Goal: Task Accomplishment & Management: Manage account settings

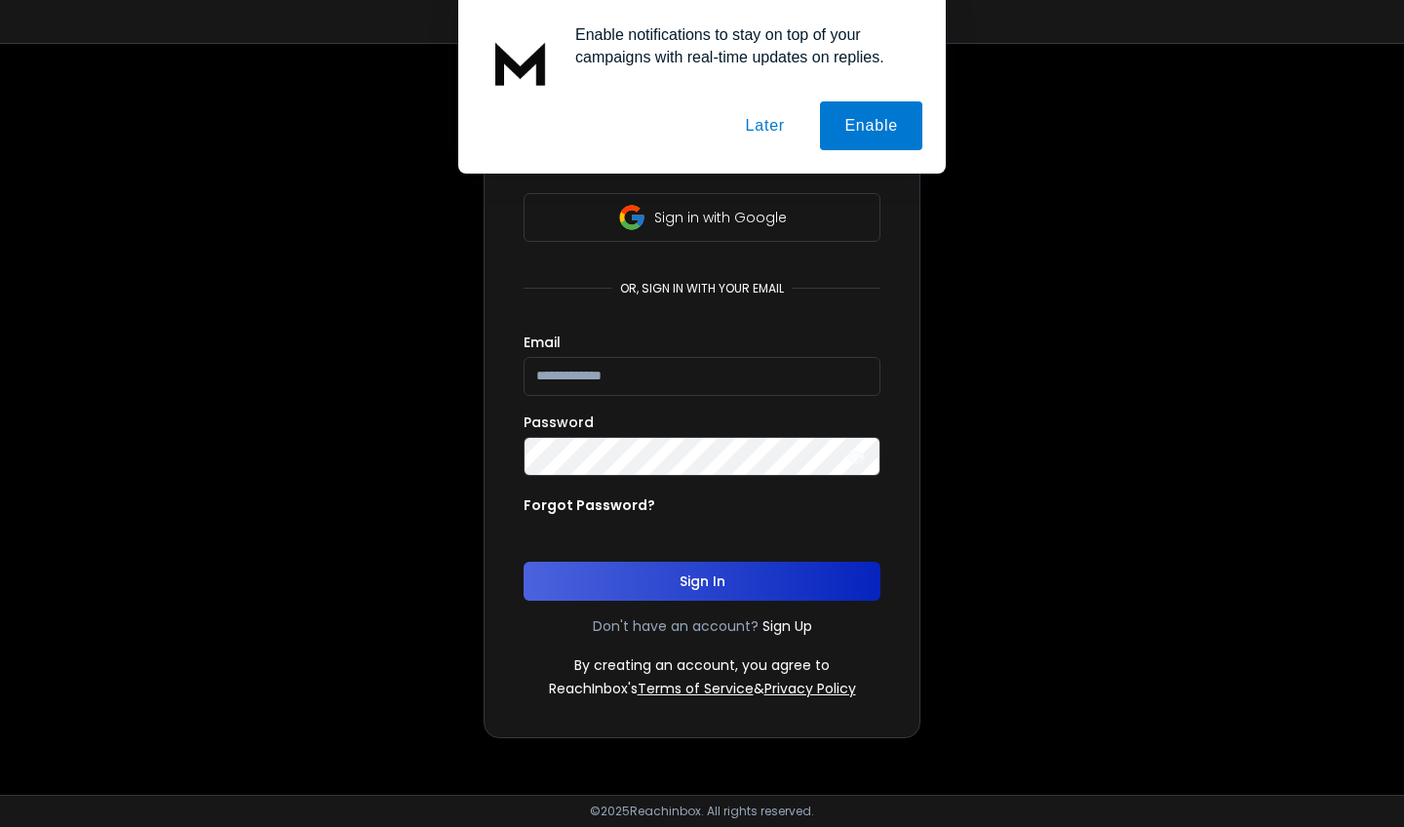
click at [632, 380] on input "email" at bounding box center [701, 376] width 357 height 39
type input "**********"
click at [702, 580] on button "Sign In" at bounding box center [701, 580] width 357 height 39
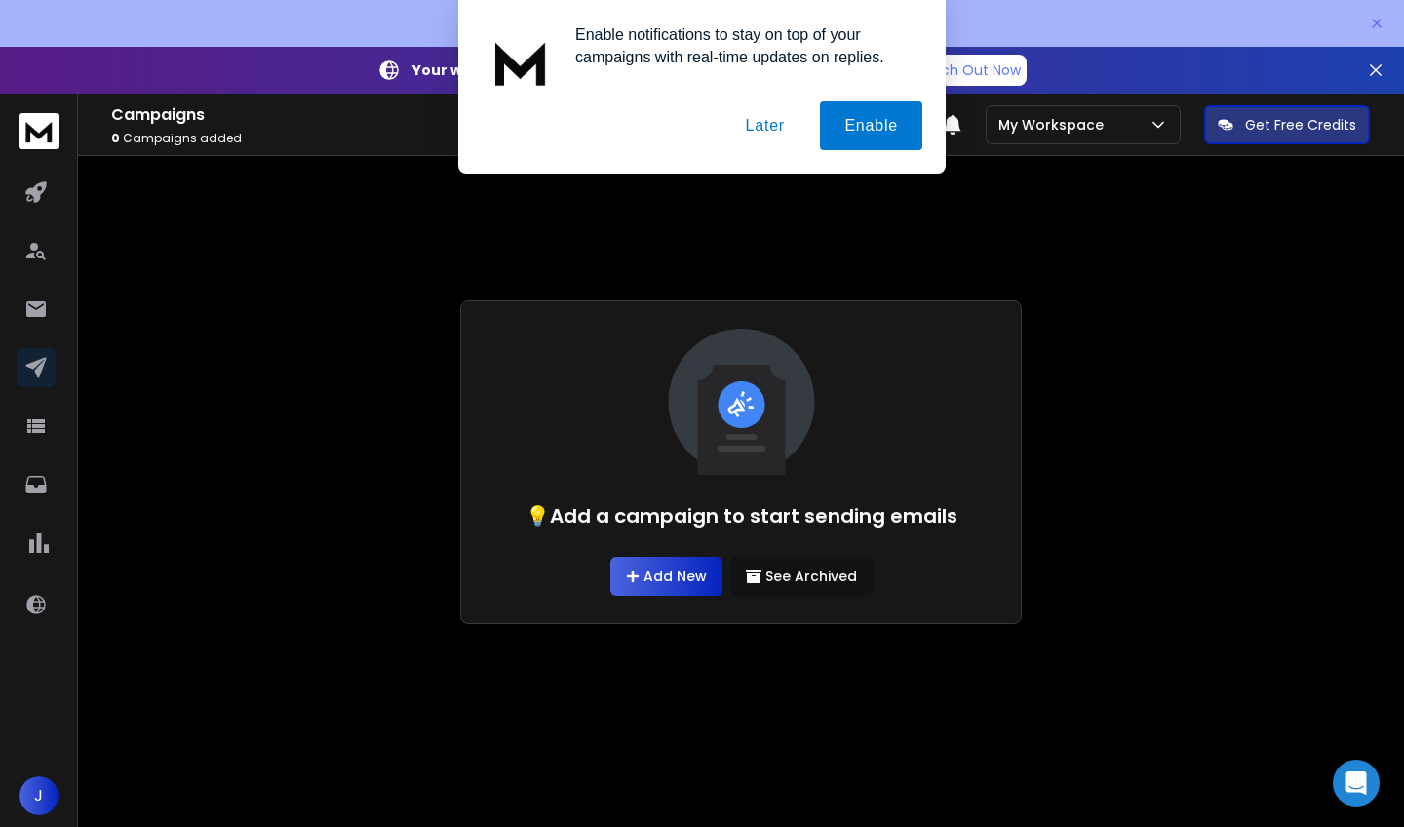
click at [782, 118] on button "Later" at bounding box center [764, 125] width 88 height 49
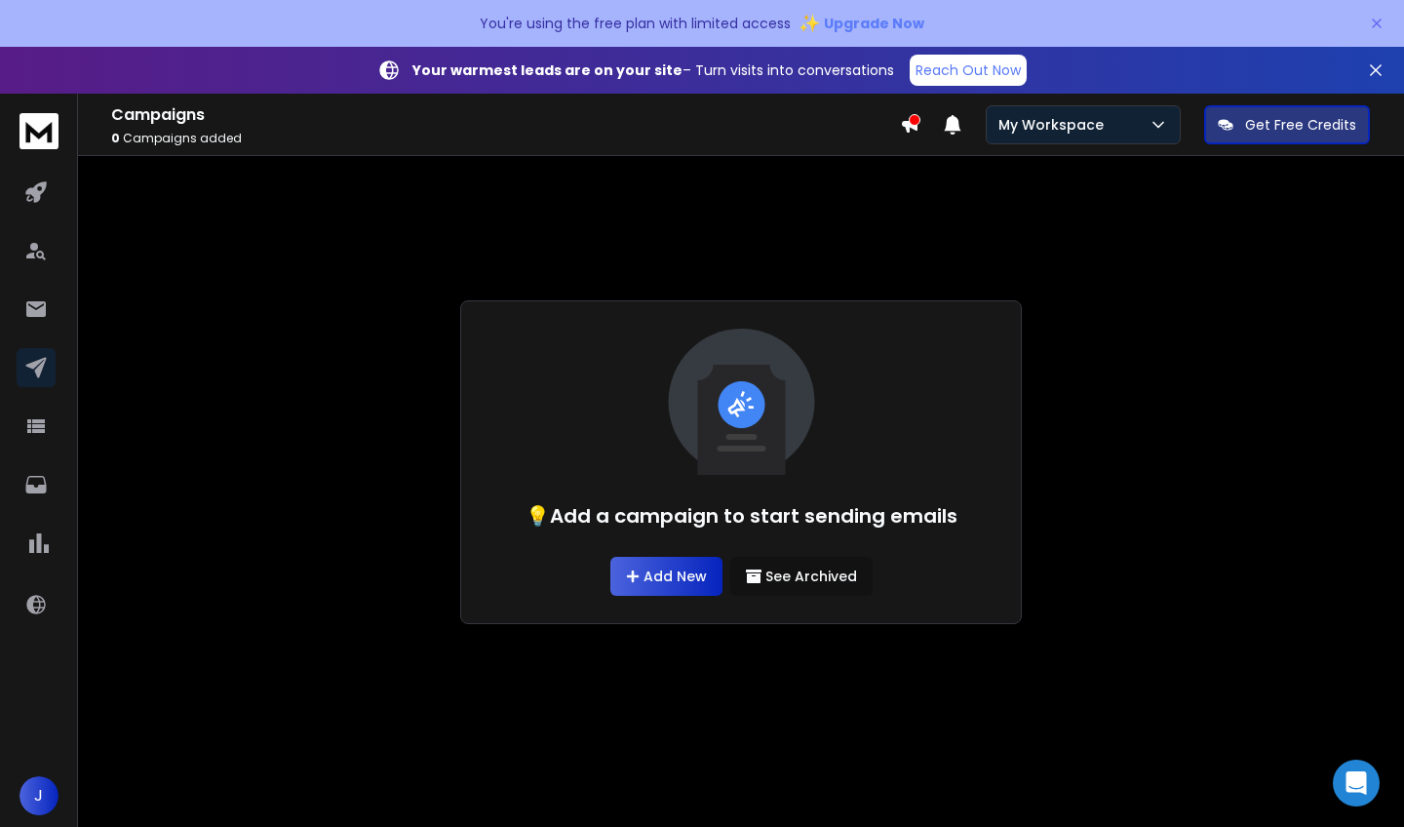
click at [1070, 126] on p "My Workspace" at bounding box center [1054, 124] width 113 height 19
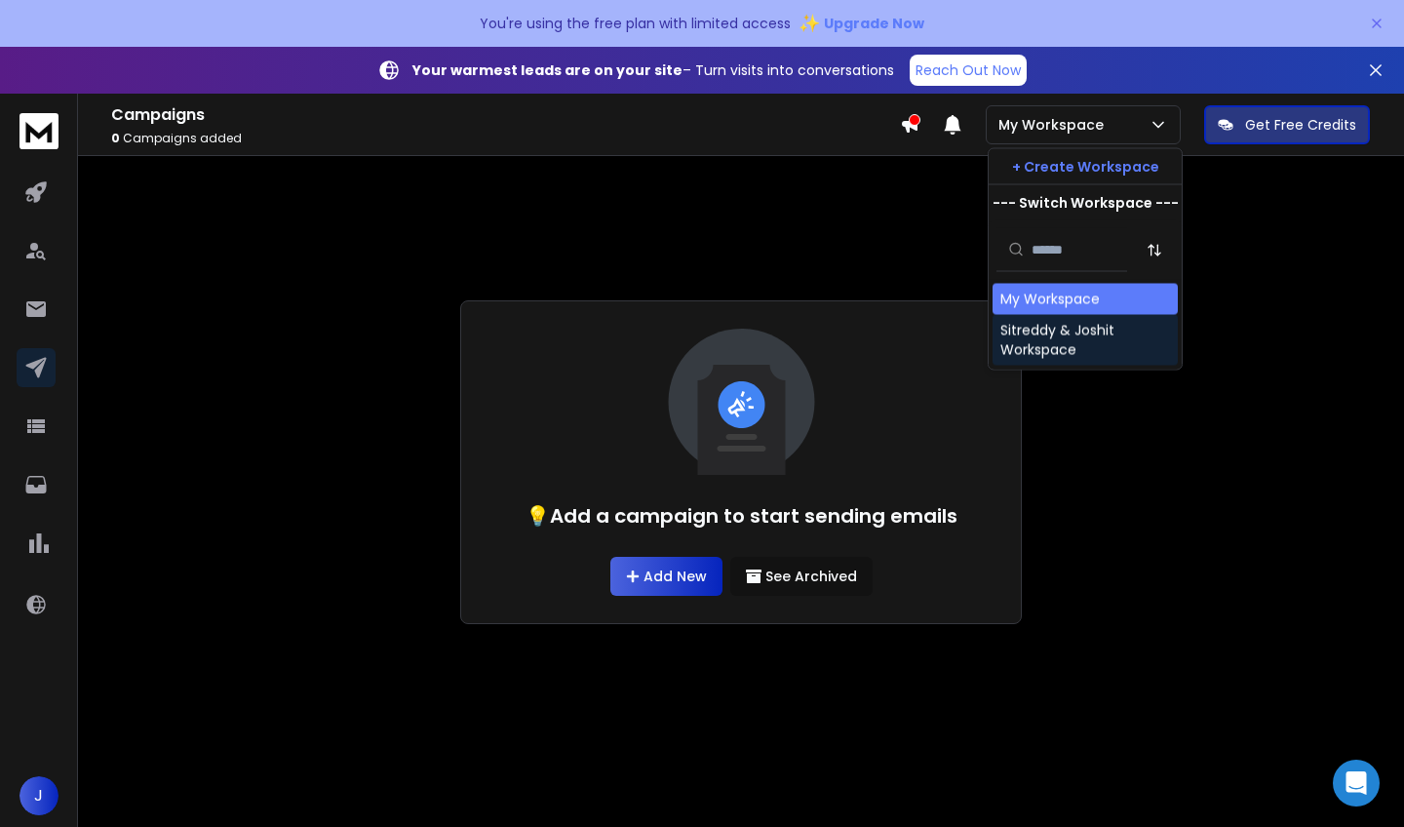
click at [1065, 353] on div "Sitreddy & Joshit Workspace" at bounding box center [1085, 340] width 170 height 39
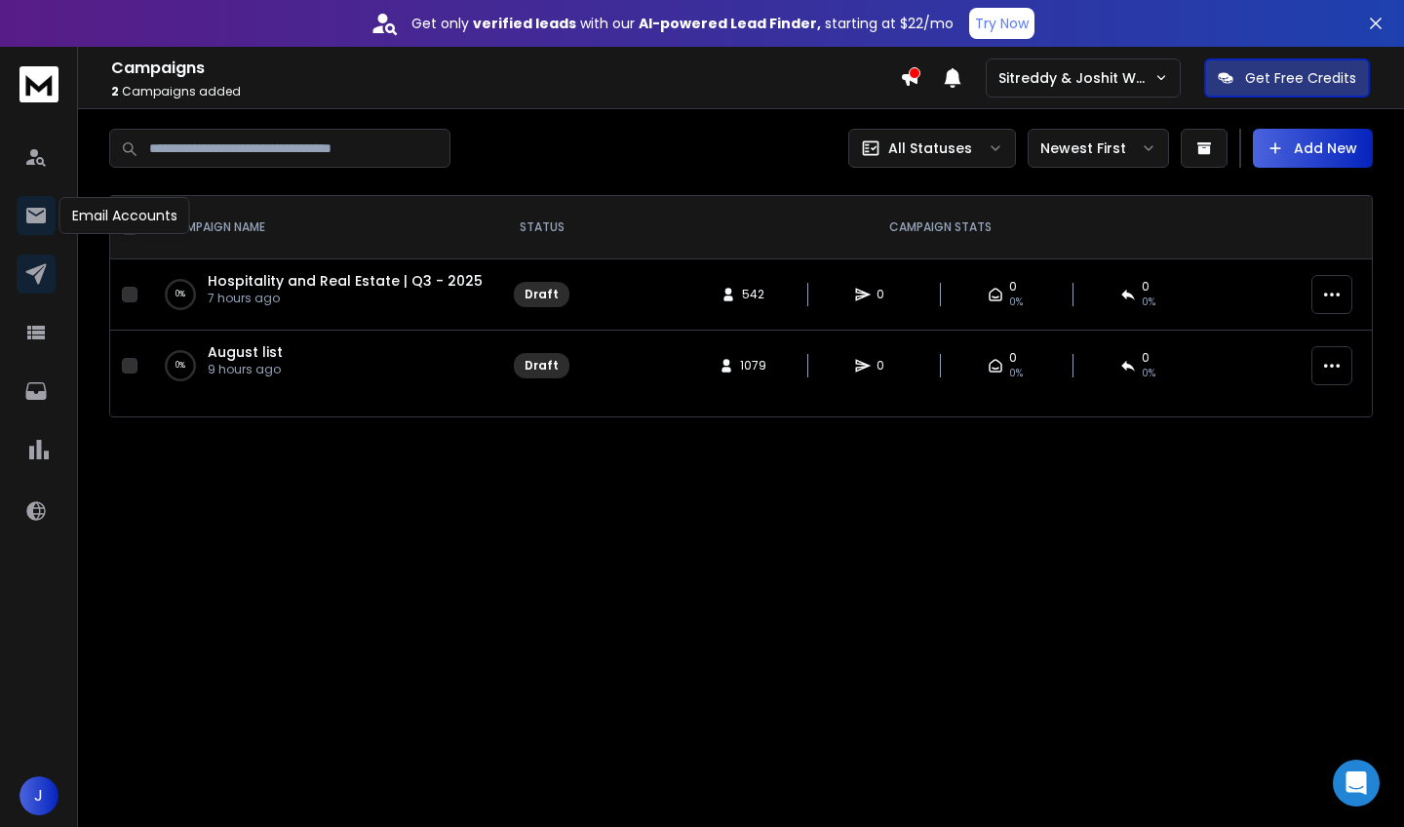
click at [54, 220] on link at bounding box center [36, 215] width 39 height 39
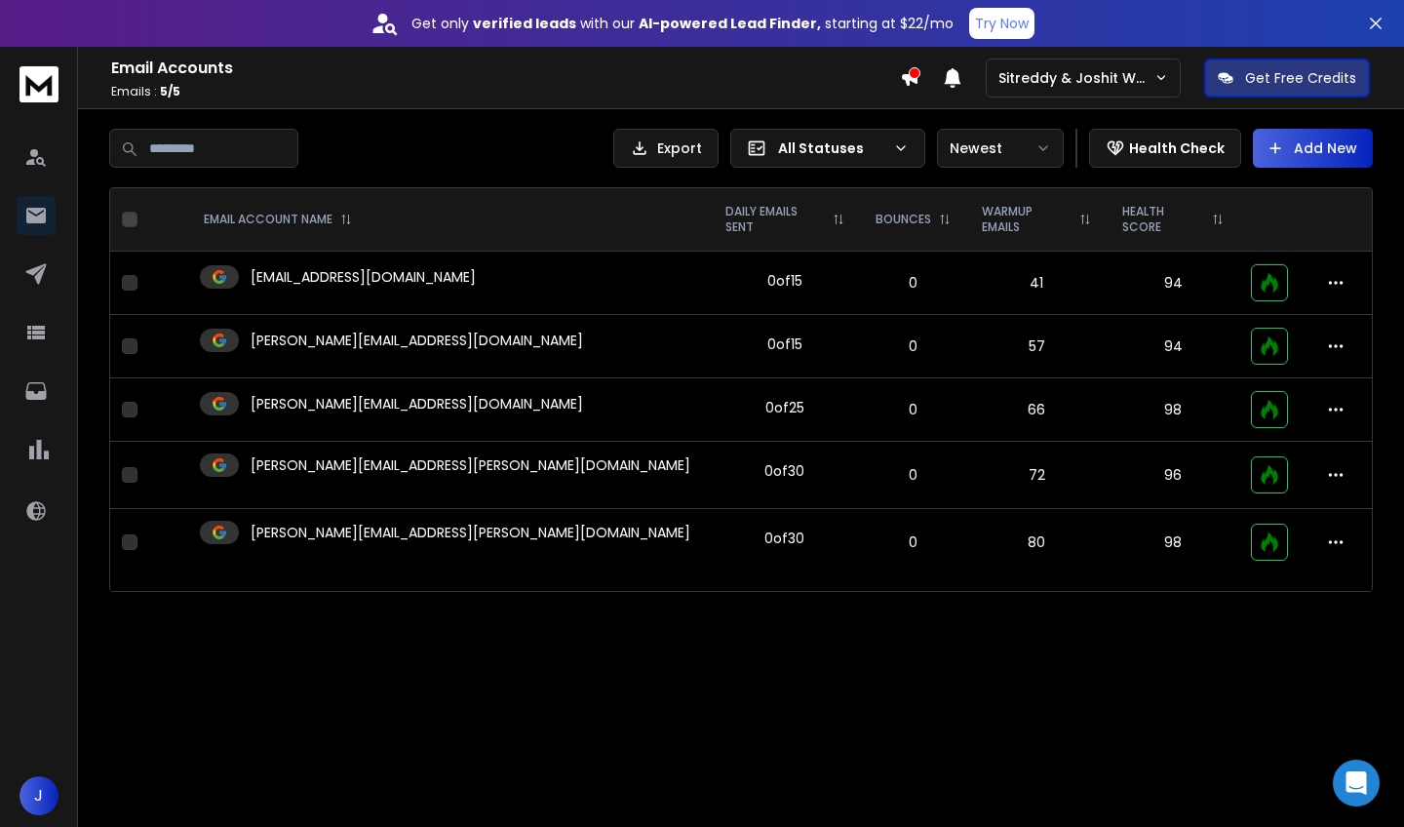
click at [392, 592] on div "Export All Statuses Newest Health Check Add New EMAIL ACCOUNT NAME DAILY EMAILS…" at bounding box center [740, 360] width 1263 height 463
click at [487, 349] on div "[PERSON_NAME][EMAIL_ADDRESS][DOMAIN_NAME]" at bounding box center [449, 339] width 498 height 23
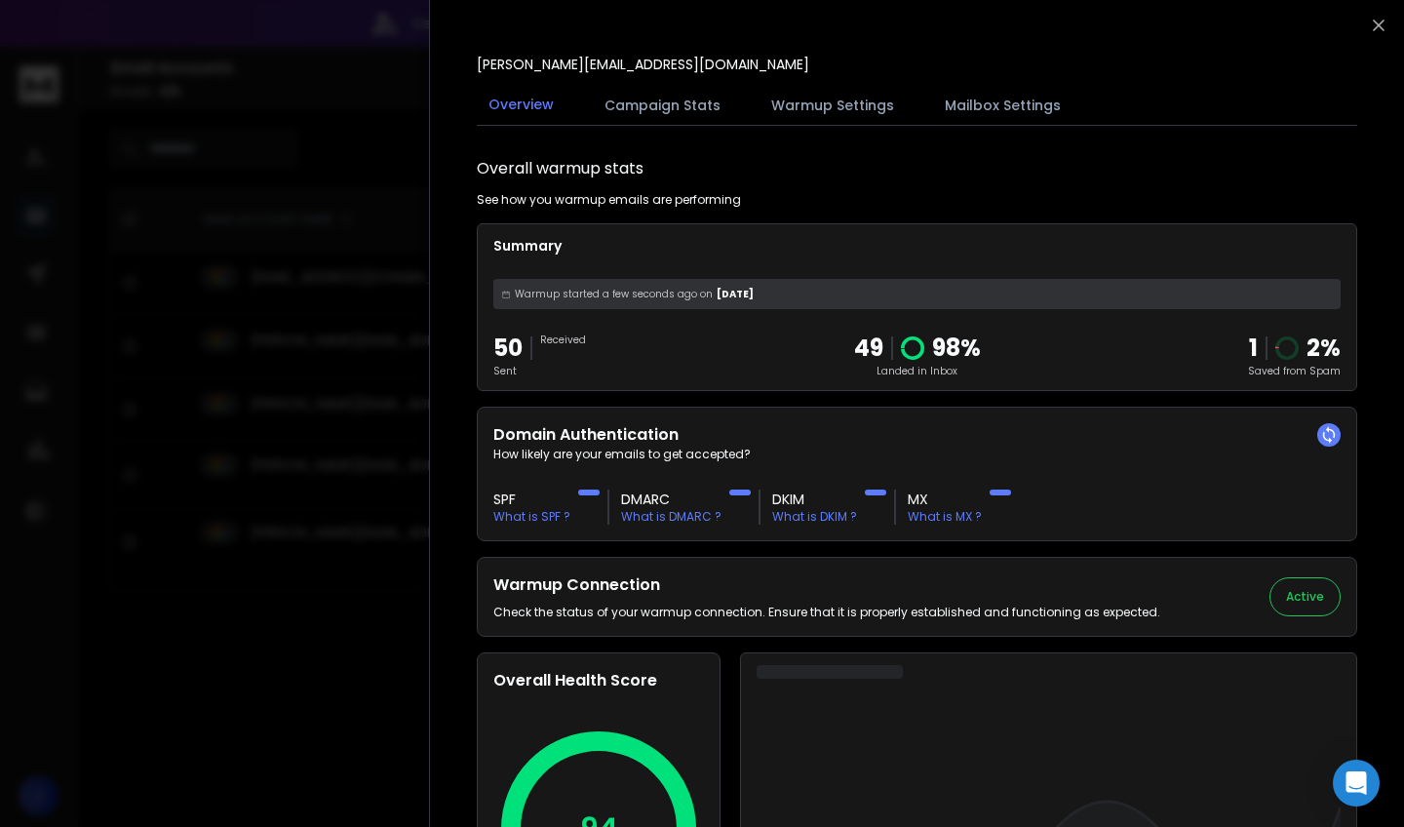
click at [855, 106] on button "Warmup Settings" at bounding box center [832, 105] width 146 height 43
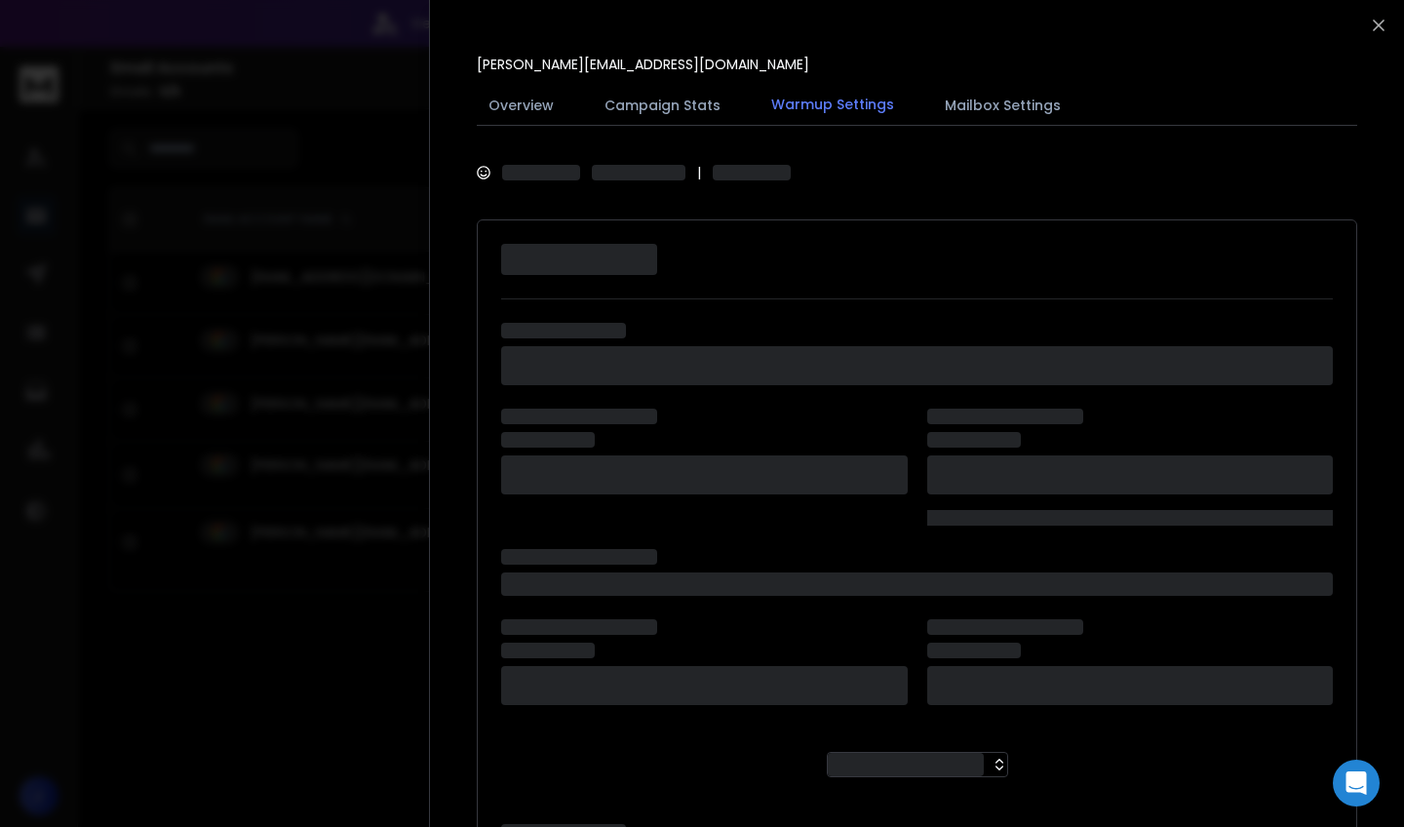
click at [984, 102] on button "Mailbox Settings" at bounding box center [1002, 105] width 139 height 43
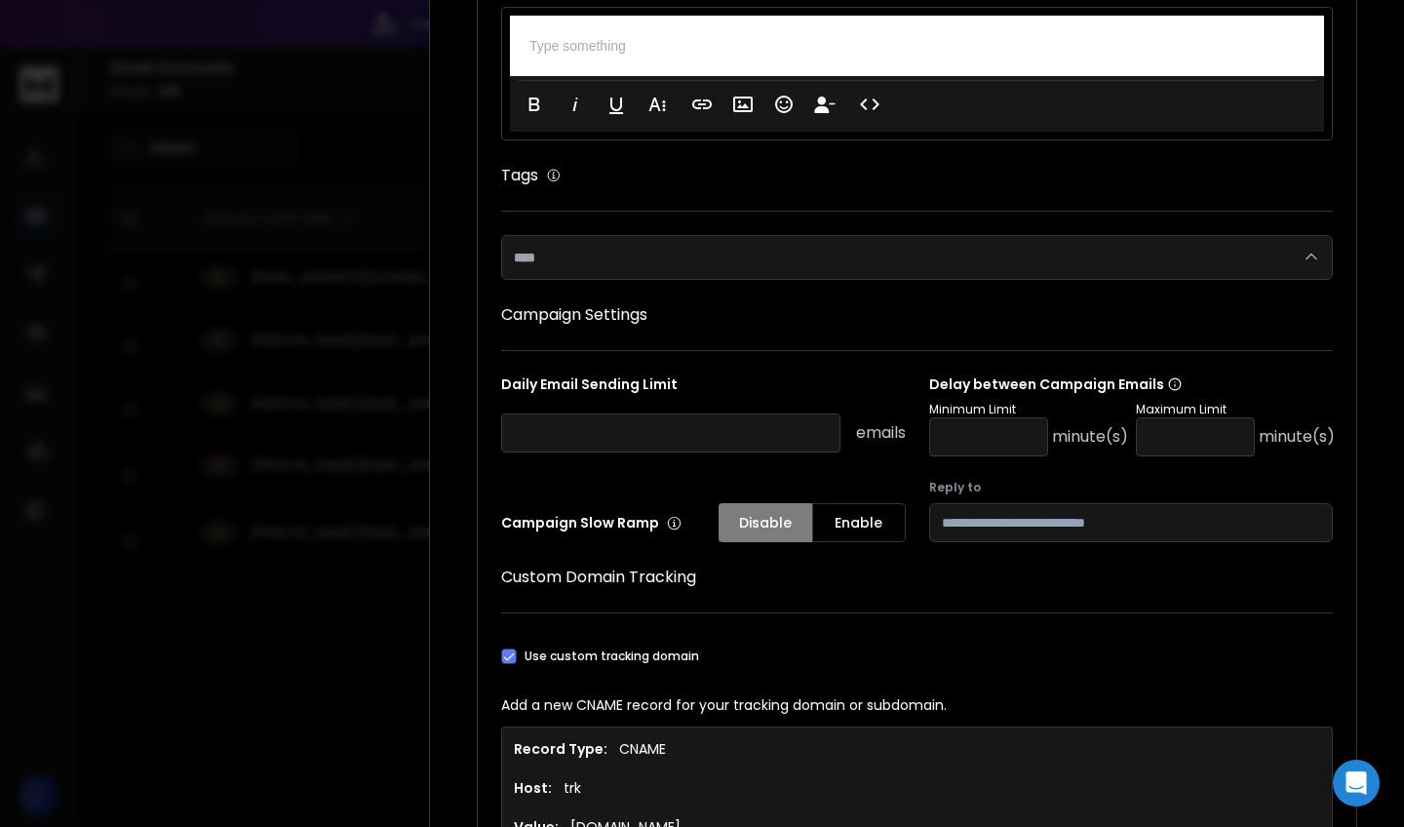
scroll to position [360, 0]
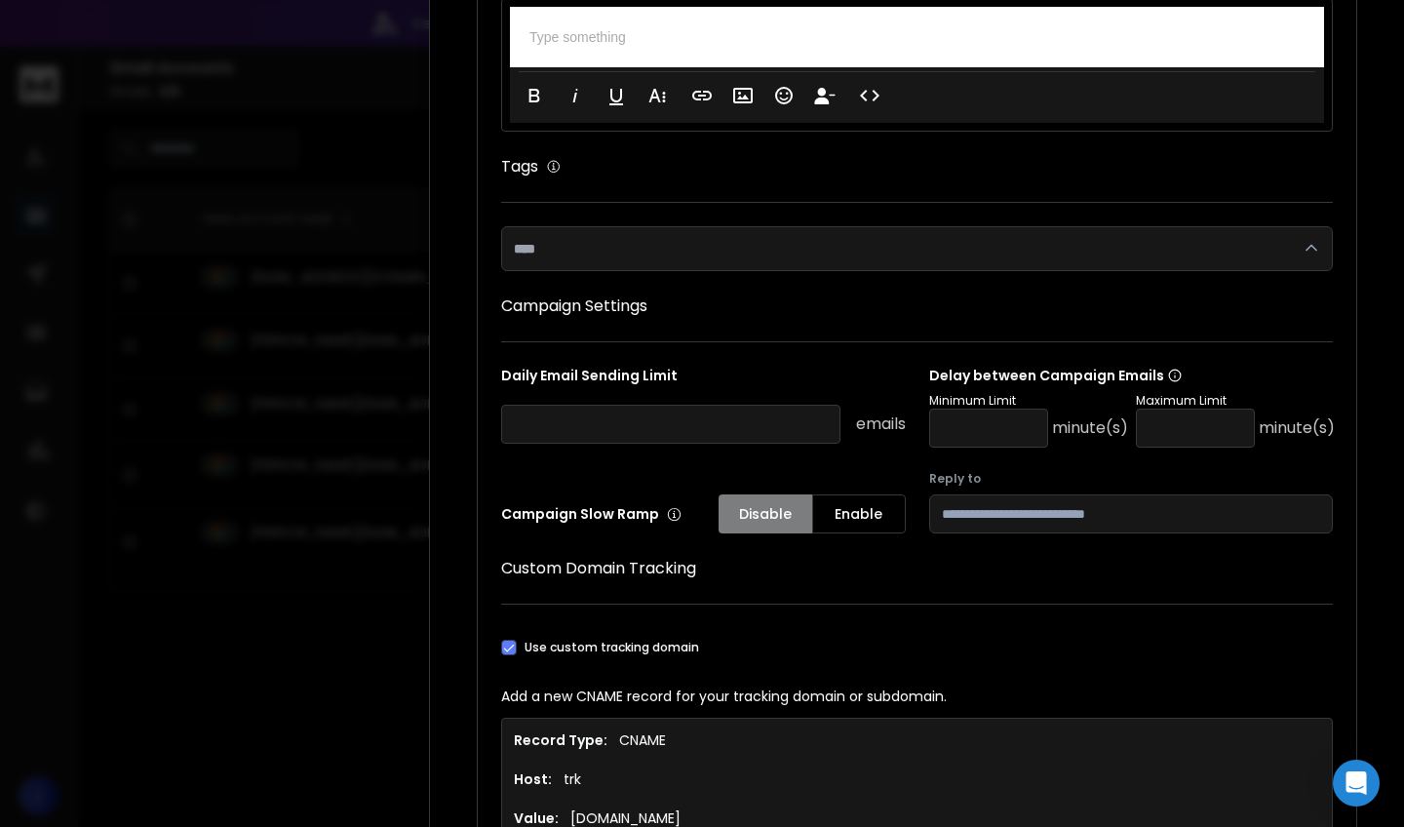
click at [744, 429] on input "**" at bounding box center [670, 424] width 339 height 39
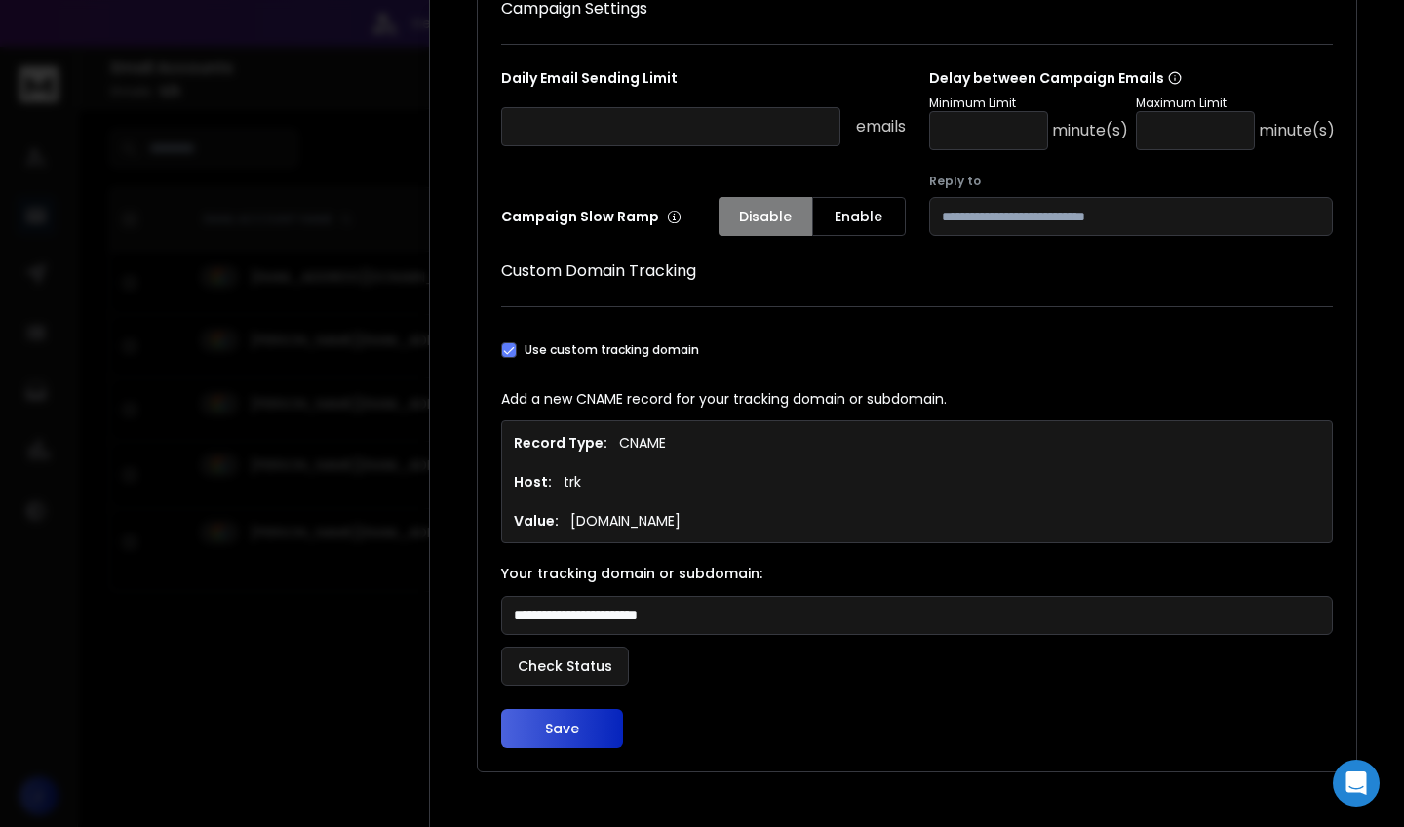
scroll to position [658, 0]
type input "**"
click at [581, 715] on button "Save" at bounding box center [562, 728] width 122 height 39
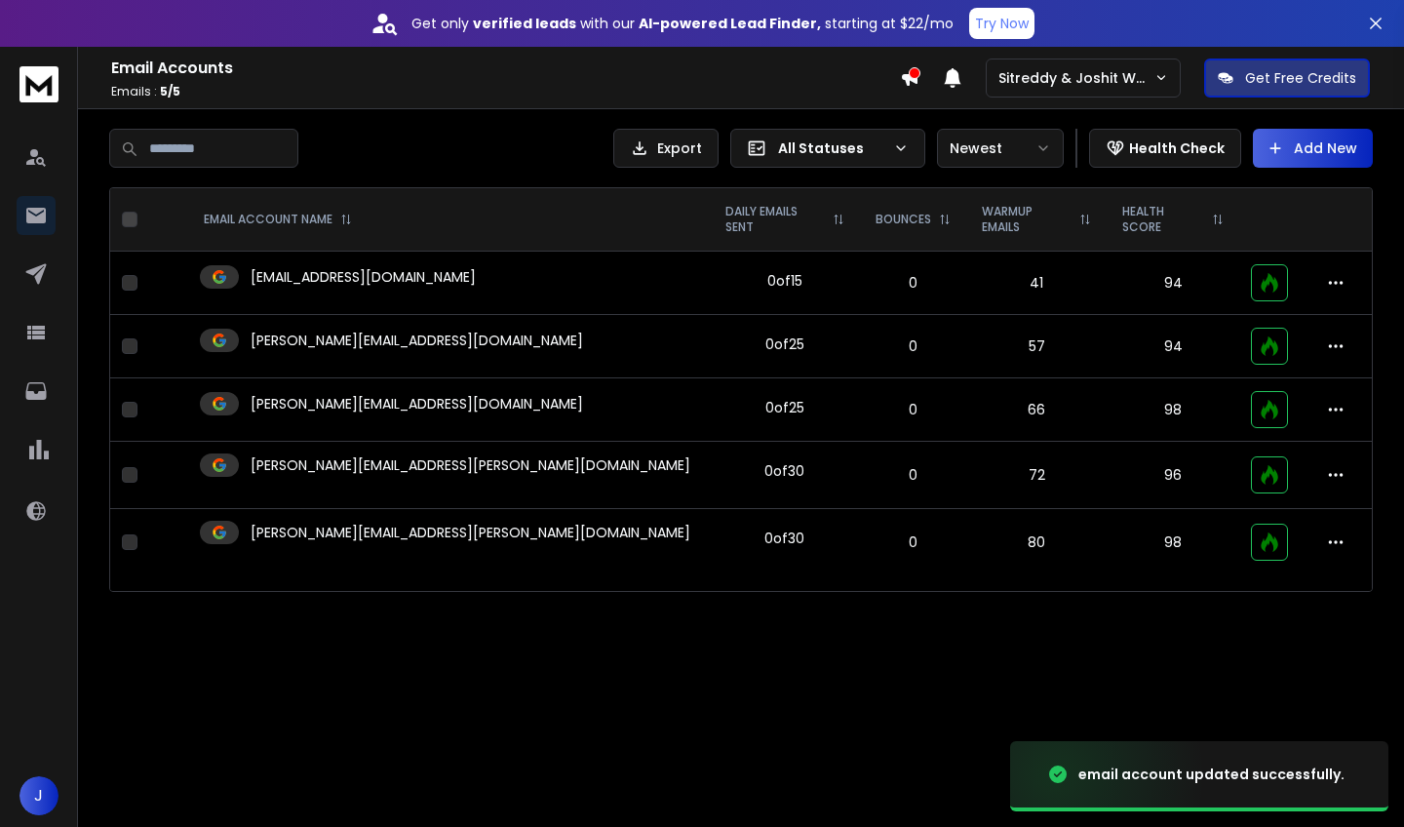
scroll to position [0, 0]
click at [581, 592] on div "Export All Statuses Newest Health Check Add New EMAIL ACCOUNT NAME DAILY EMAILS…" at bounding box center [740, 360] width 1263 height 463
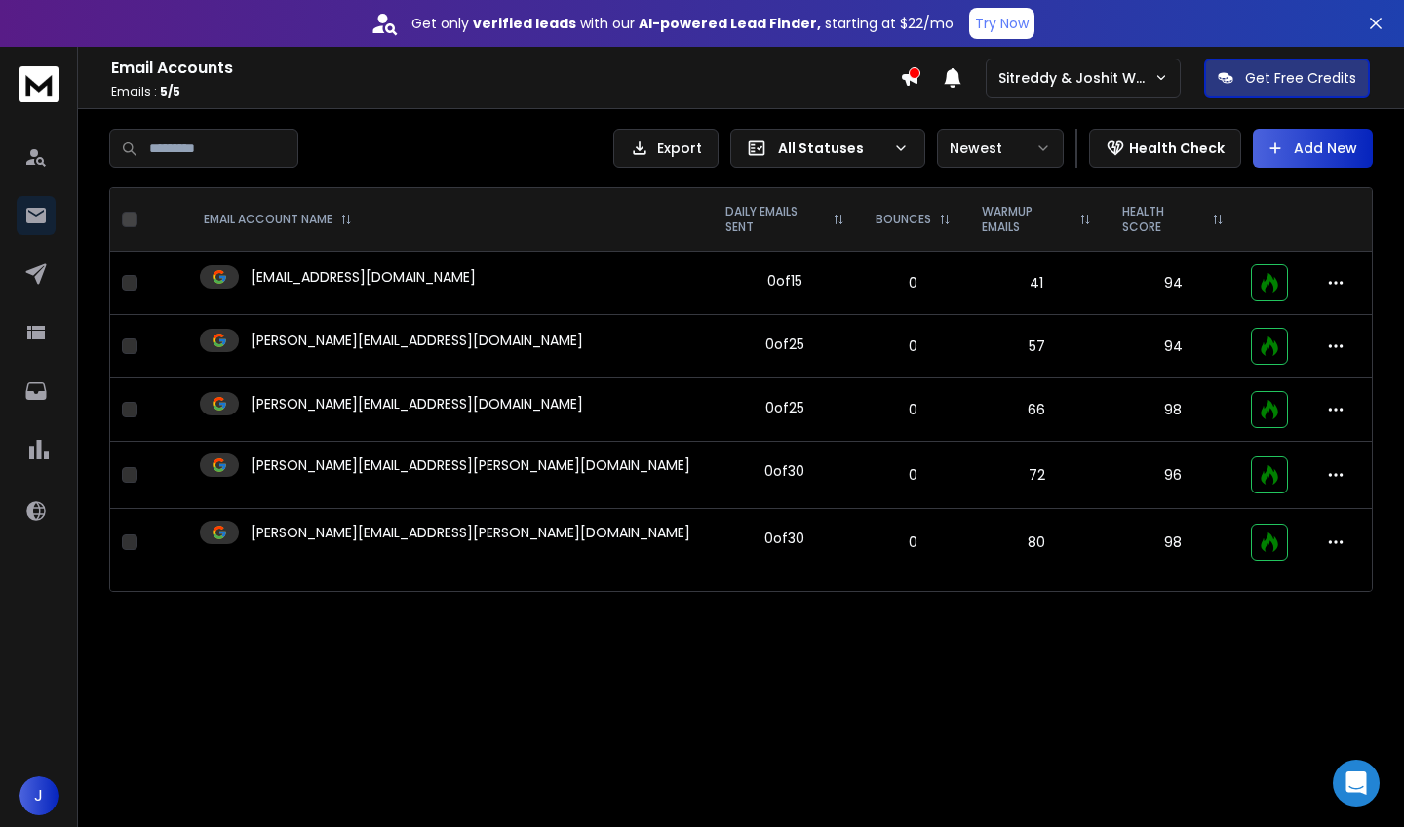
click at [440, 426] on td "[PERSON_NAME][EMAIL_ADDRESS][DOMAIN_NAME]" at bounding box center [448, 409] width 521 height 63
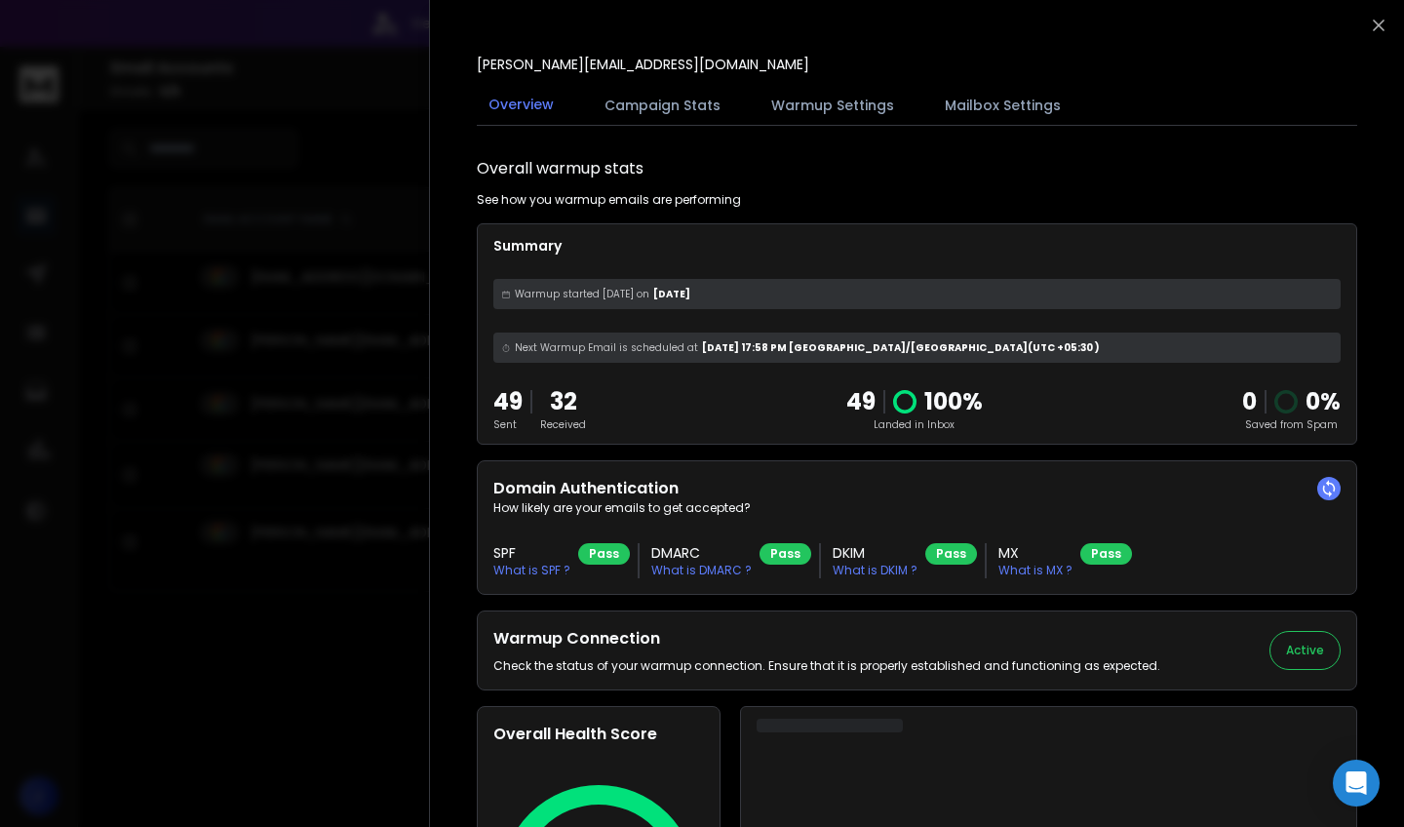
click at [1038, 110] on button "Mailbox Settings" at bounding box center [1002, 105] width 139 height 43
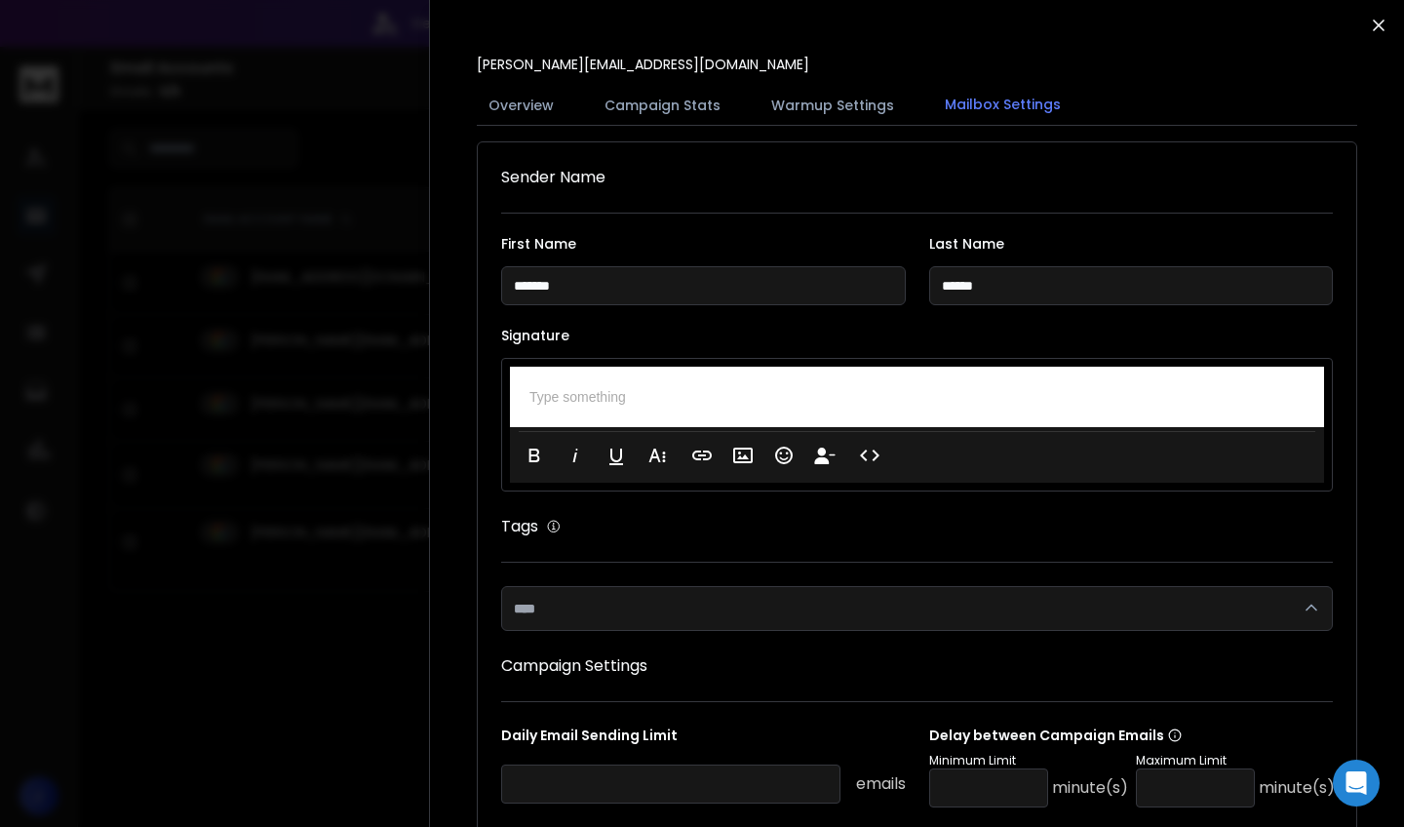
click at [1372, 23] on icon "button" at bounding box center [1377, 25] width 19 height 19
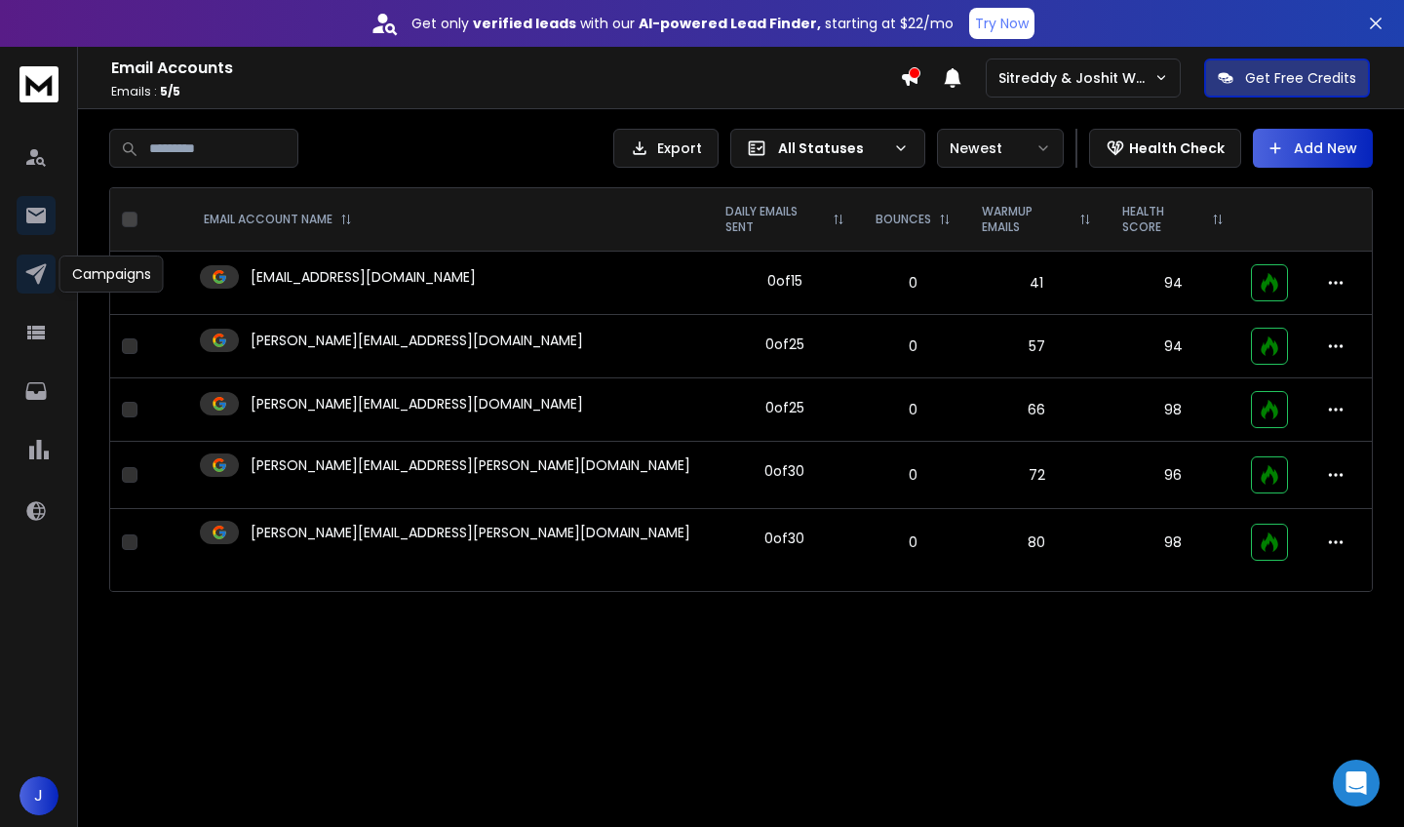
click at [24, 277] on icon at bounding box center [35, 273] width 23 height 23
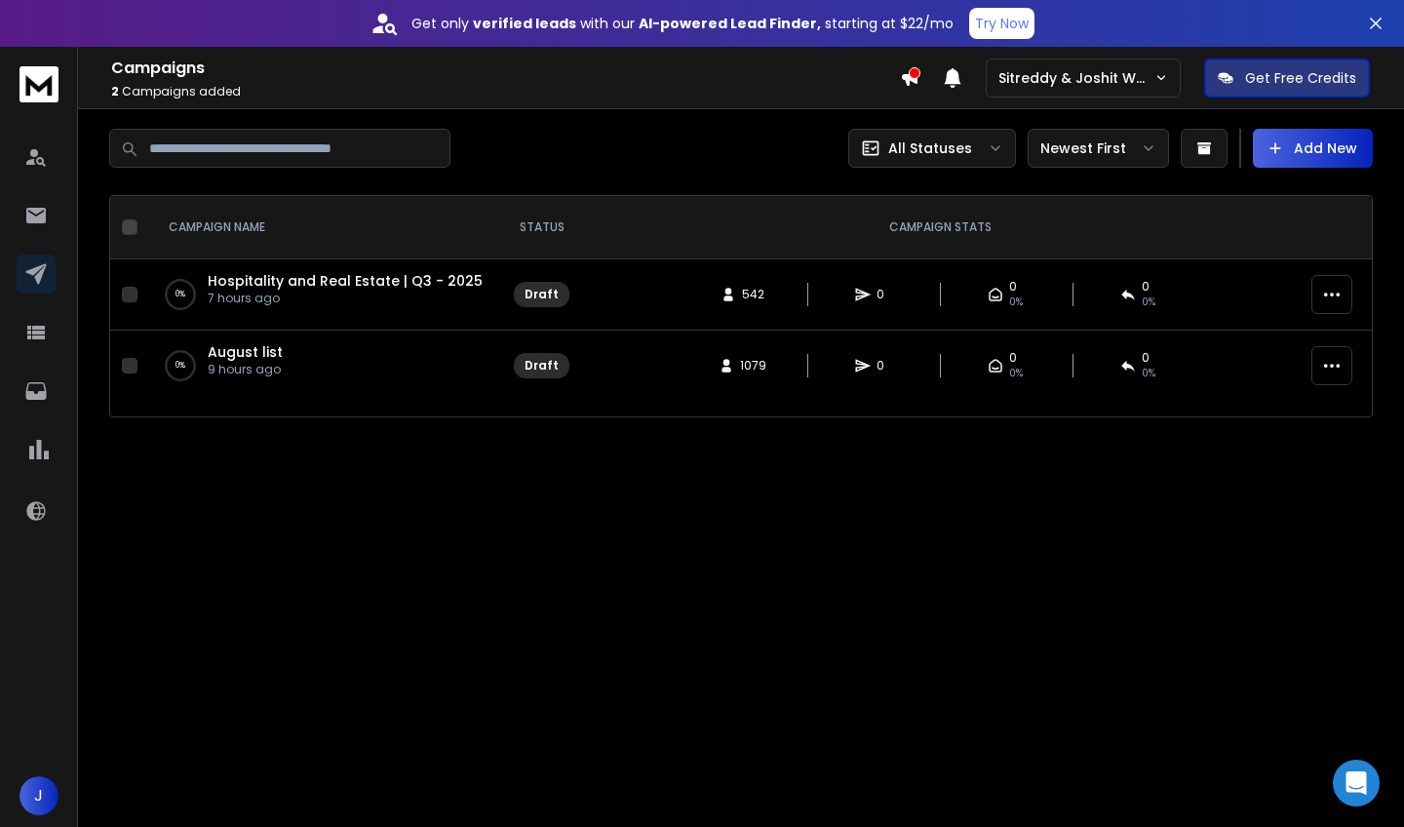
click at [390, 292] on p "7 hours ago" at bounding box center [345, 298] width 275 height 16
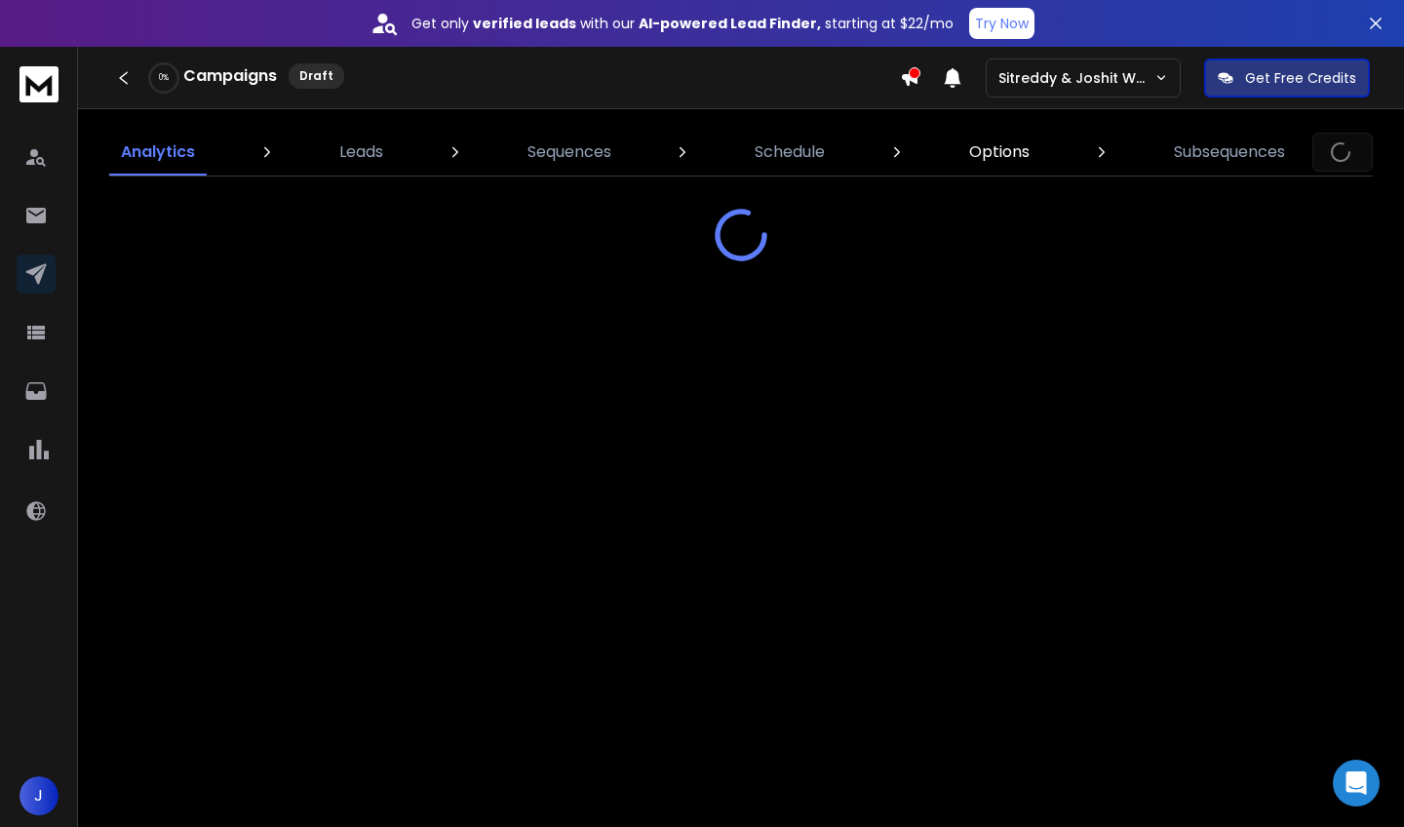
click at [995, 168] on link "Options" at bounding box center [999, 152] width 84 height 47
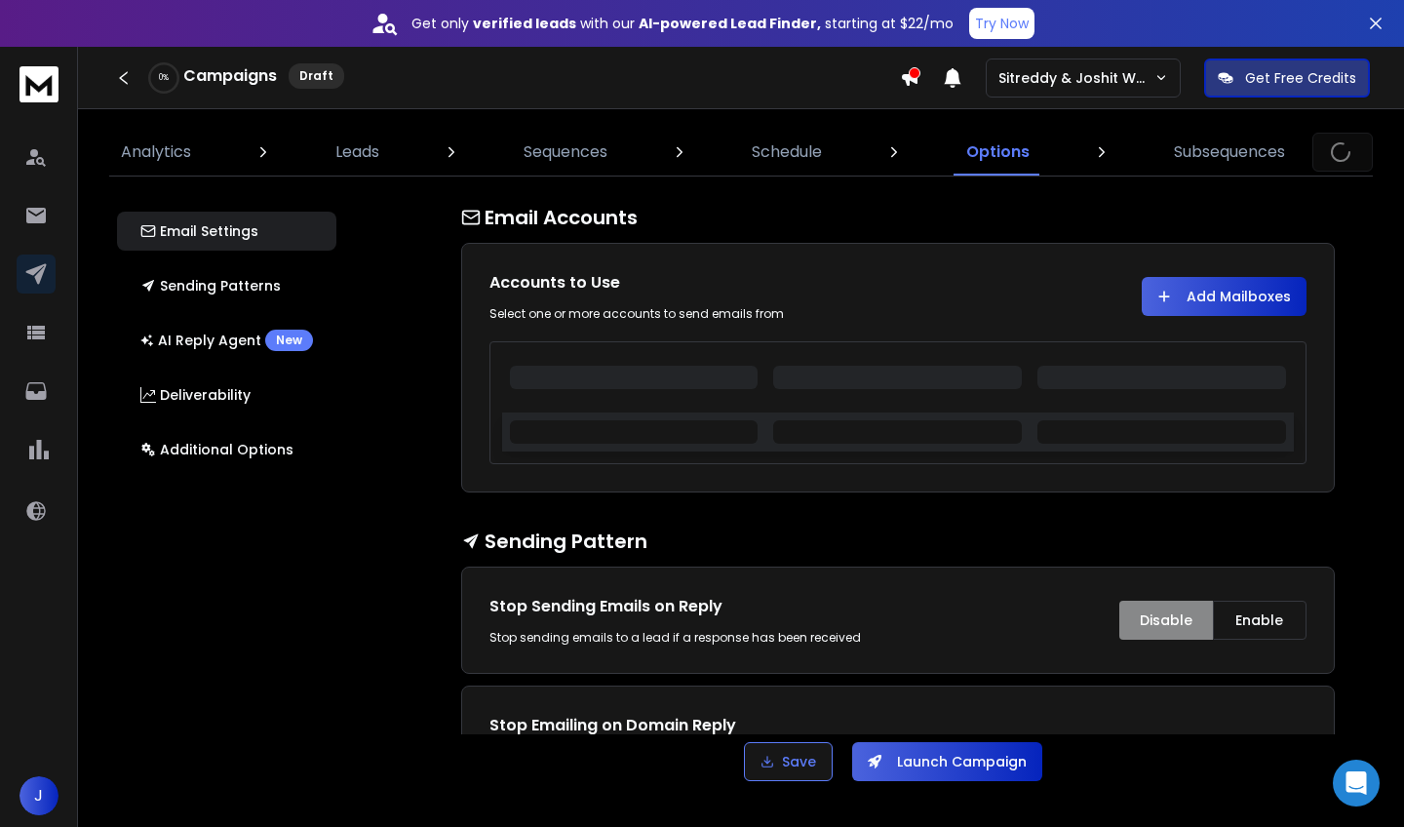
select select "*"
type input "***"
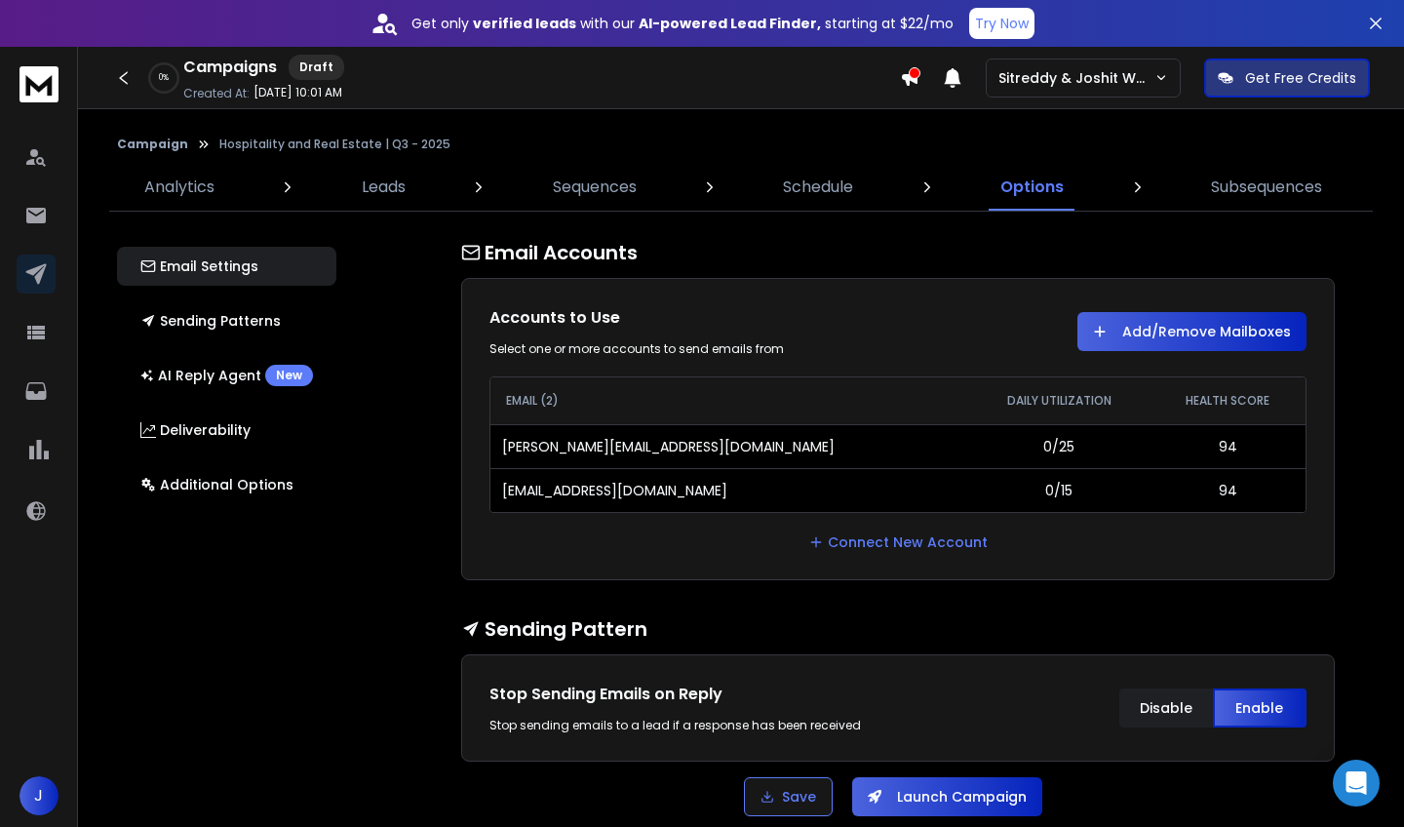
click at [1168, 332] on button "Add/Remove Mailboxes" at bounding box center [1191, 331] width 229 height 39
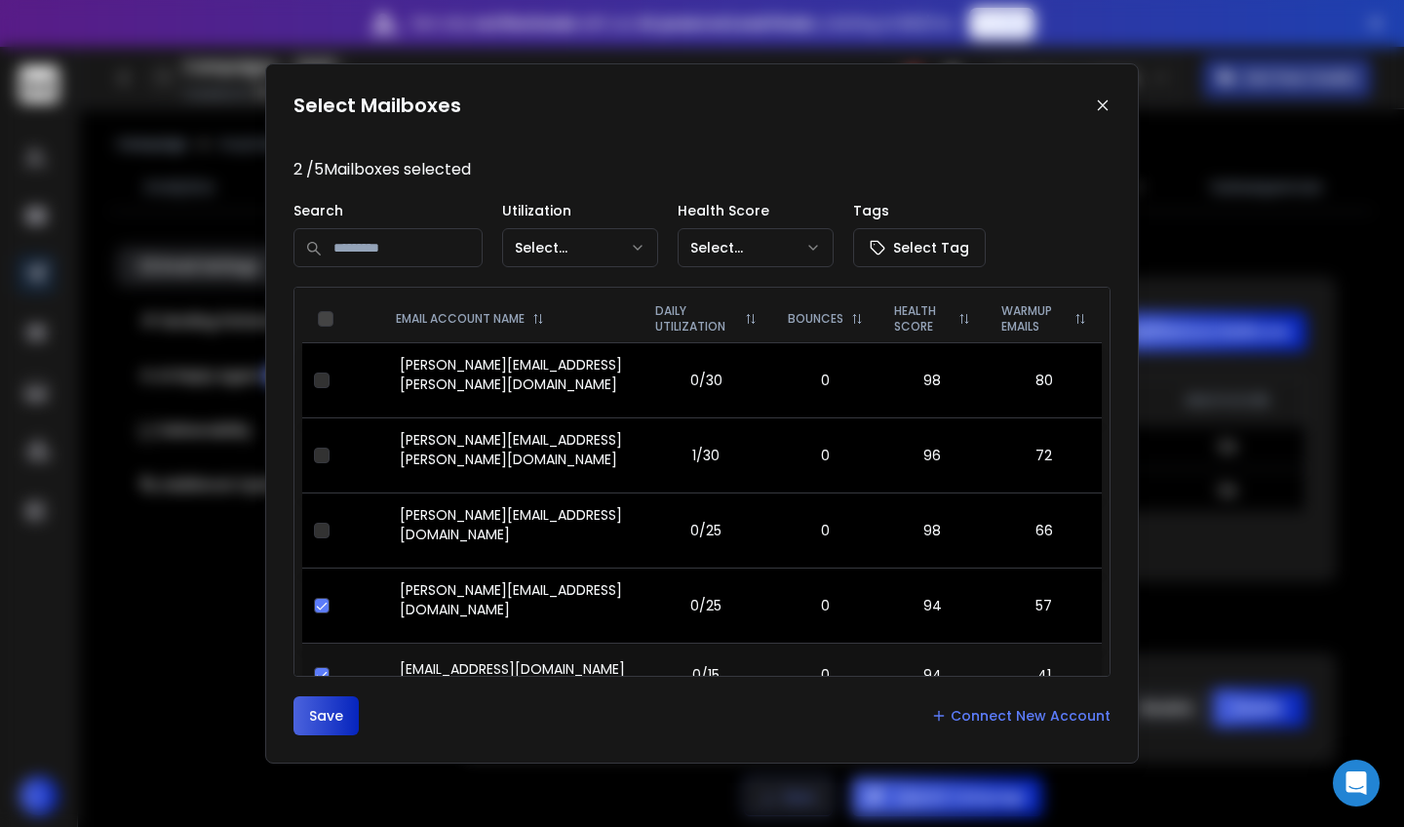
click at [318, 644] on td at bounding box center [341, 673] width 78 height 63
click at [322, 667] on button "button" at bounding box center [322, 675] width 16 height 16
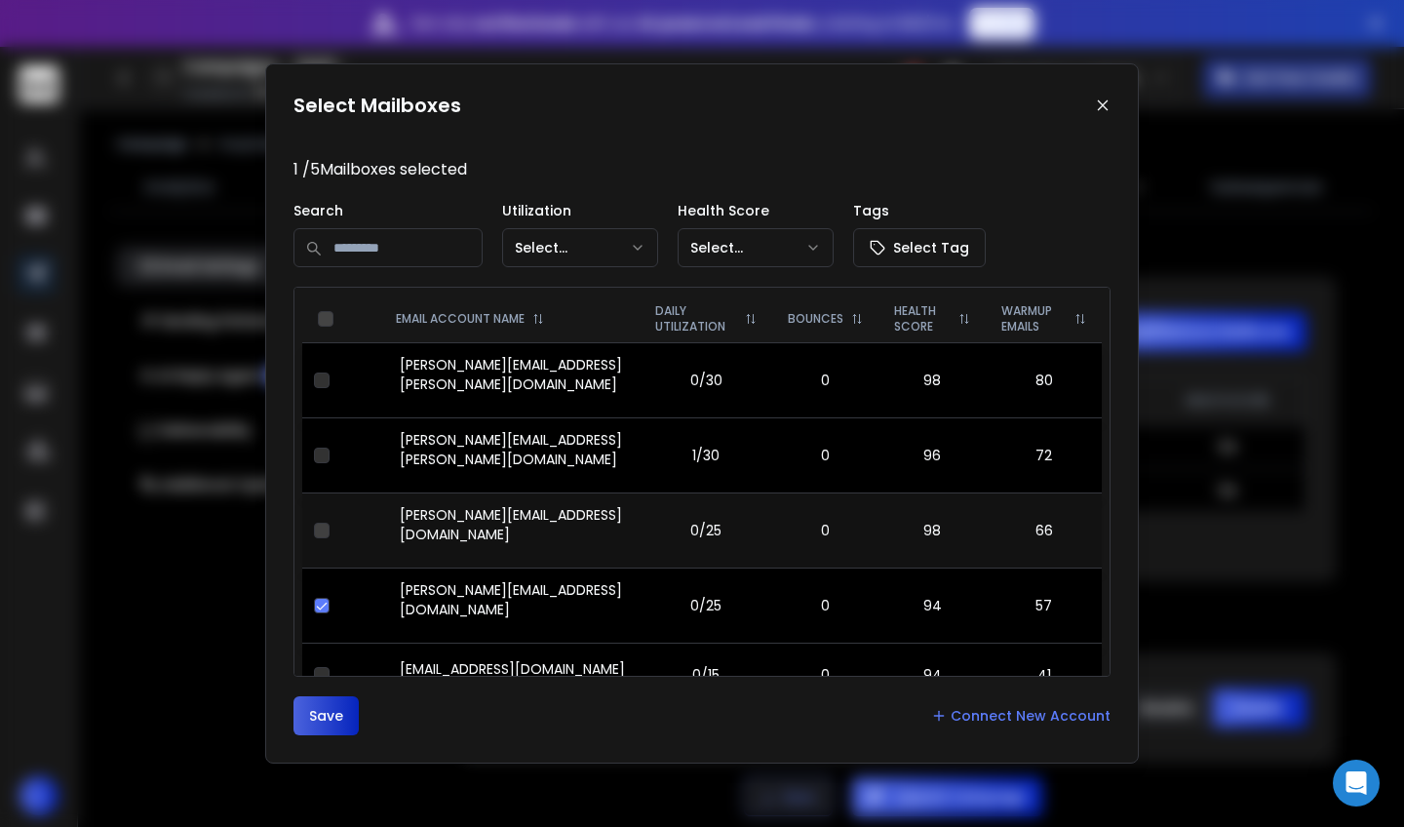
click at [325, 522] on button "button" at bounding box center [322, 530] width 16 height 16
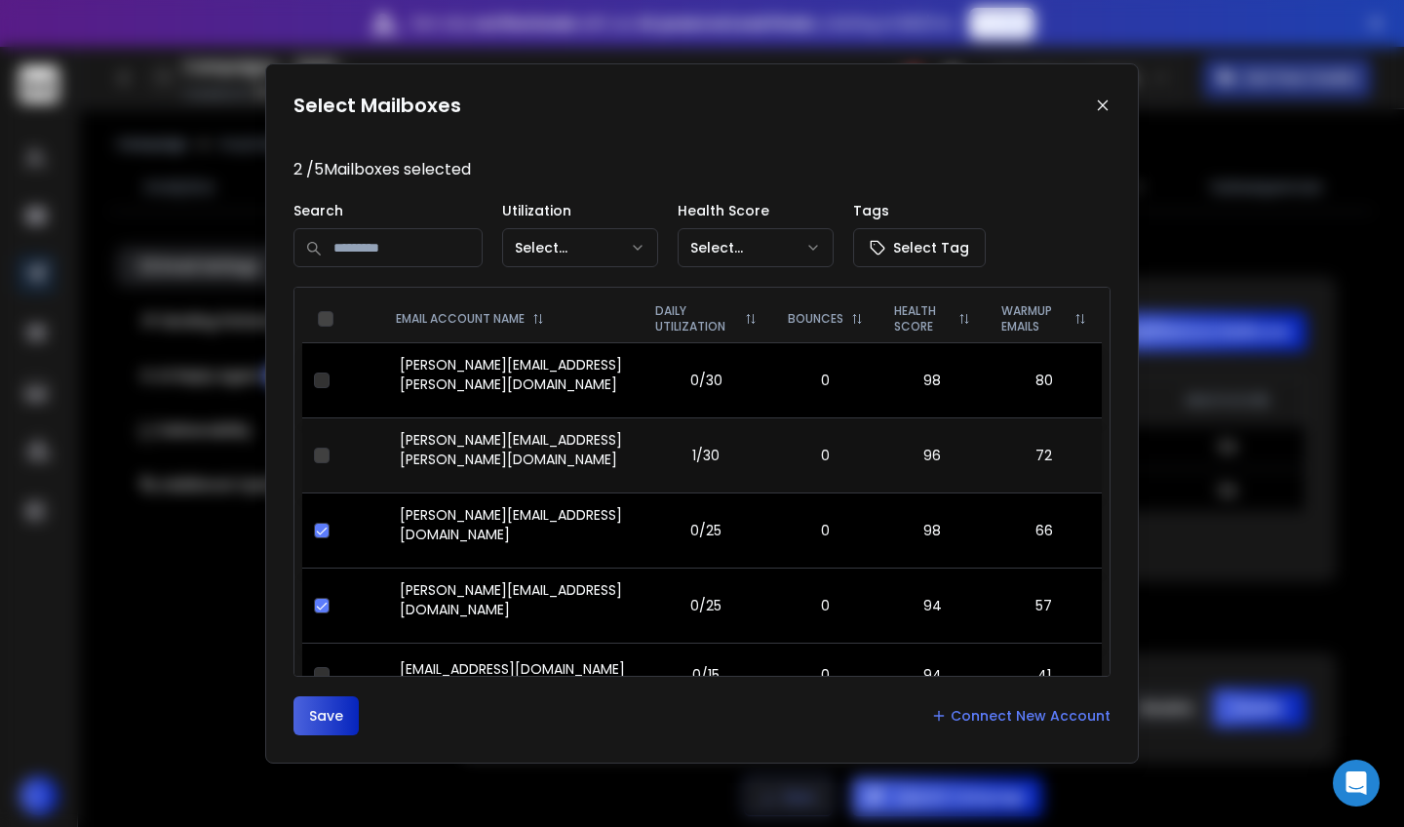
click at [323, 447] on button "button" at bounding box center [322, 455] width 16 height 16
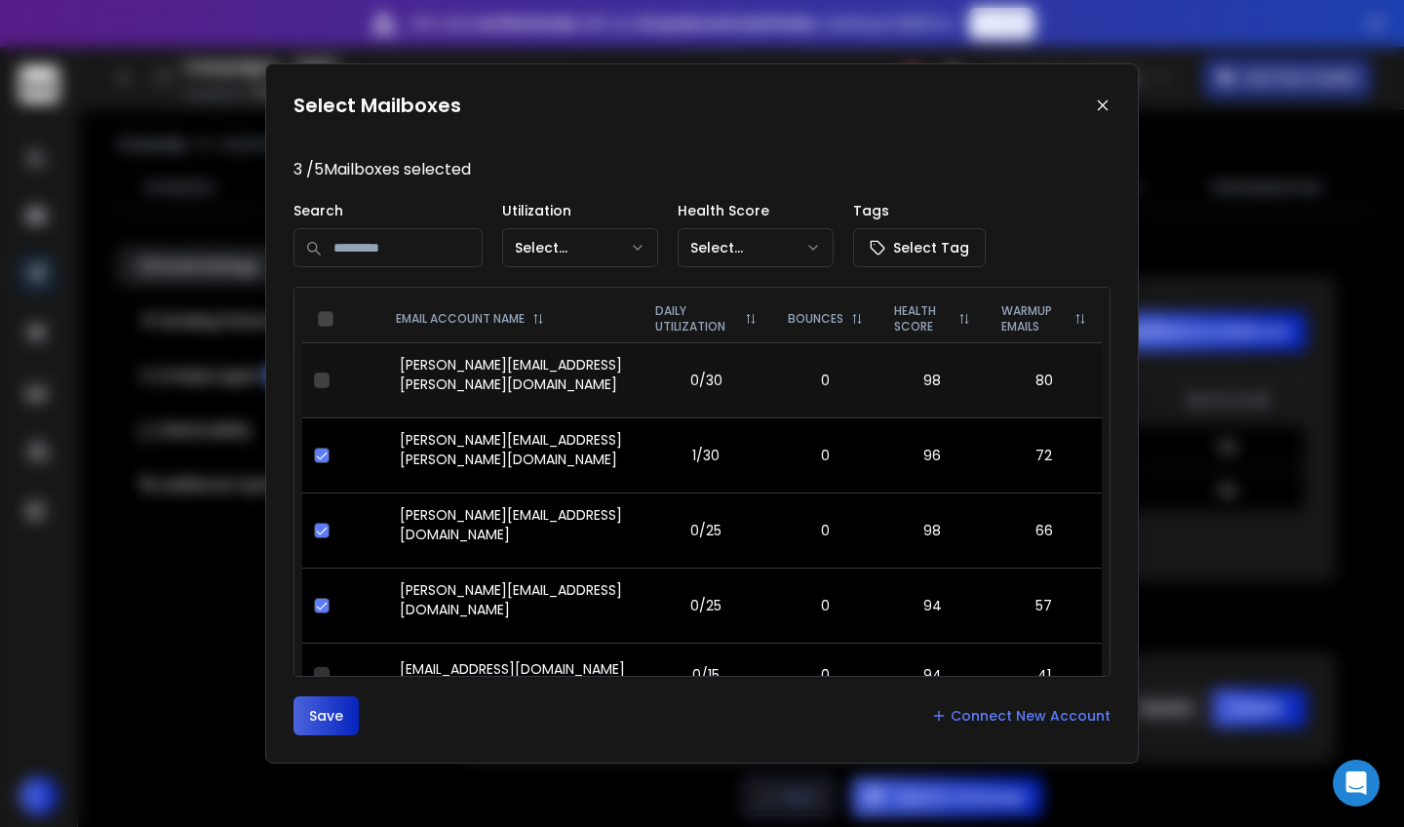
click at [324, 385] on button "button" at bounding box center [322, 380] width 16 height 16
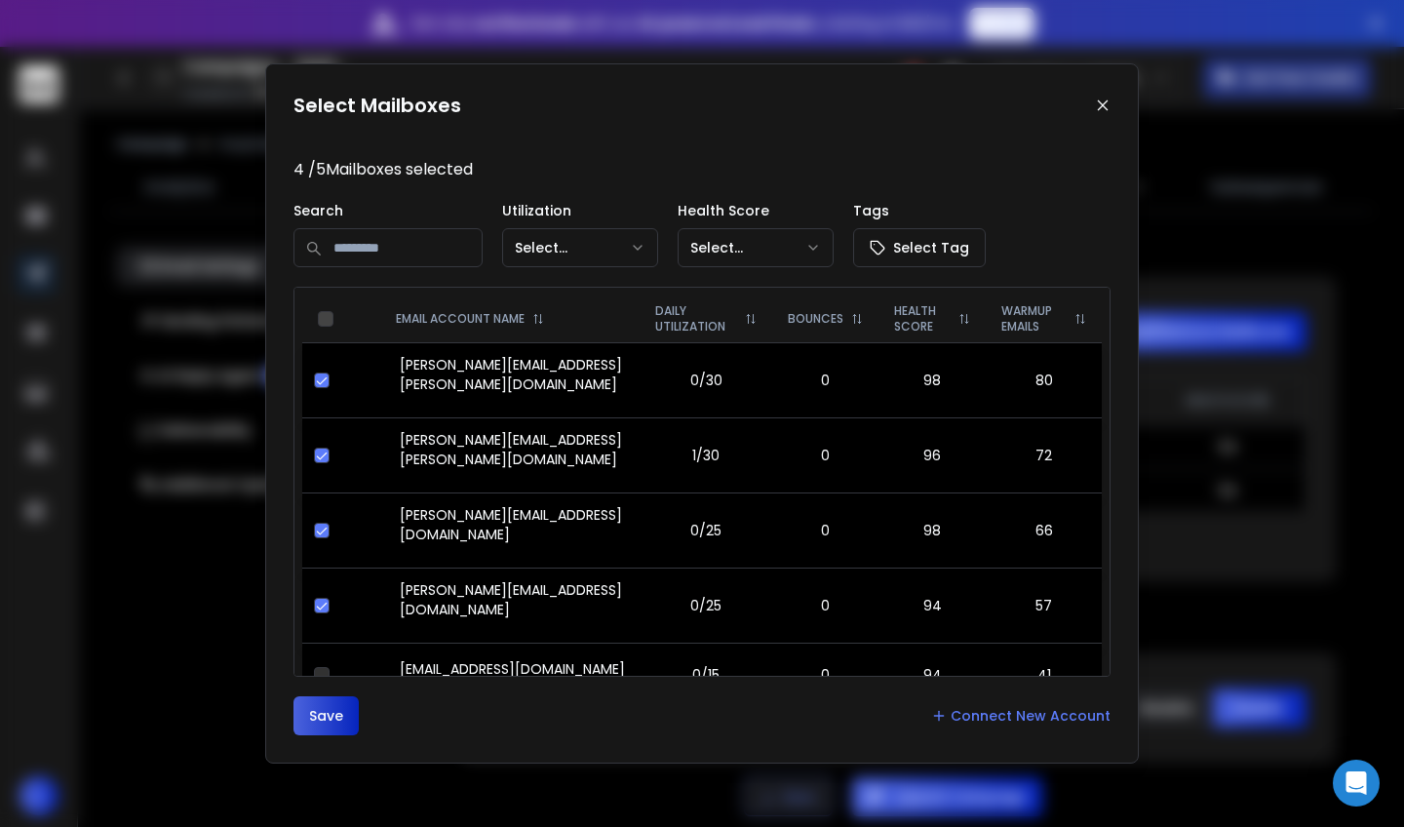
click at [328, 710] on button "Save" at bounding box center [325, 715] width 65 height 39
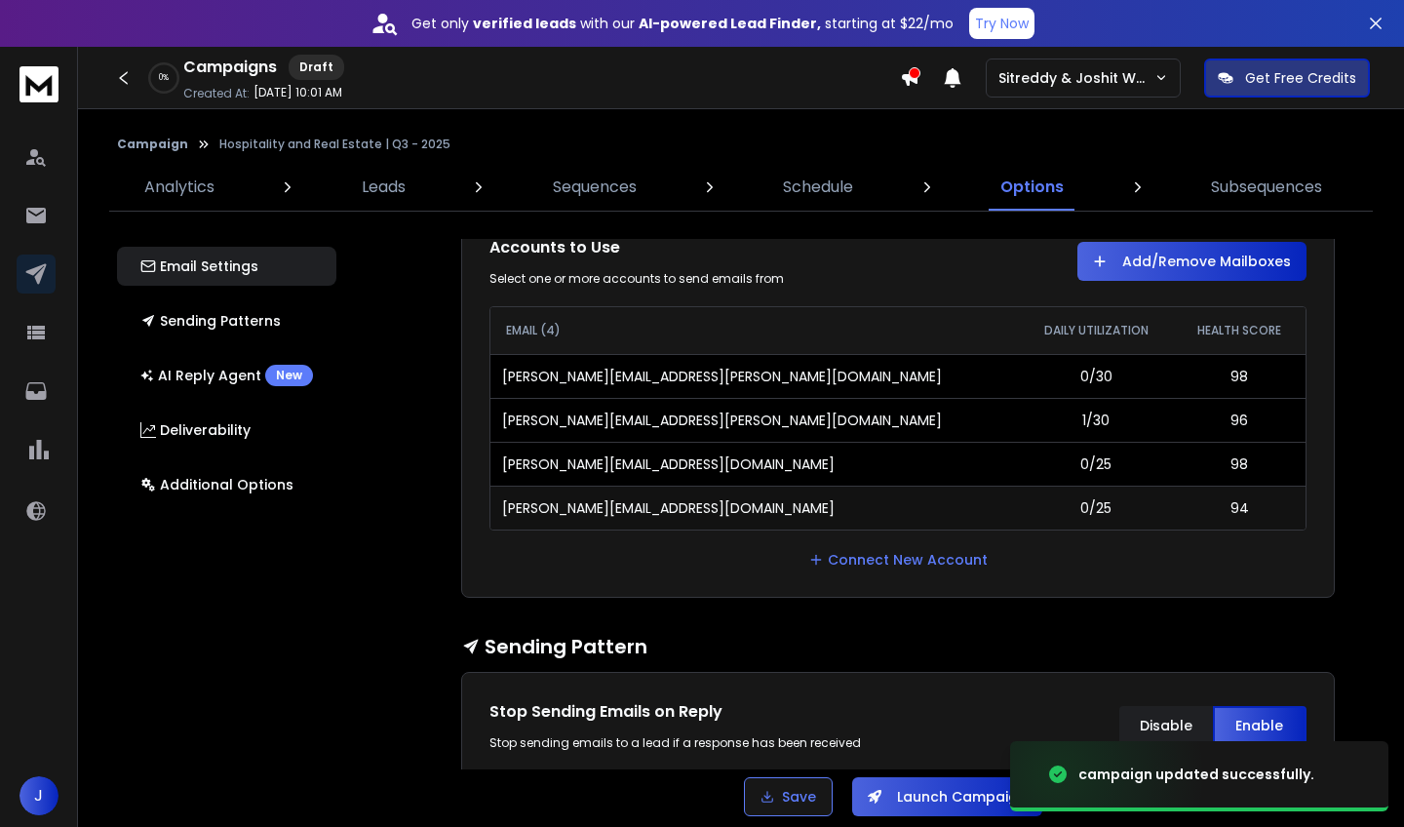
scroll to position [78, 0]
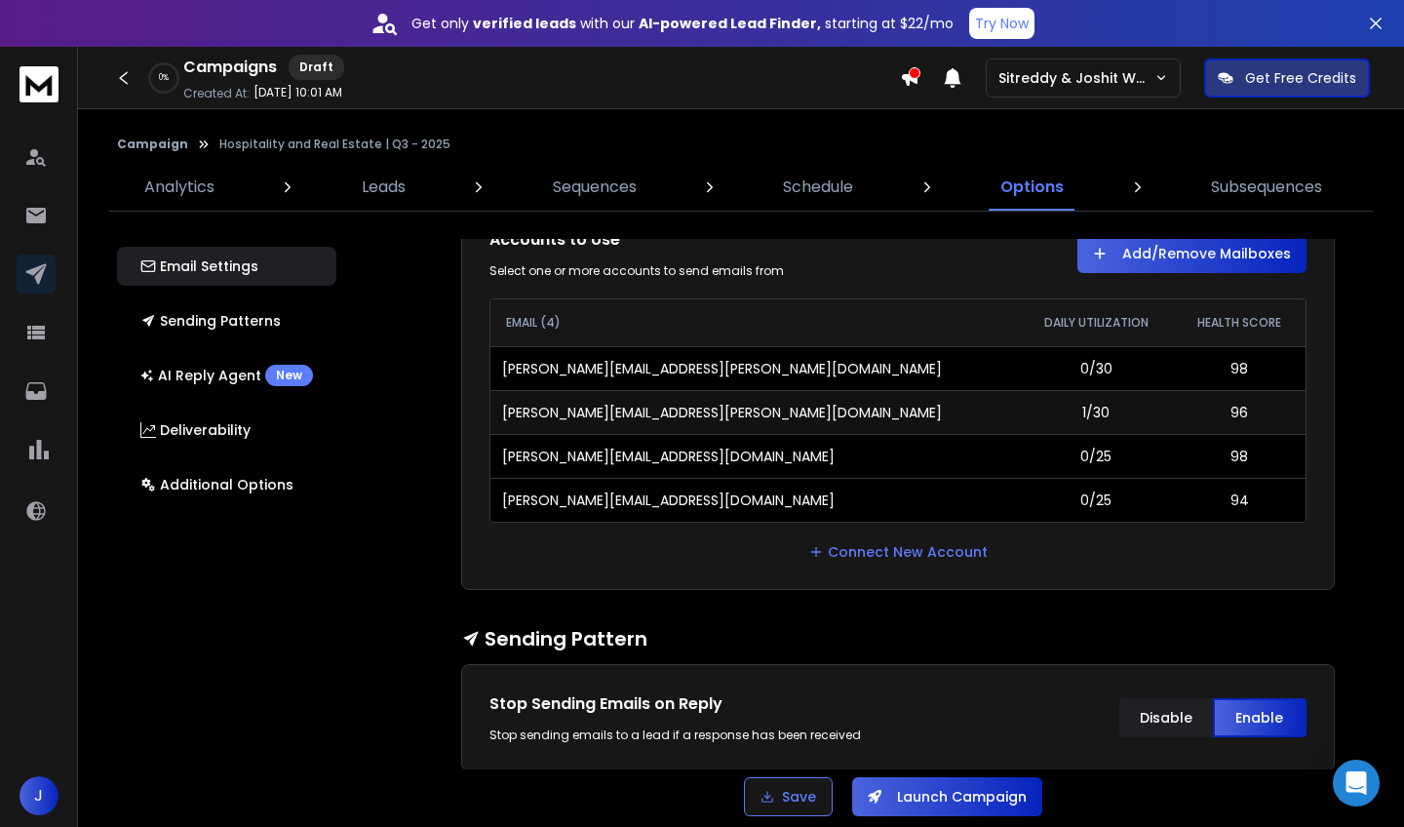
click at [677, 413] on p "[PERSON_NAME][EMAIL_ADDRESS][PERSON_NAME][DOMAIN_NAME]" at bounding box center [722, 412] width 440 height 19
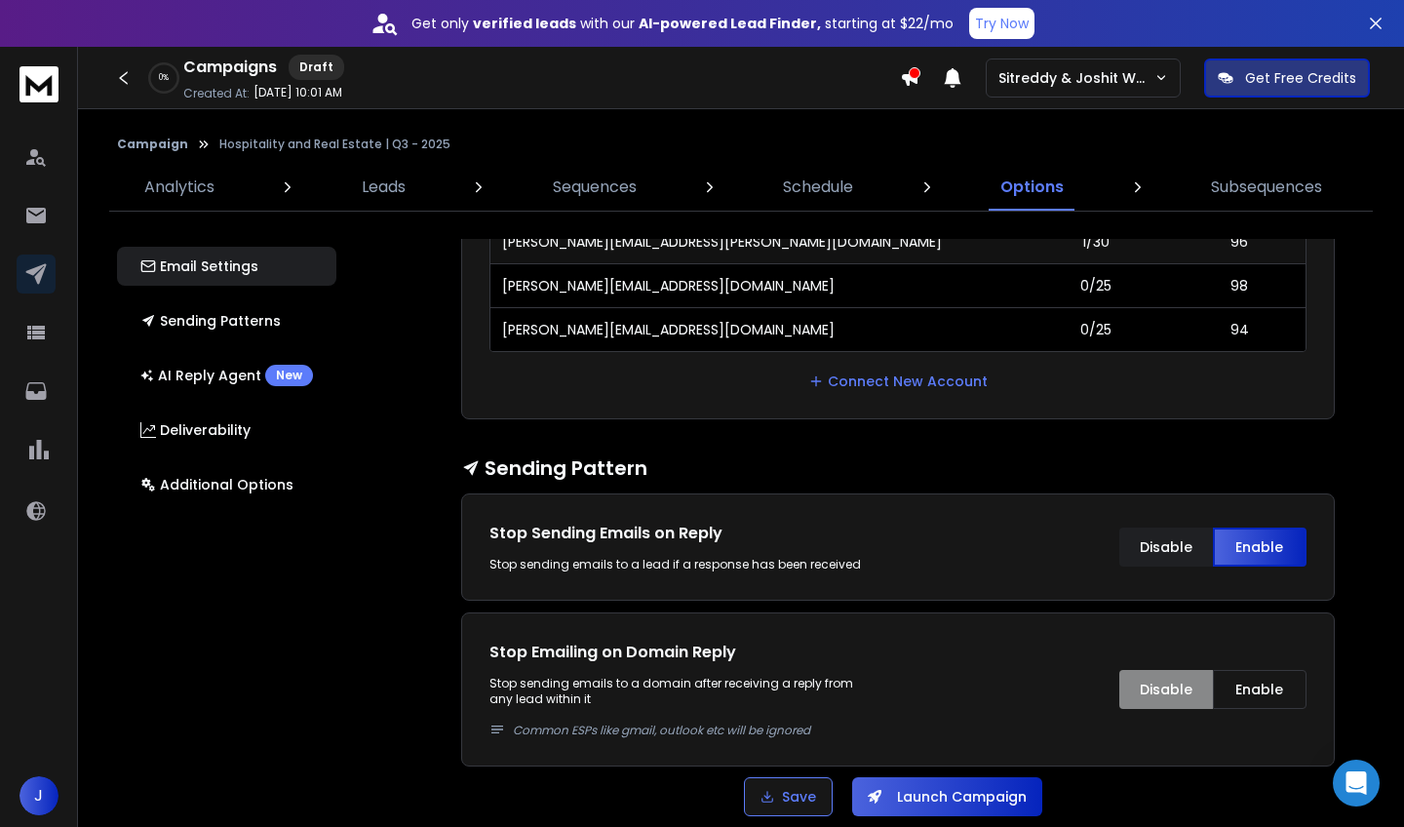
scroll to position [251, 0]
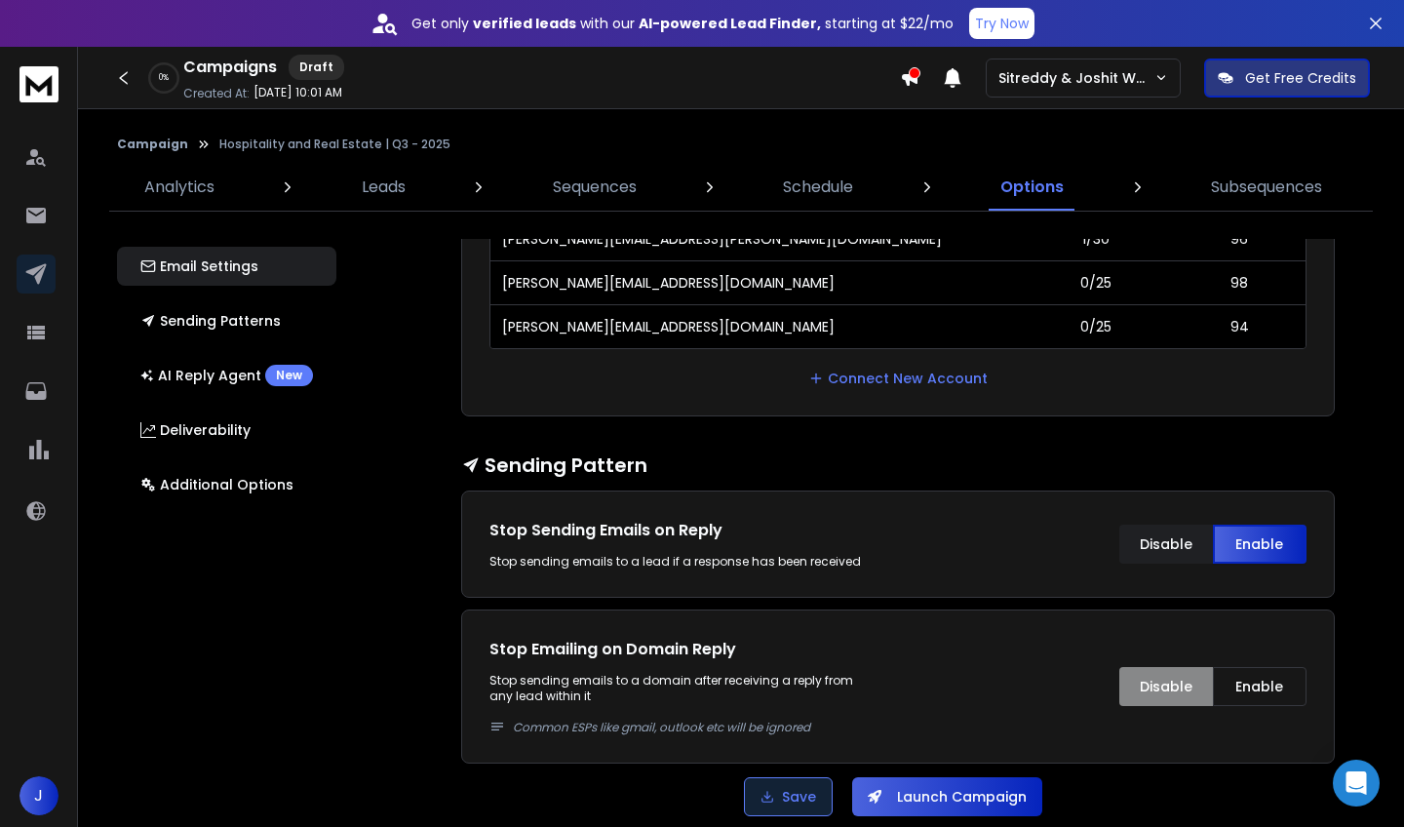
click at [779, 811] on button "Save" at bounding box center [788, 796] width 89 height 39
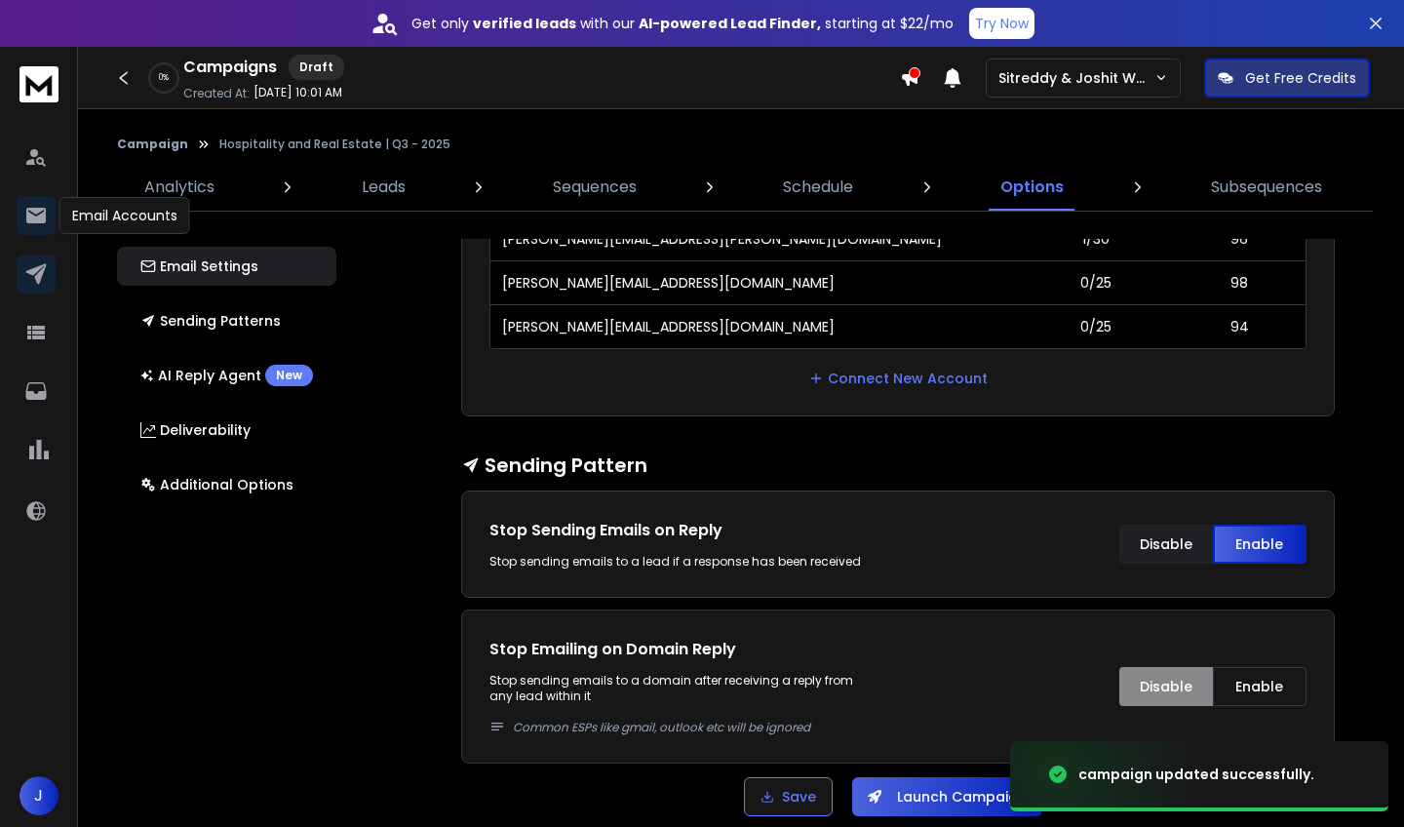
click at [42, 220] on icon at bounding box center [35, 216] width 19 height 16
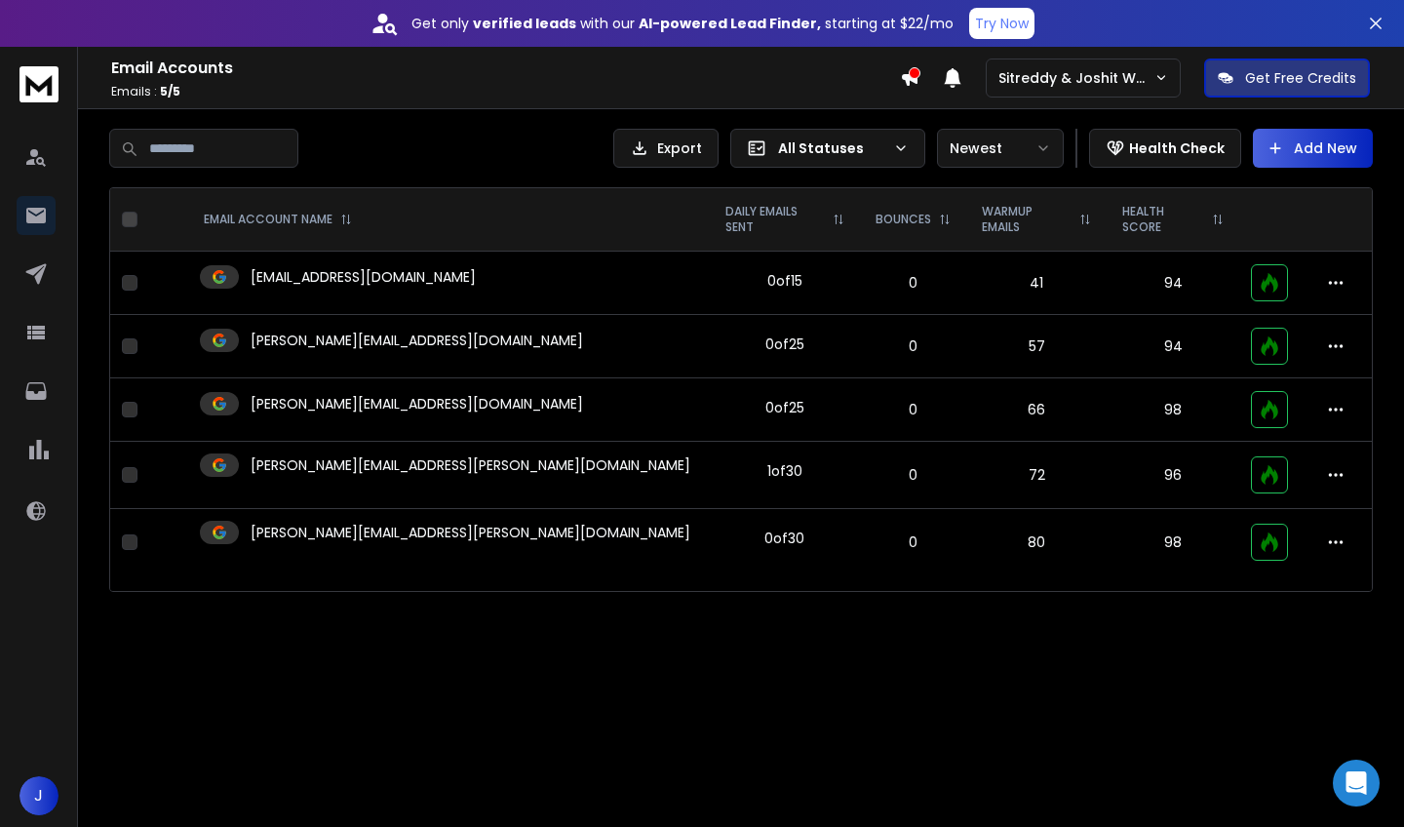
click at [427, 462] on p "[PERSON_NAME][EMAIL_ADDRESS][PERSON_NAME][DOMAIN_NAME]" at bounding box center [470, 464] width 440 height 19
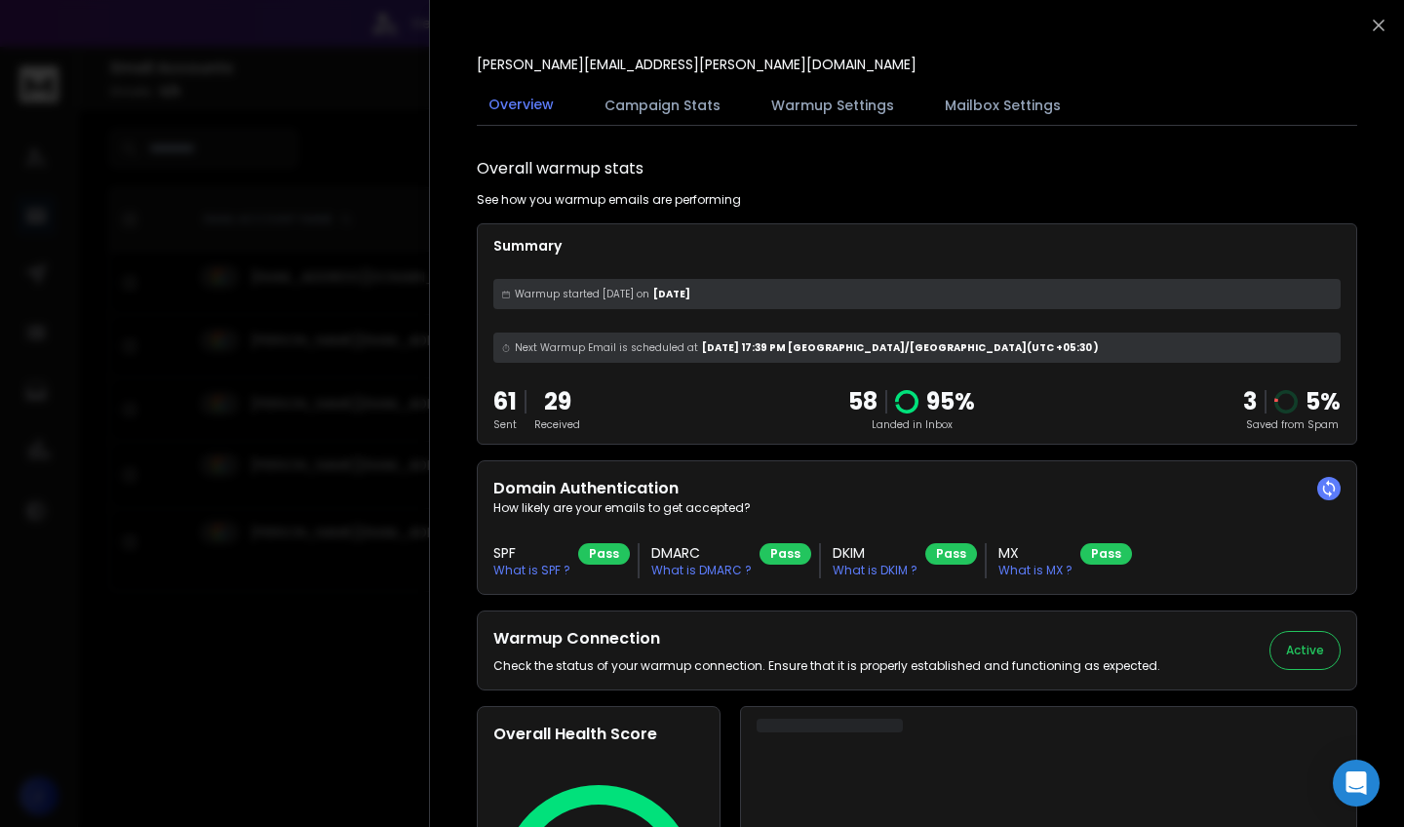
click at [646, 97] on button "Campaign Stats" at bounding box center [662, 105] width 139 height 43
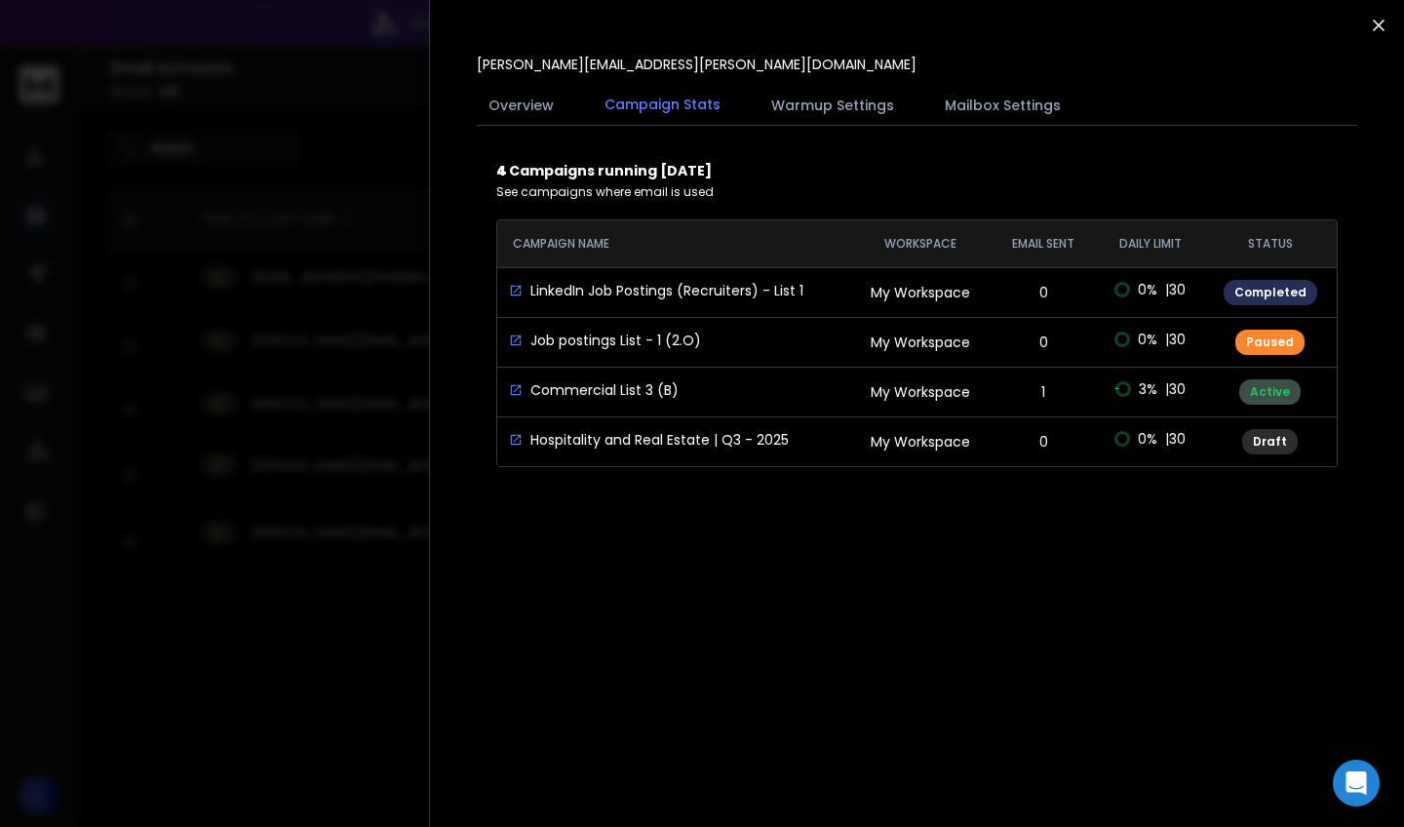
click at [1381, 24] on icon "button" at bounding box center [1377, 25] width 19 height 19
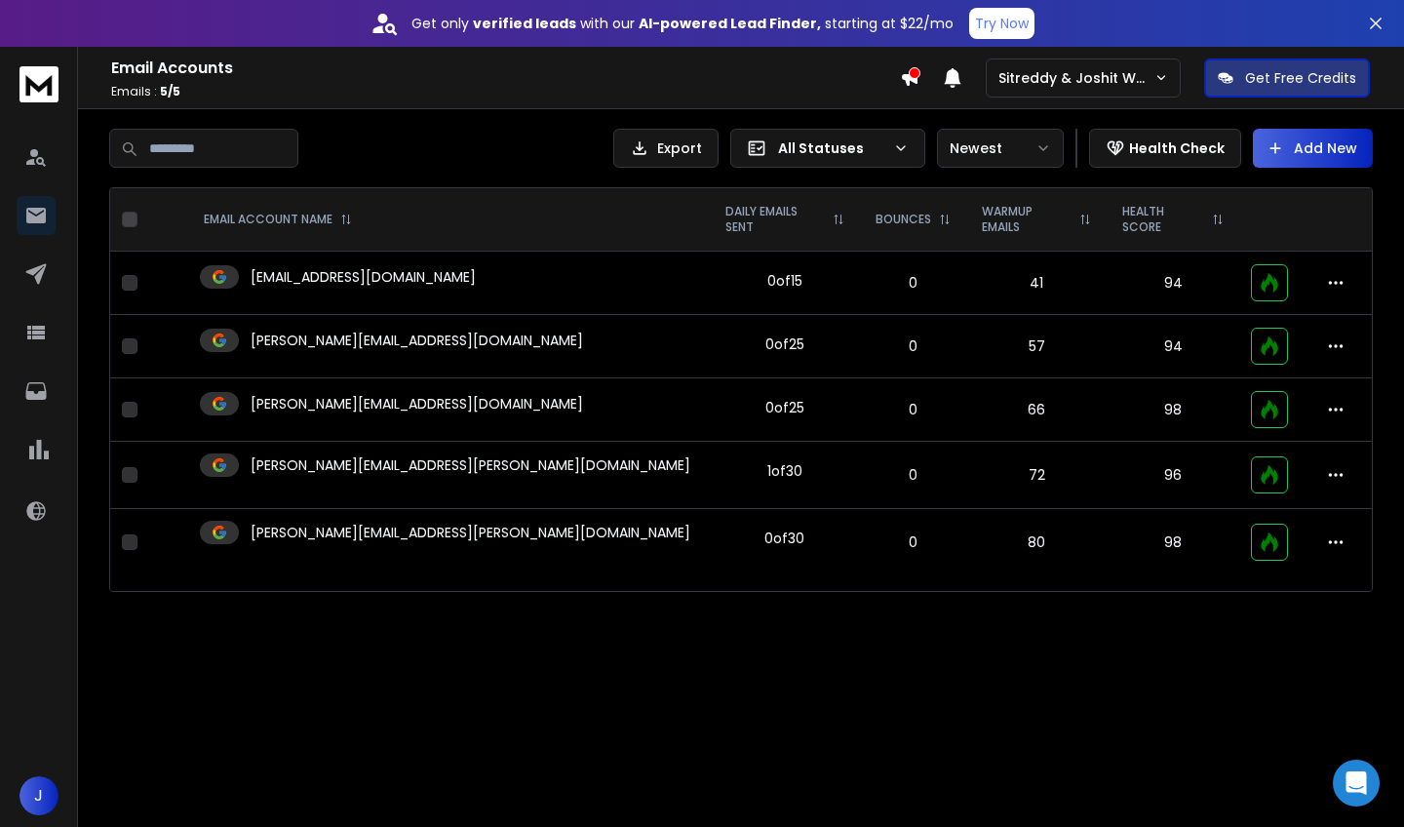
click at [714, 592] on div "Export All Statuses Newest Health Check Add New EMAIL ACCOUNT NAME DAILY EMAILS…" at bounding box center [740, 360] width 1263 height 463
click at [713, 592] on div "Export All Statuses Newest Health Check Add New EMAIL ACCOUNT NAME DAILY EMAILS…" at bounding box center [740, 360] width 1263 height 463
click at [46, 260] on link at bounding box center [36, 273] width 39 height 39
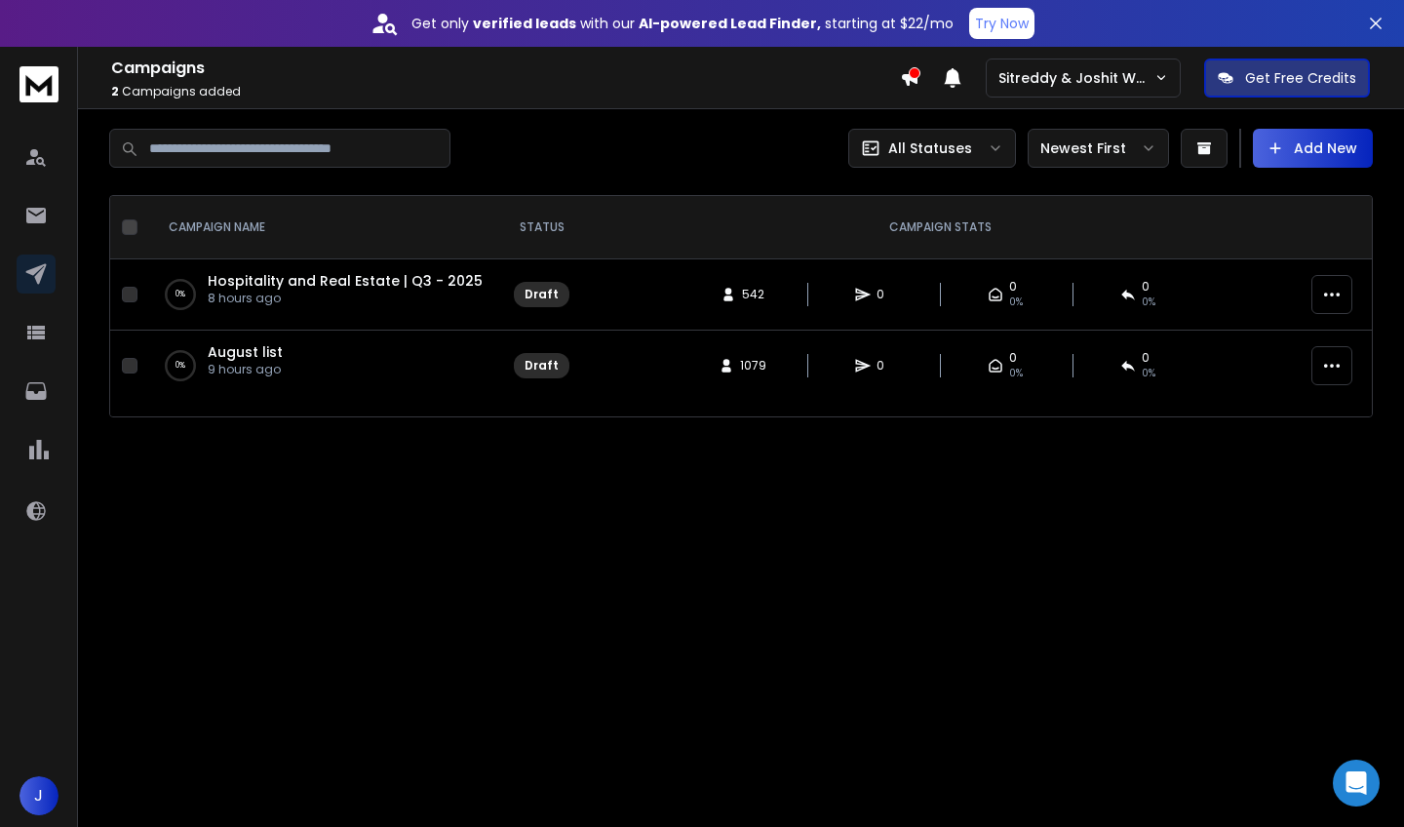
click at [388, 284] on span "Hospitality and Real Estate | Q3 - 2025" at bounding box center [345, 280] width 275 height 19
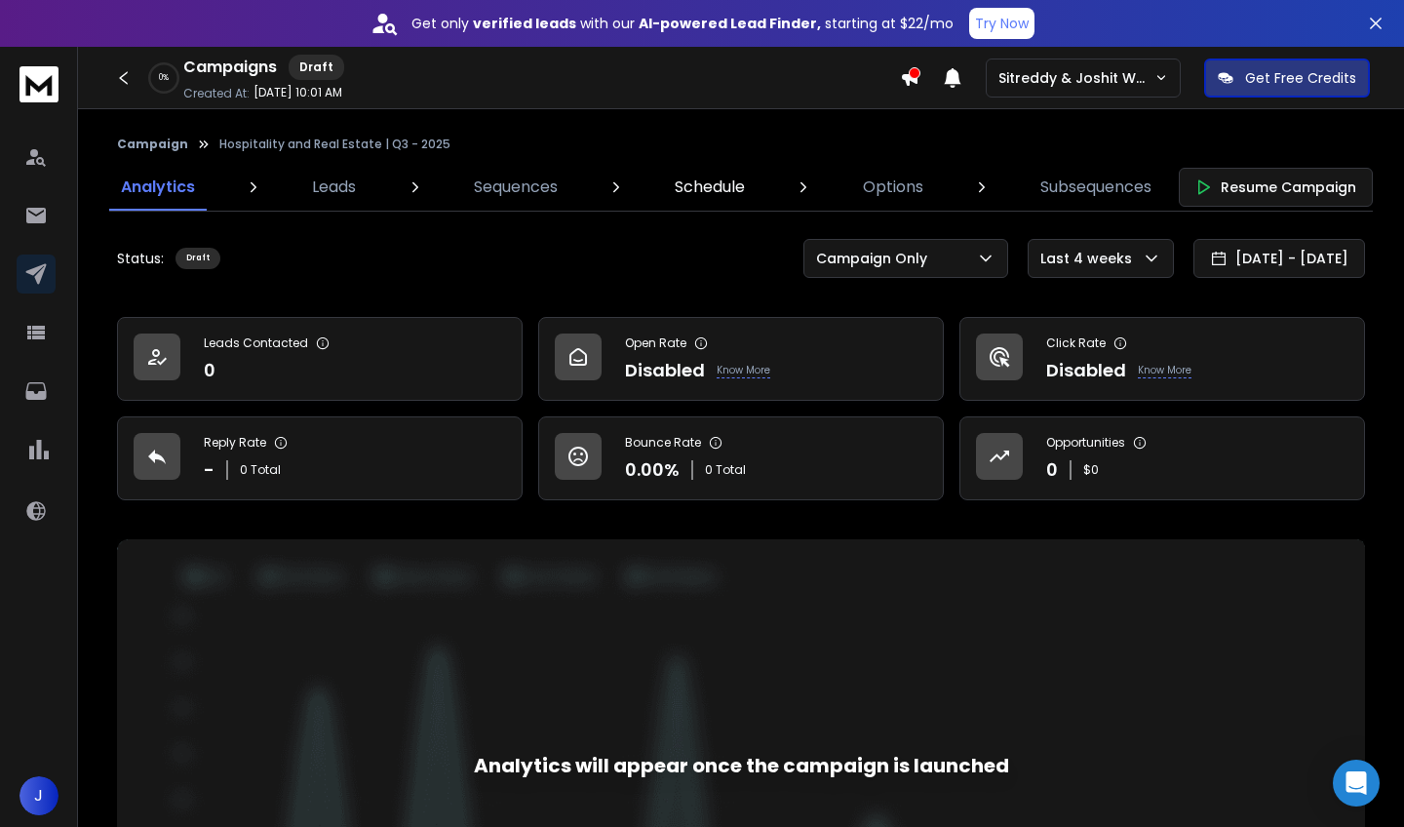
click at [704, 195] on p "Schedule" at bounding box center [709, 186] width 70 height 23
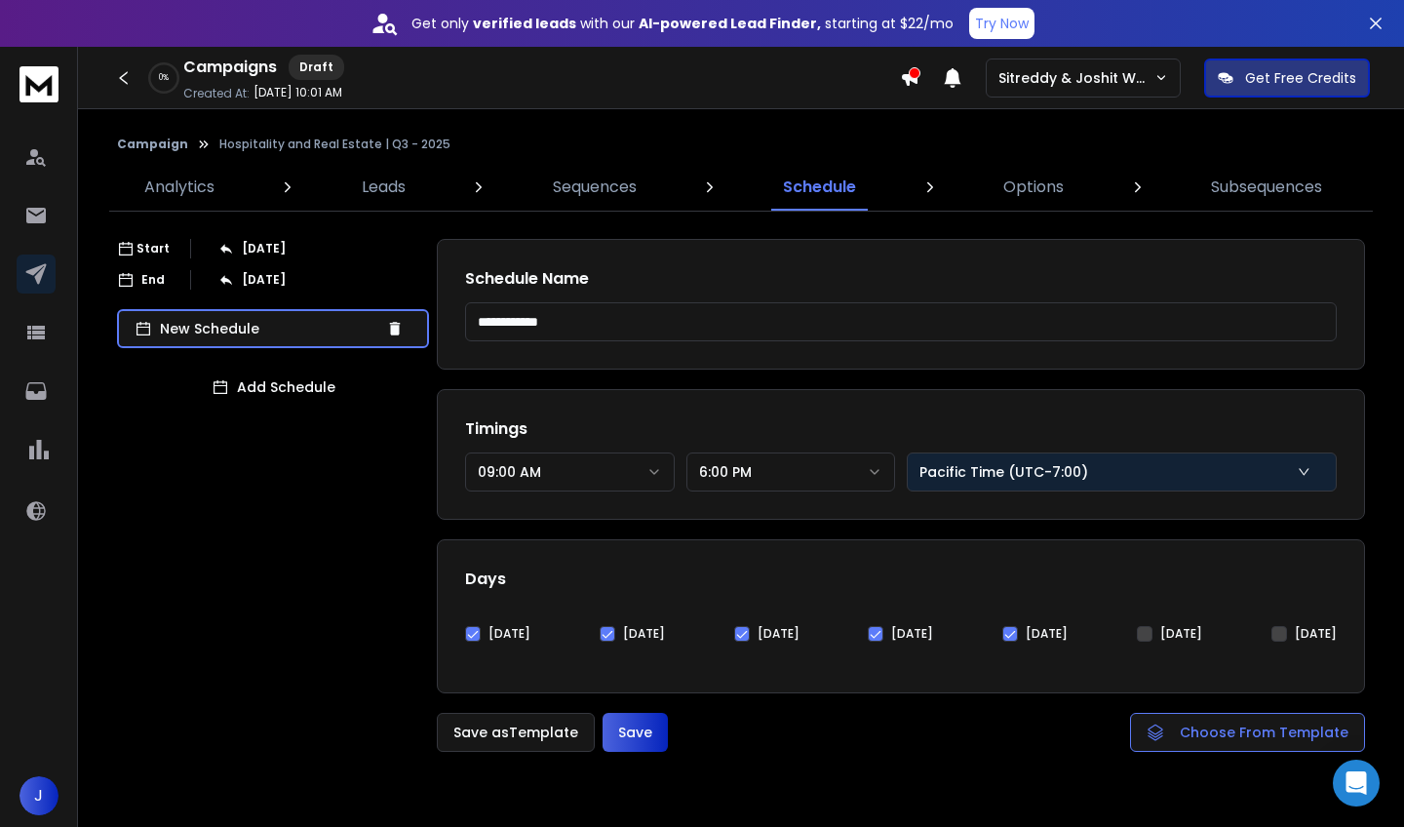
click at [1049, 457] on button "Pacific Time (UTC-7:00)" at bounding box center [1121, 471] width 430 height 39
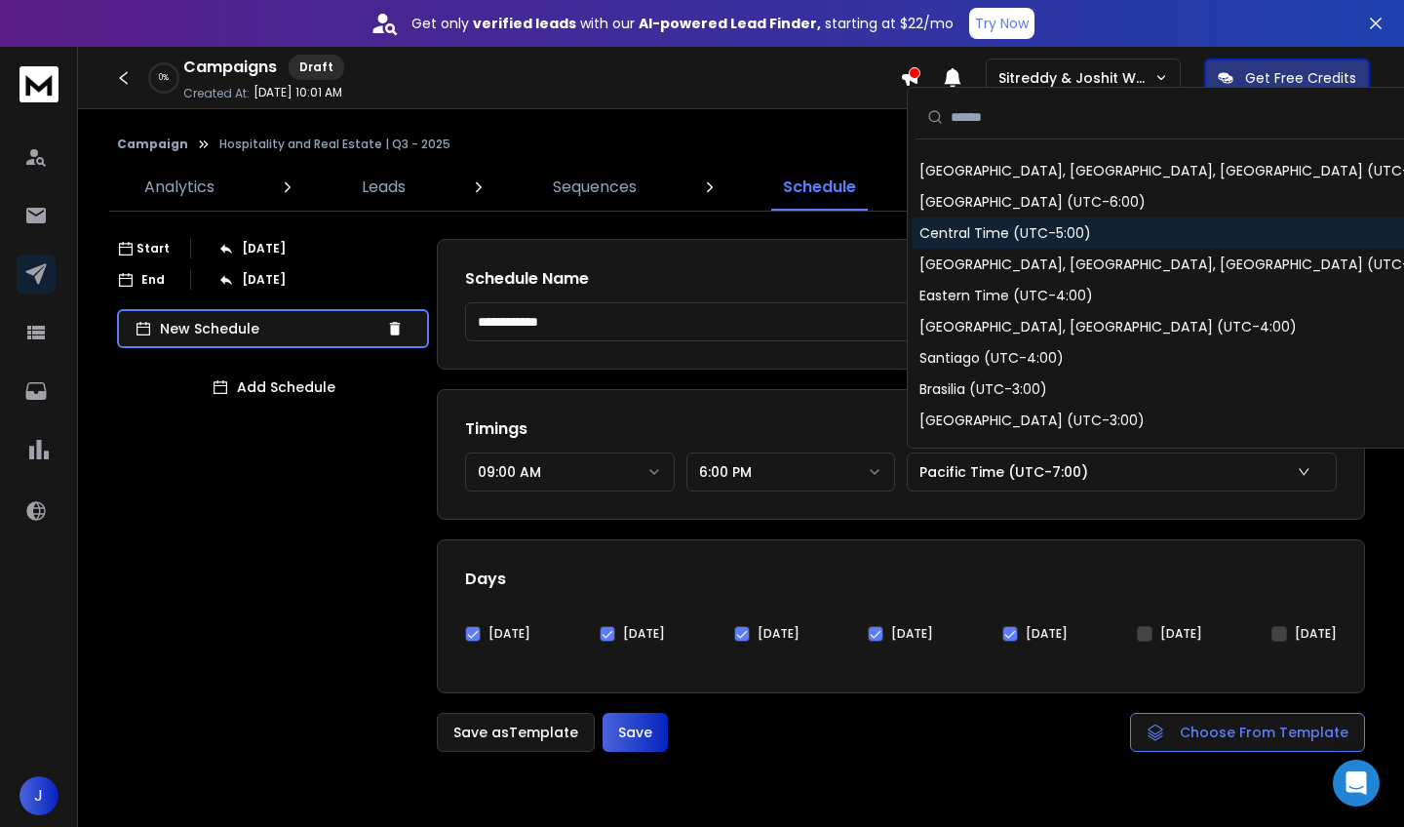
scroll to position [325, 0]
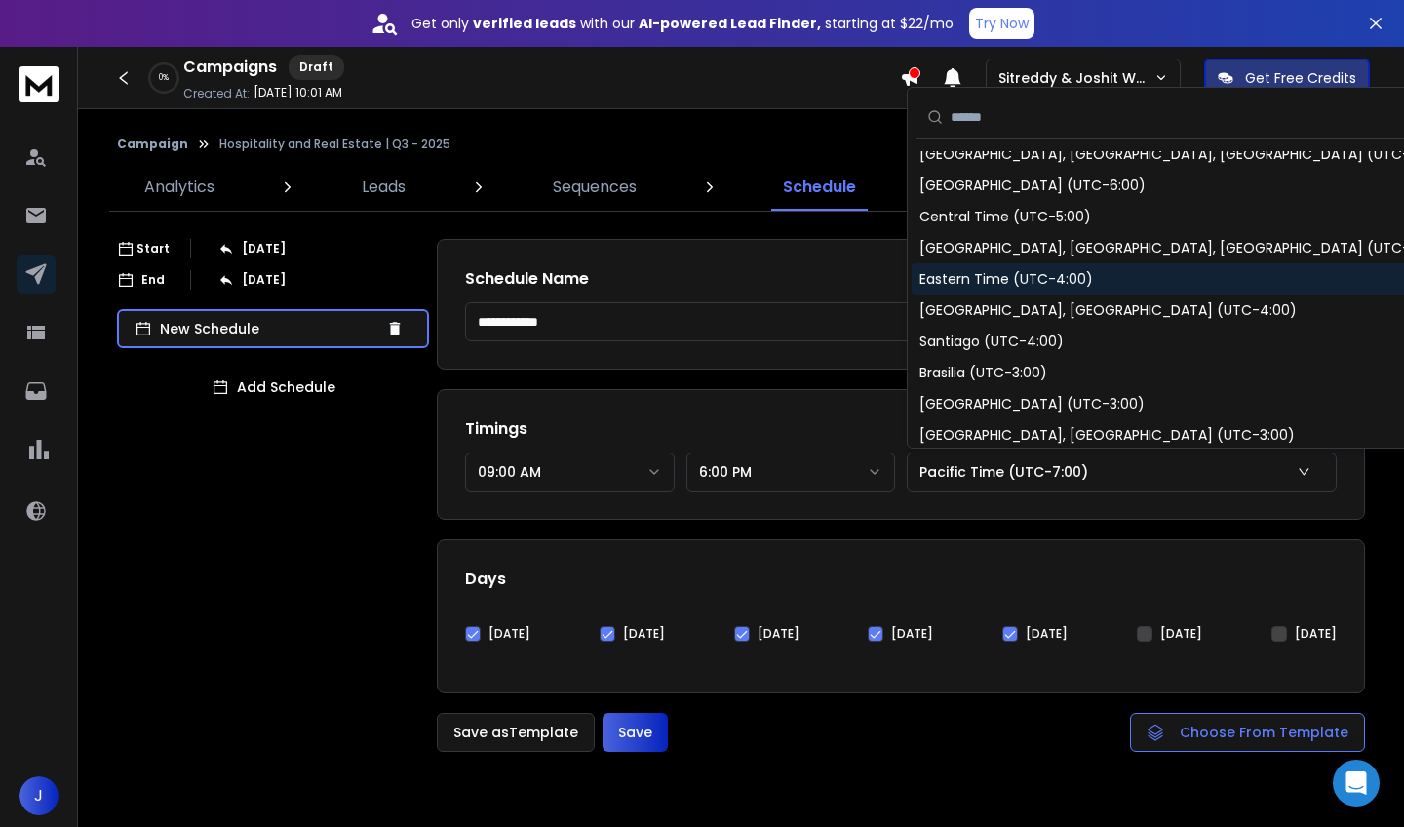
click at [1094, 277] on div "Eastern Time (UTC-4:00)" at bounding box center [1407, 278] width 992 height 31
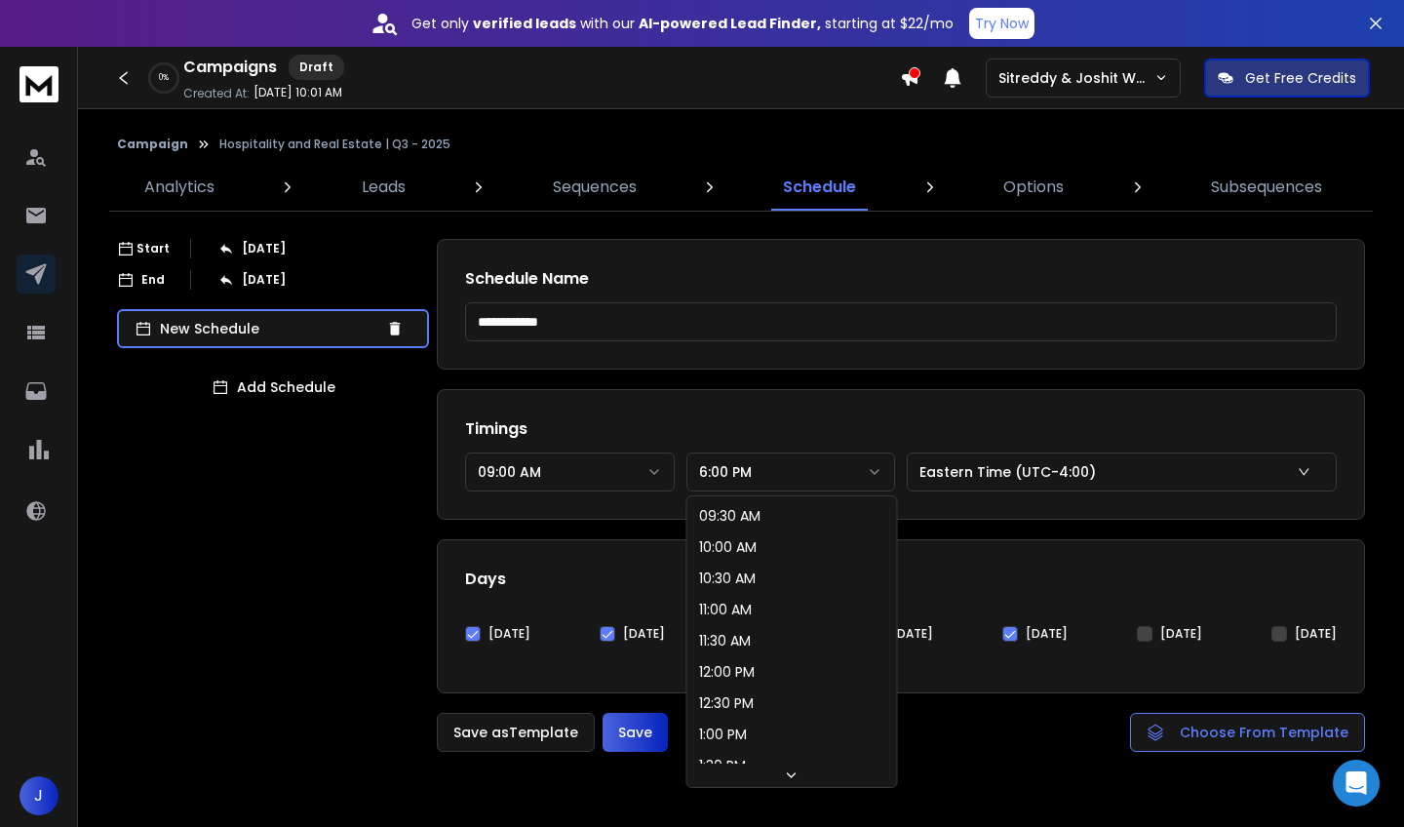
click at [798, 464] on button "6:00 PM" at bounding box center [791, 471] width 210 height 39
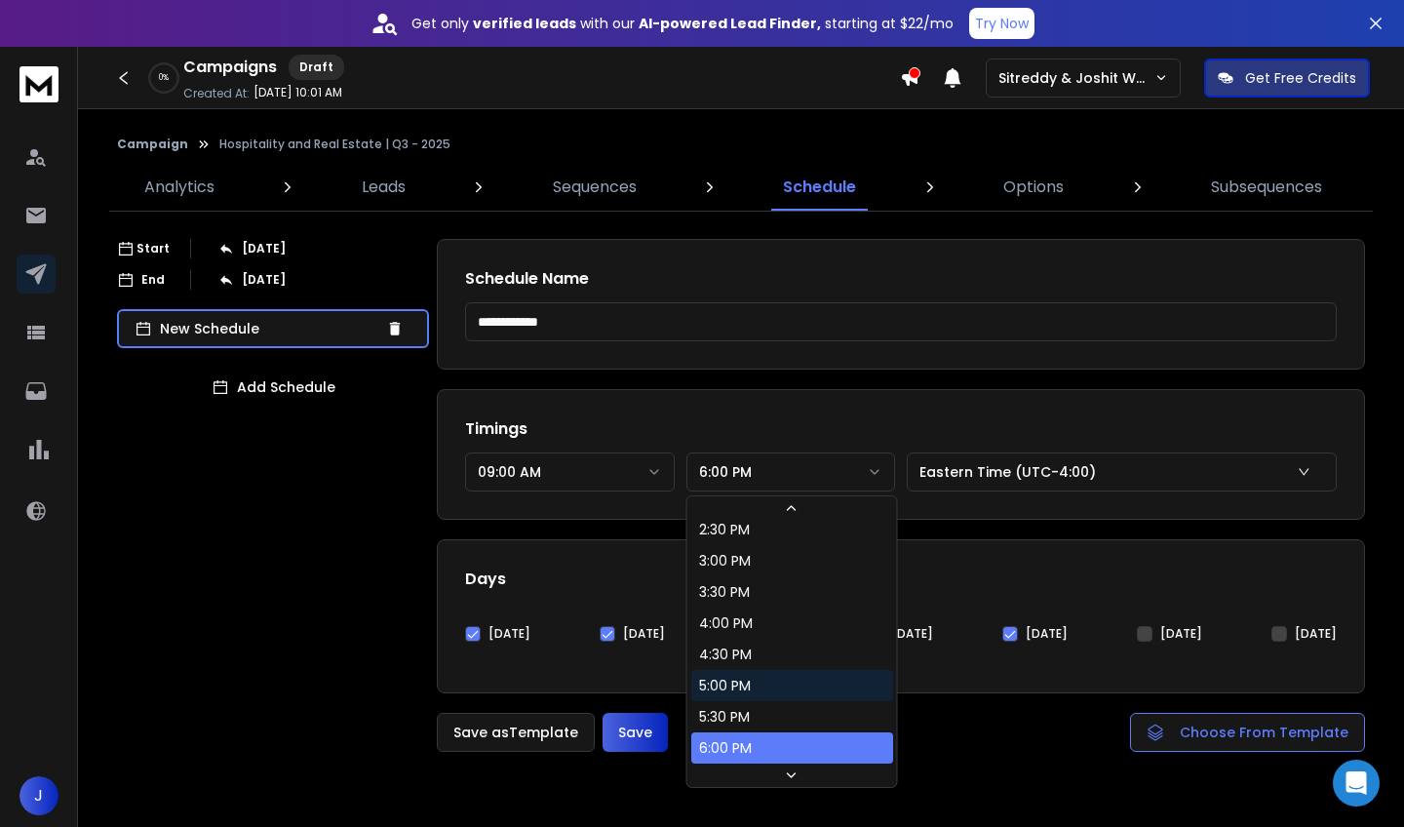
select select "********"
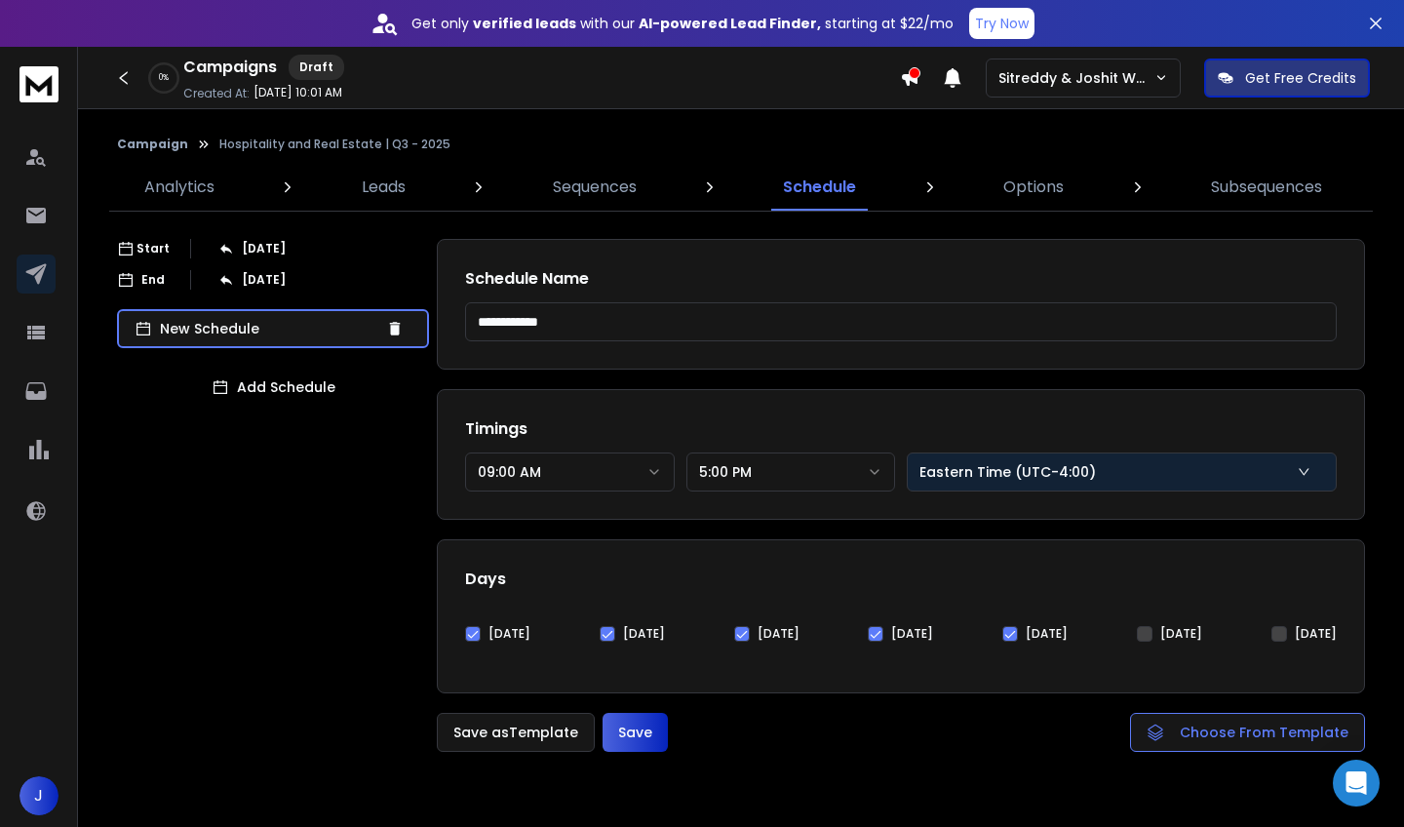
click at [1000, 476] on p "Eastern Time (UTC-4:00)" at bounding box center [1011, 471] width 184 height 19
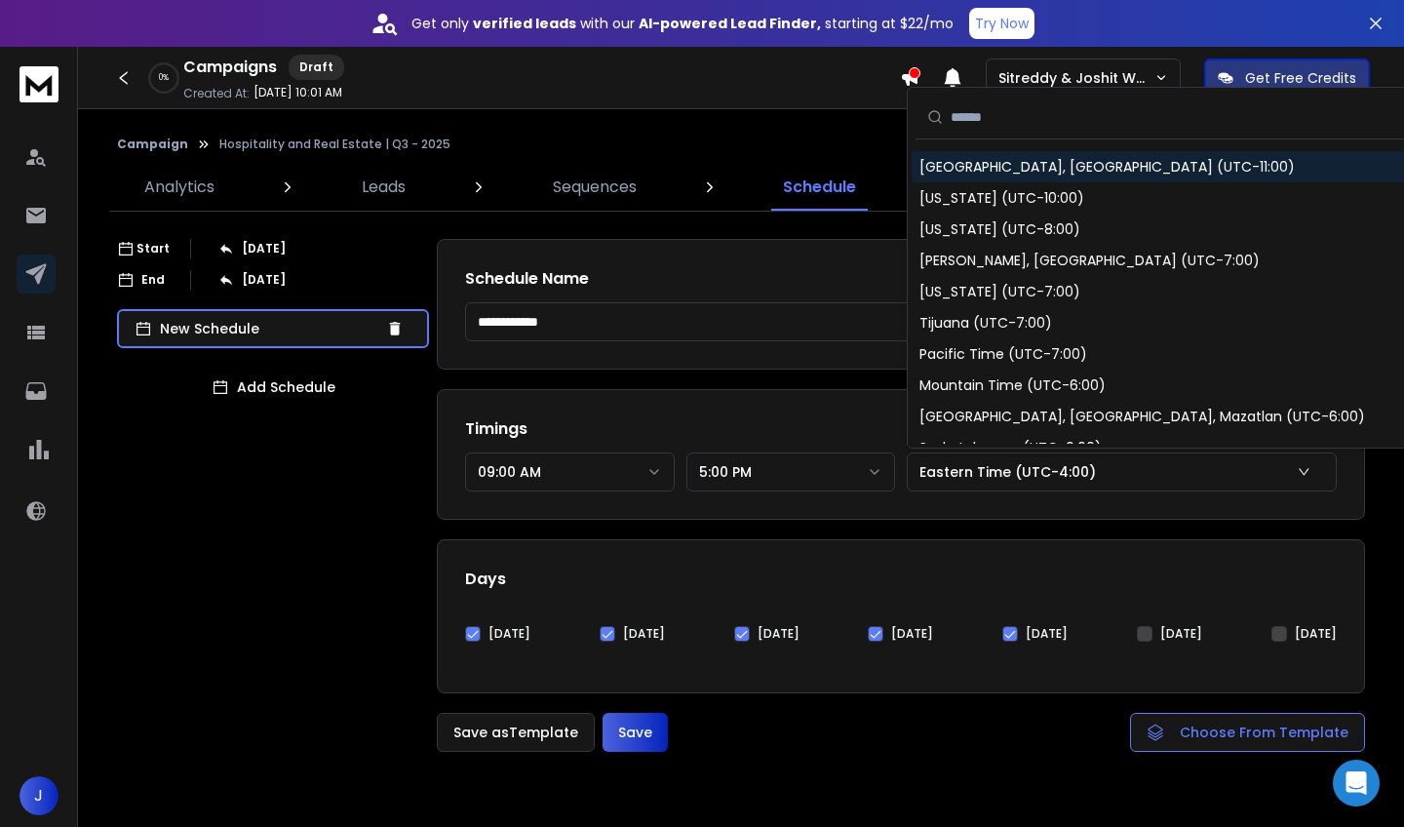
click at [411, 450] on div "**********" at bounding box center [741, 495] width 1248 height 513
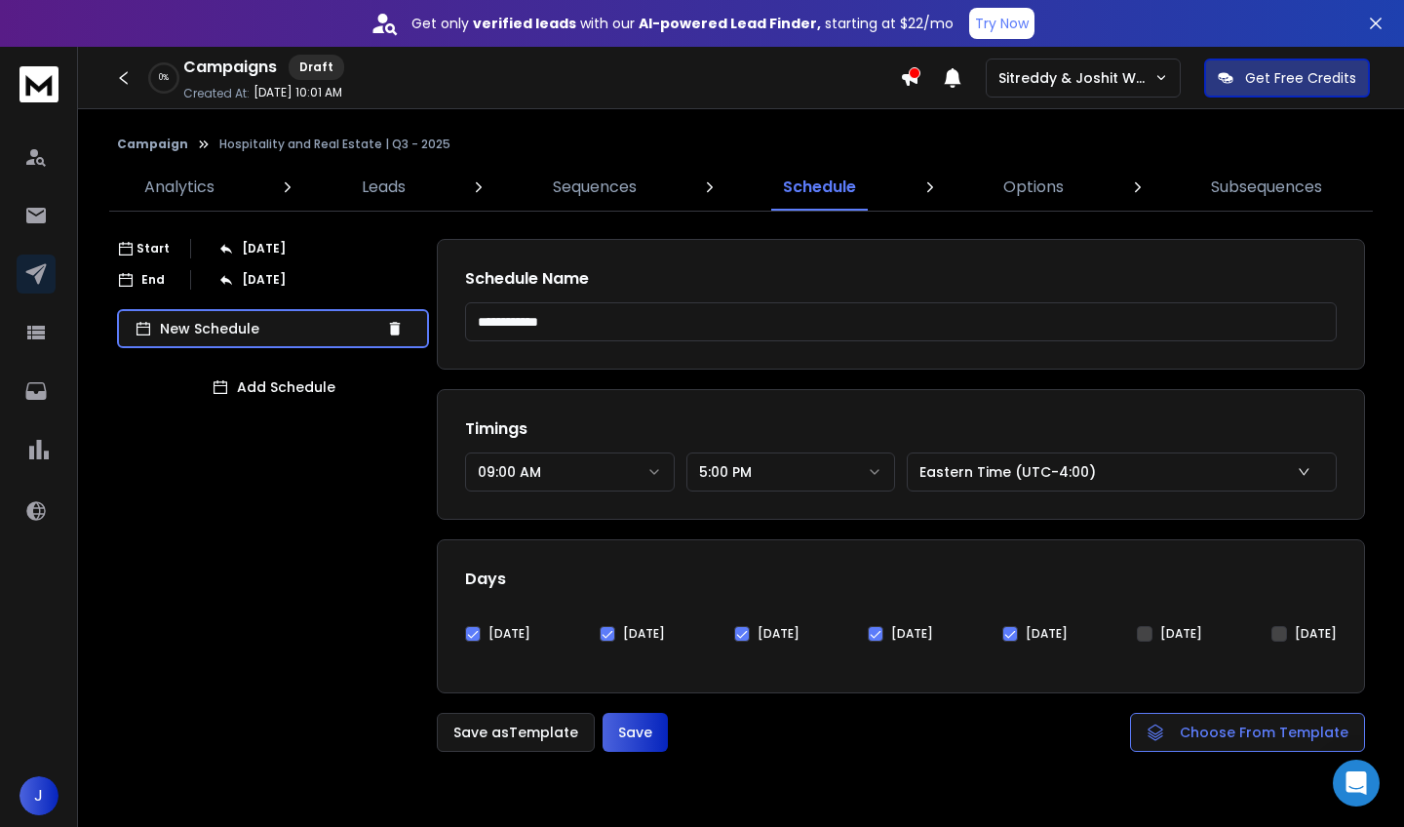
scroll to position [16, 0]
click at [649, 721] on button "Save" at bounding box center [634, 732] width 65 height 39
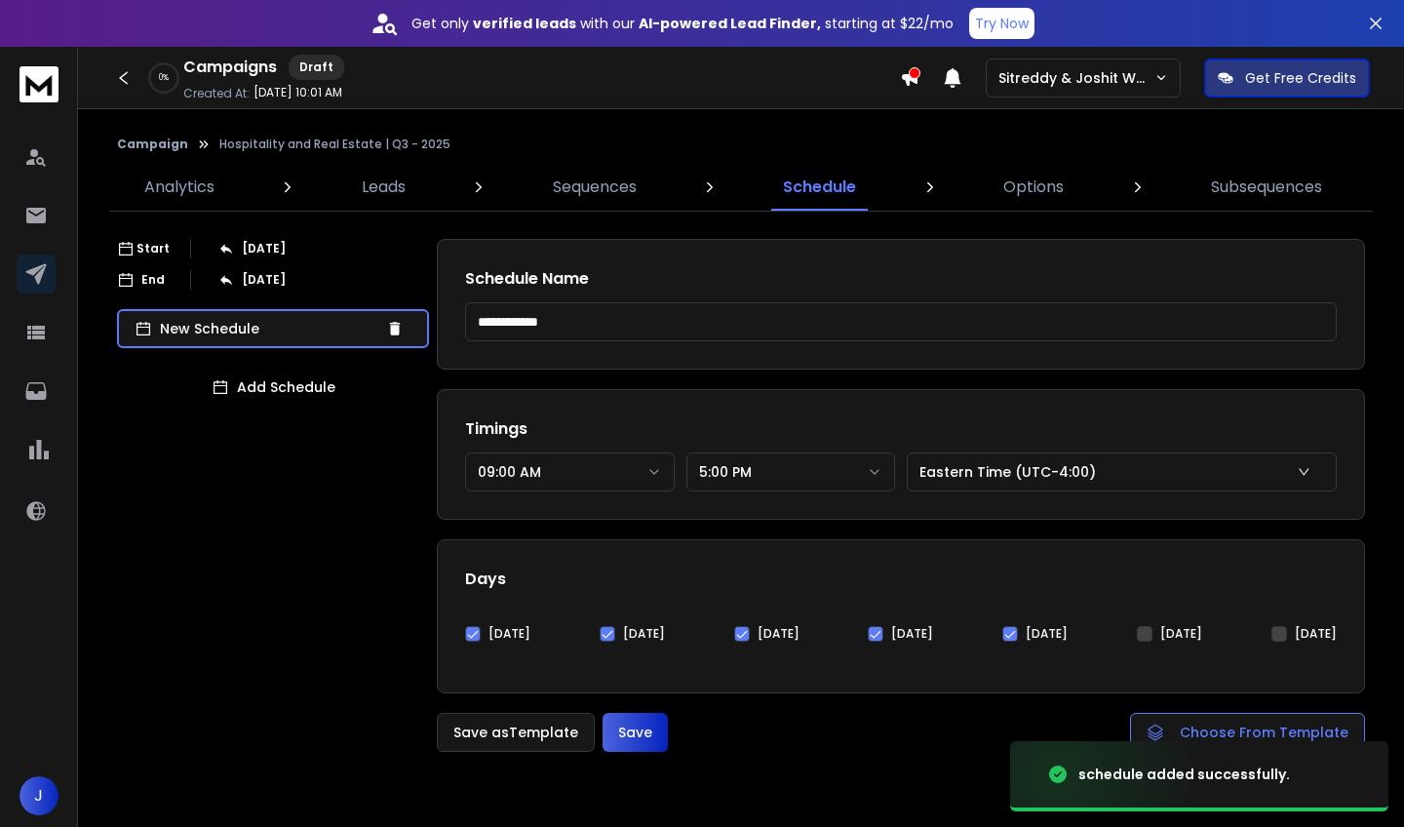
click at [636, 715] on button "Save" at bounding box center [634, 732] width 65 height 39
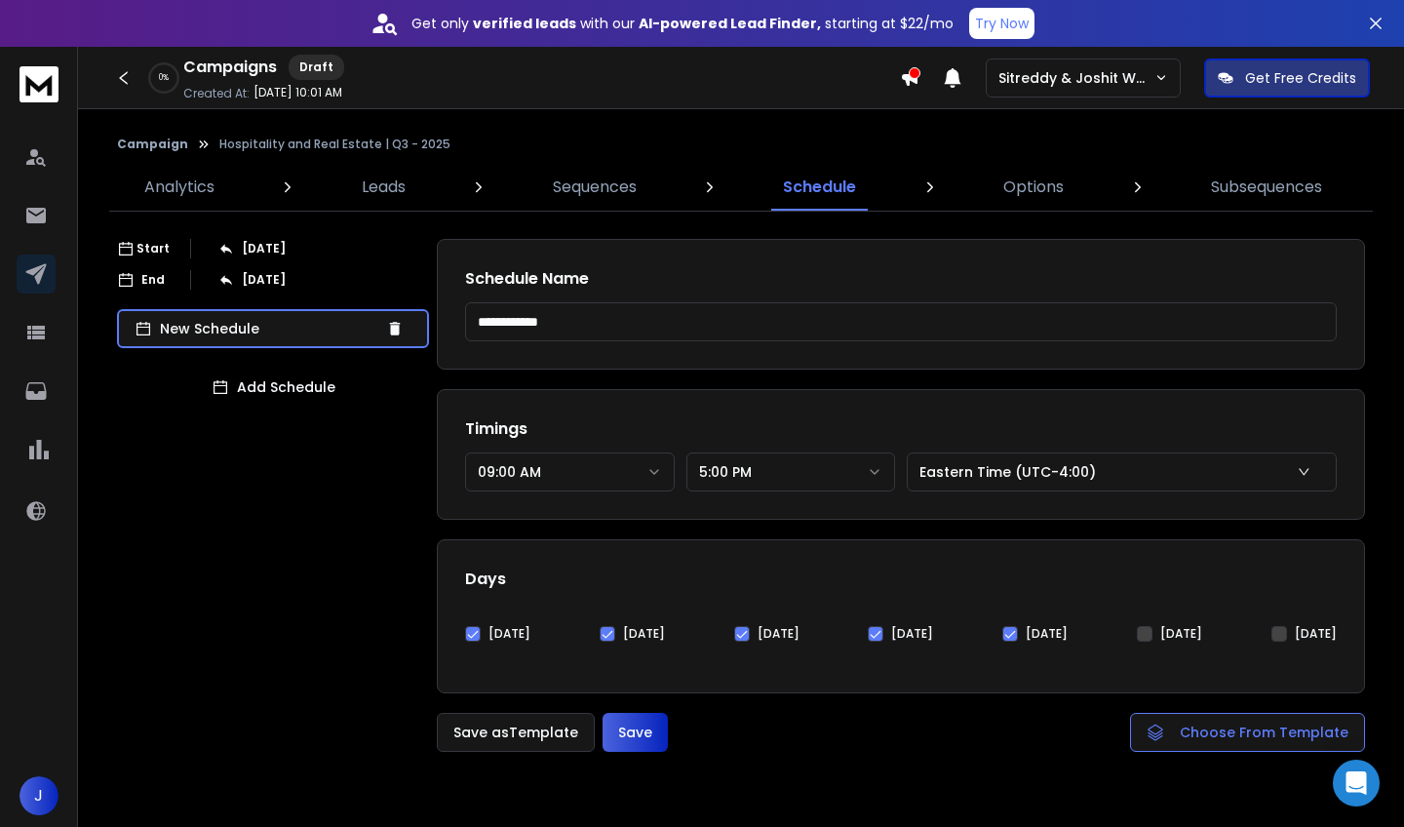
click at [662, 715] on button "Save" at bounding box center [634, 732] width 65 height 39
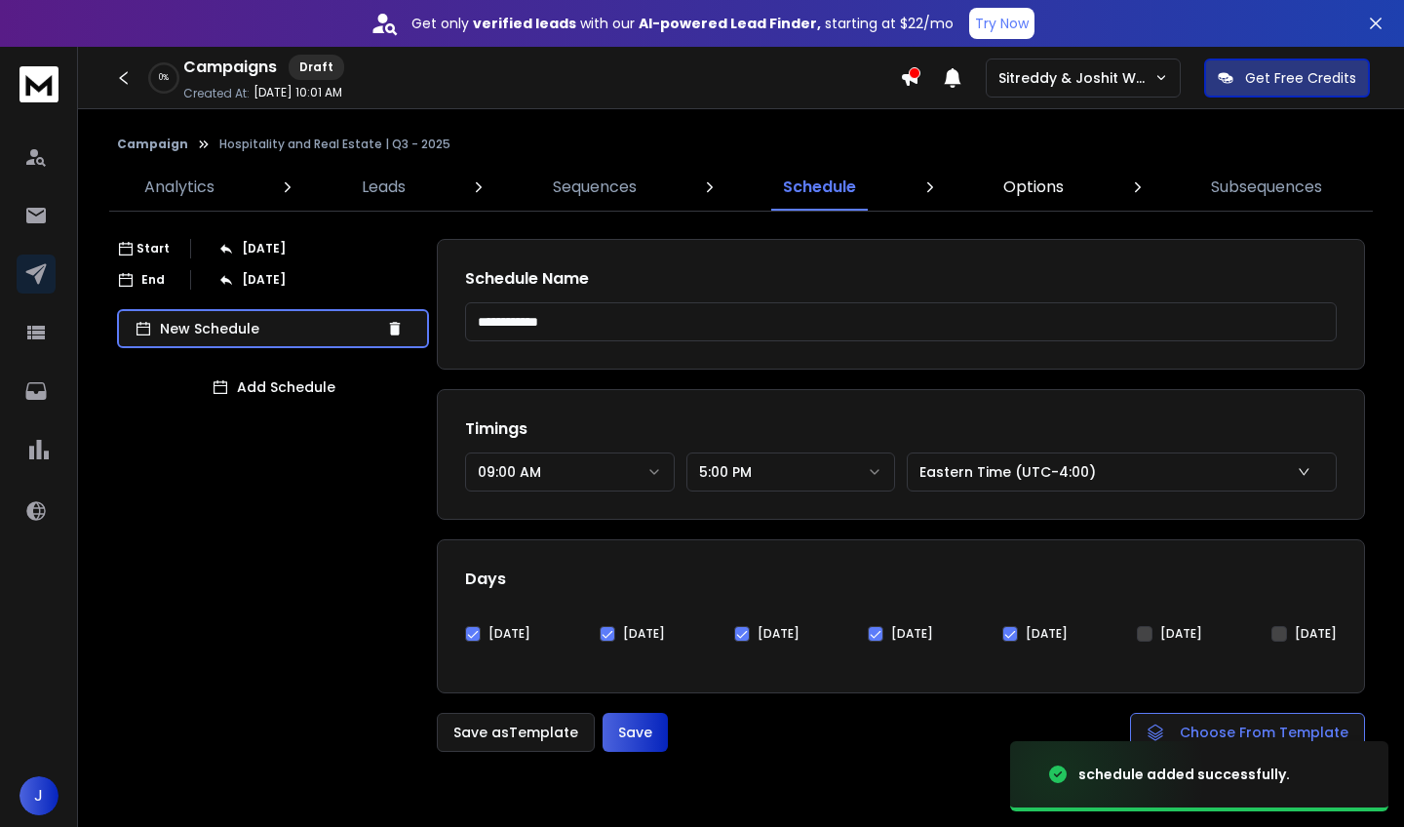
click at [1031, 193] on p "Options" at bounding box center [1033, 186] width 60 height 23
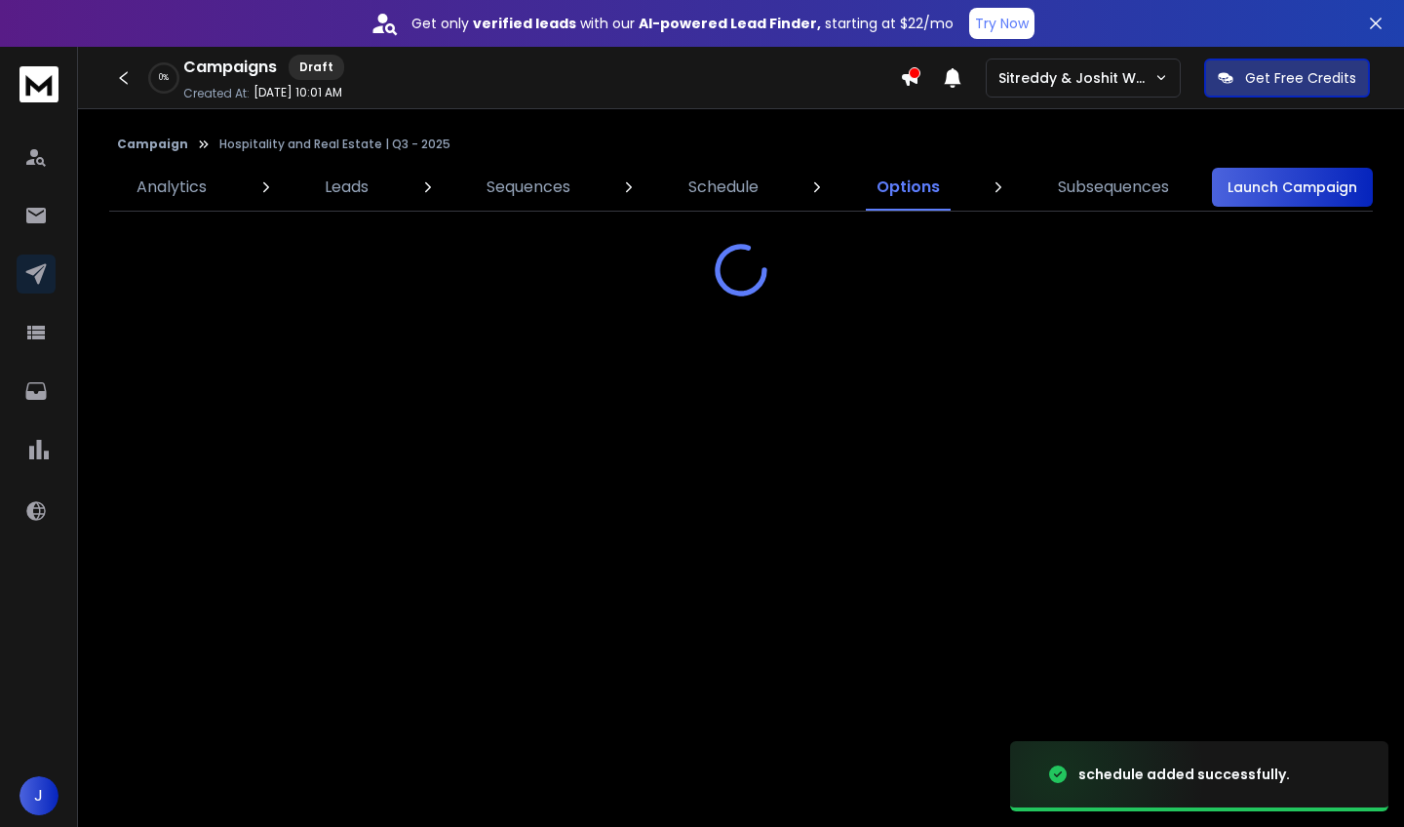
select select "*"
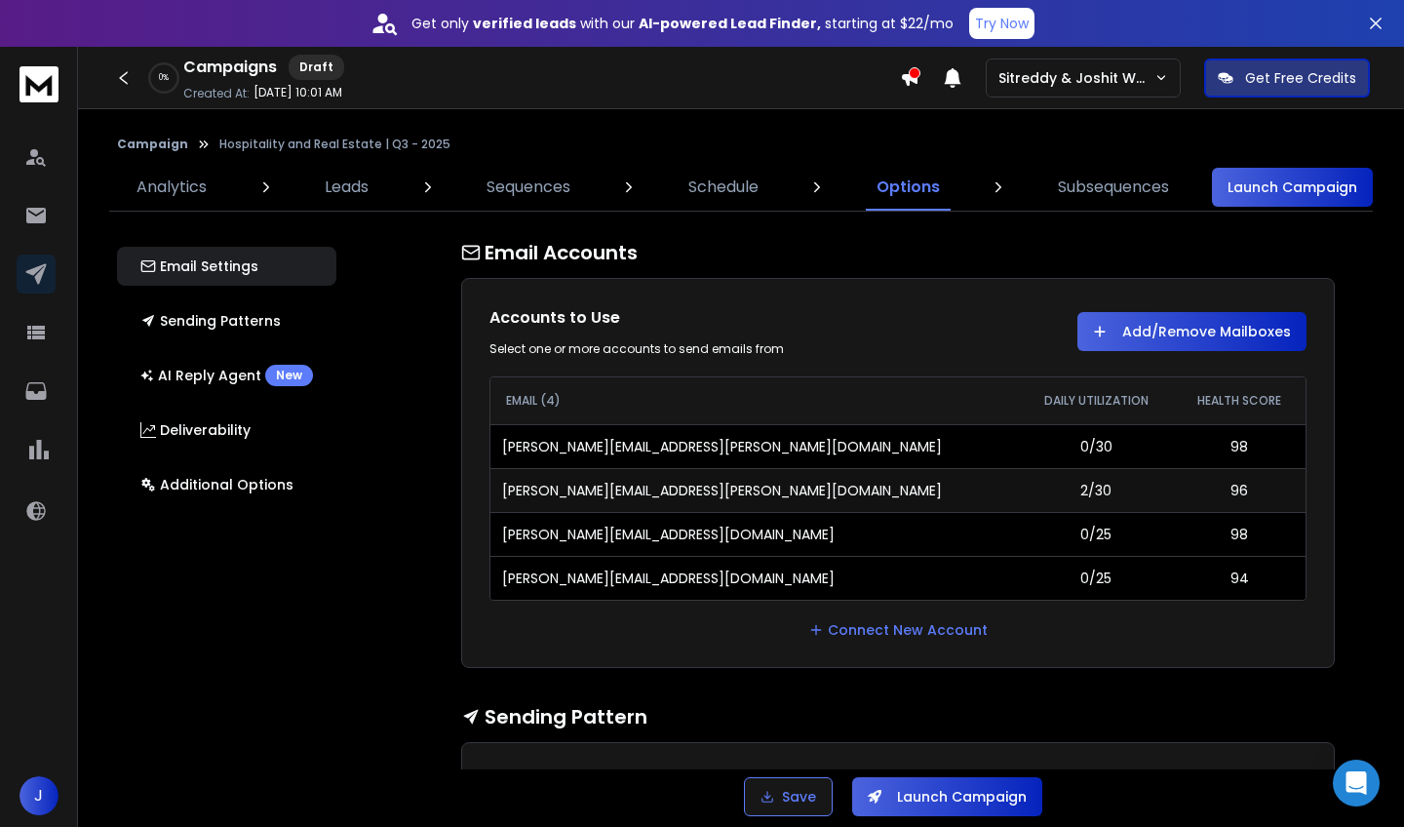
scroll to position [31, 0]
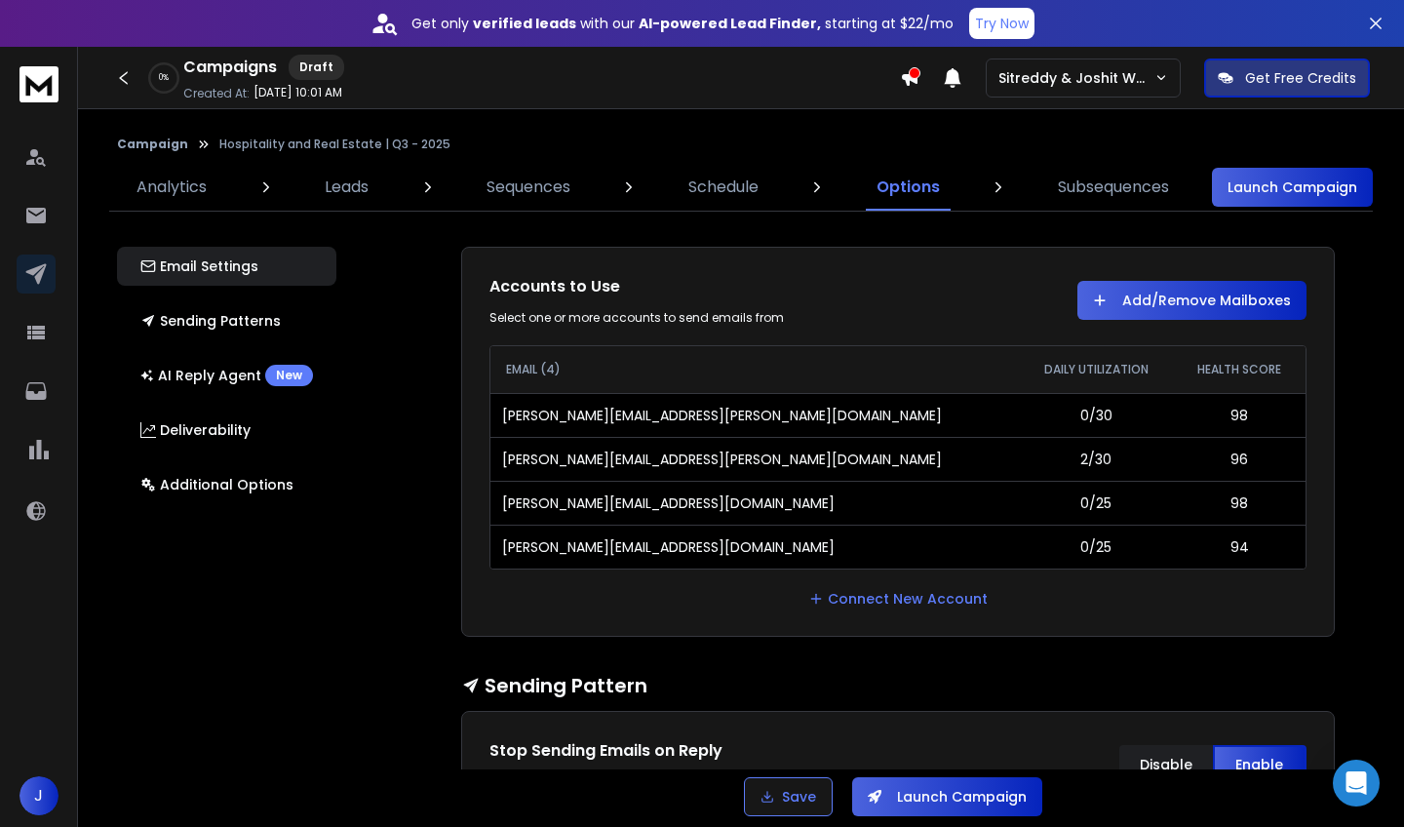
click at [1115, 299] on button "Add/Remove Mailboxes" at bounding box center [1191, 300] width 229 height 39
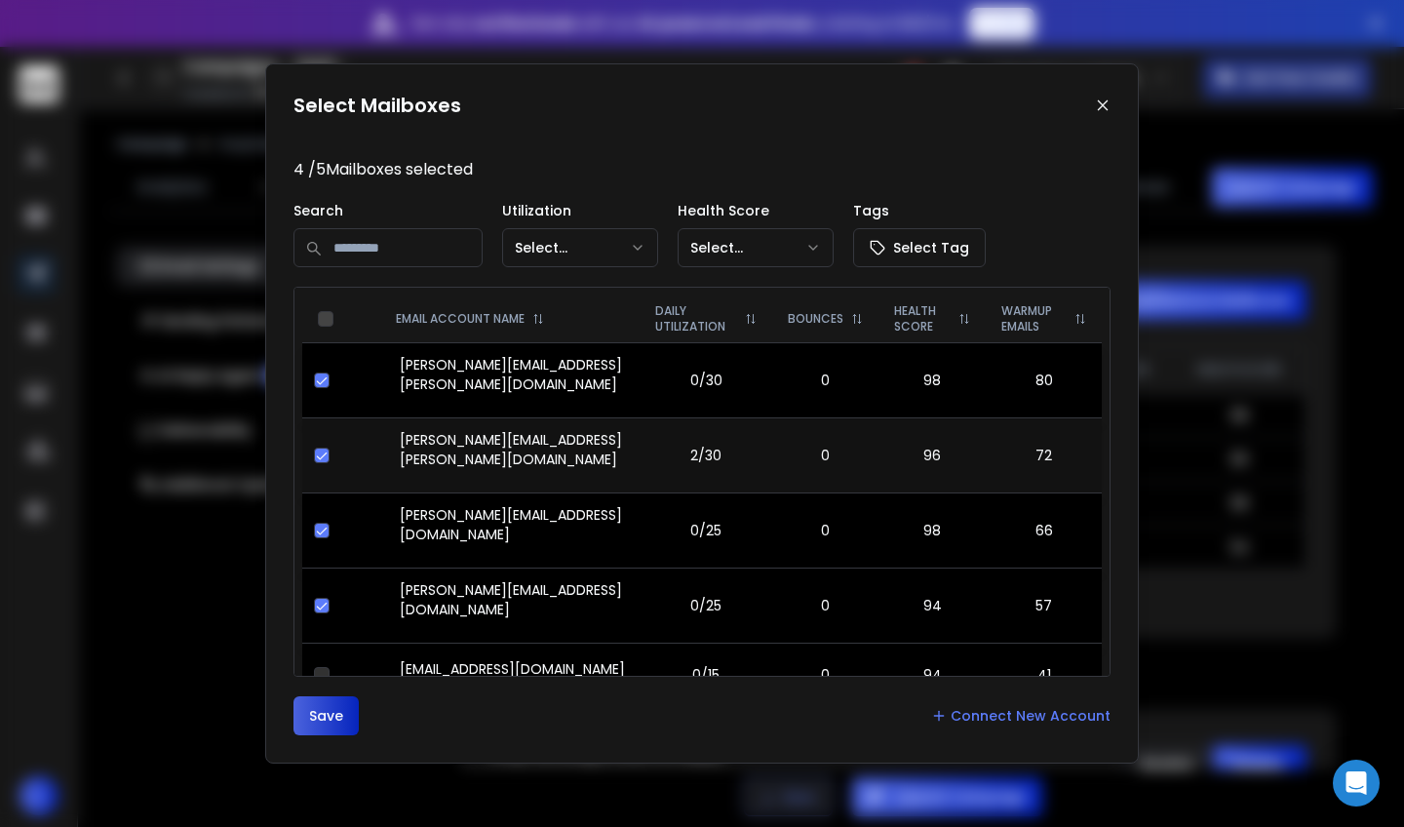
click at [320, 447] on button "button" at bounding box center [322, 455] width 16 height 16
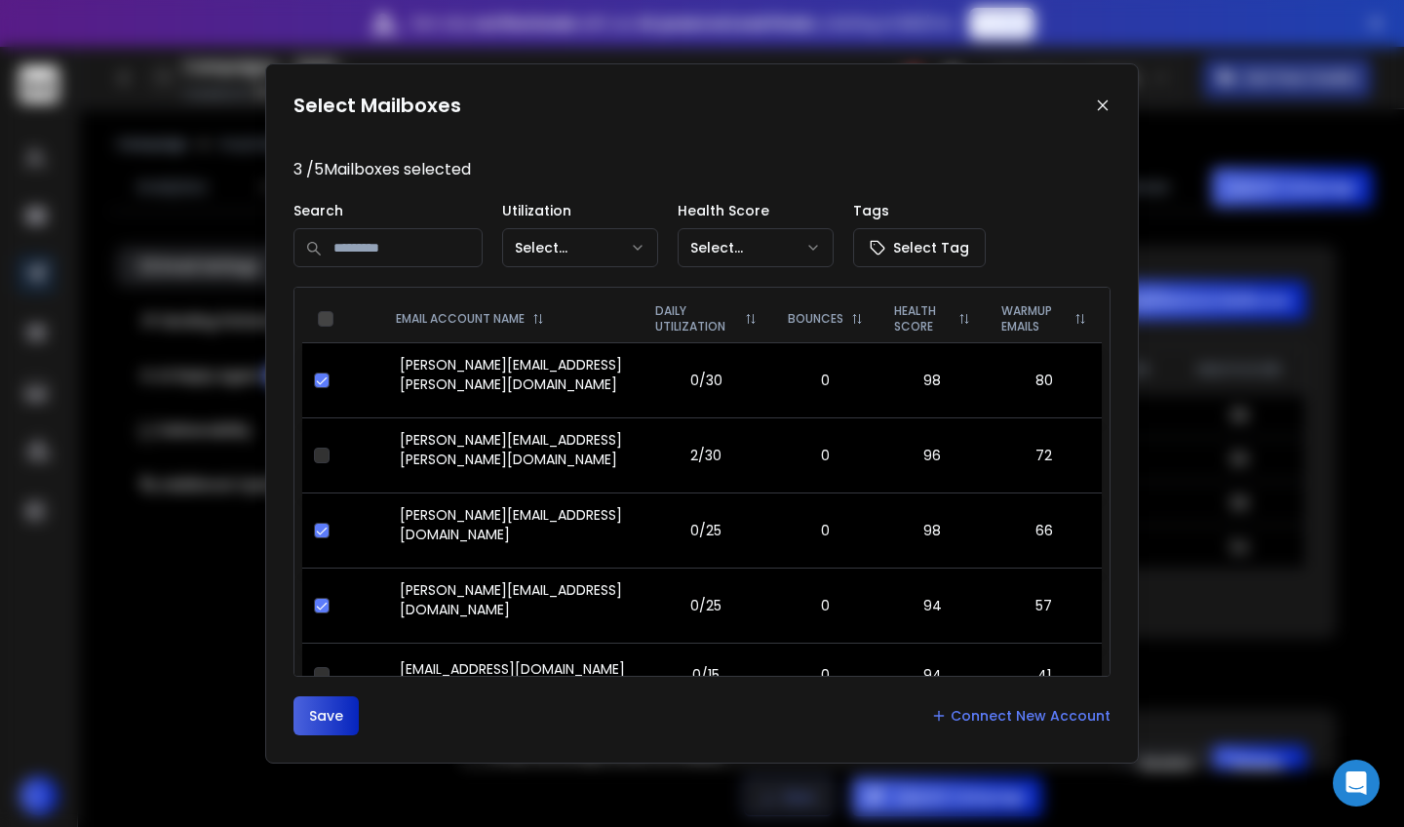
click at [318, 707] on button "Save" at bounding box center [325, 715] width 65 height 39
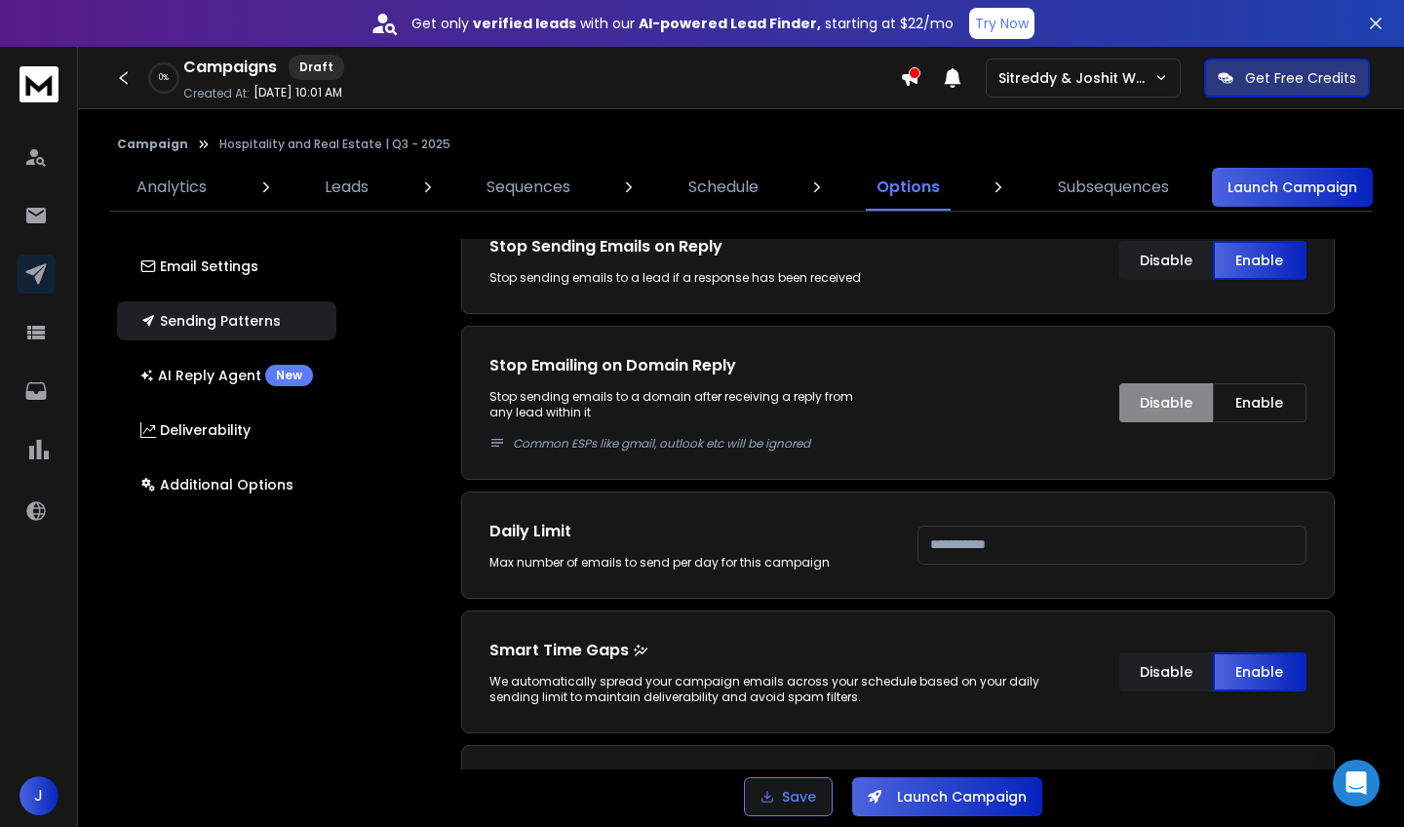
scroll to position [544, 0]
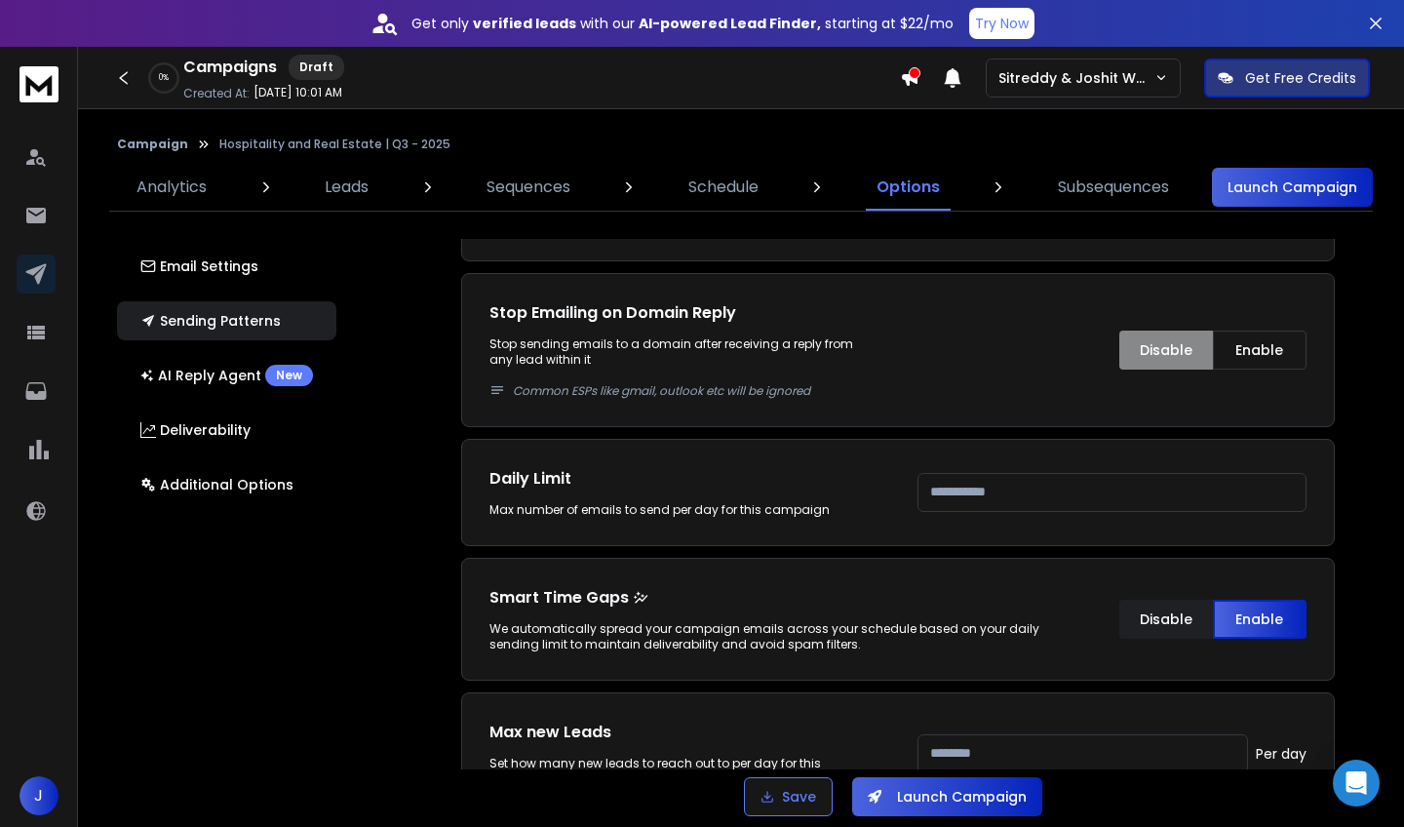
click at [964, 492] on input "***" at bounding box center [1111, 492] width 389 height 39
type input "***"
click at [774, 804] on button "Save" at bounding box center [788, 796] width 89 height 39
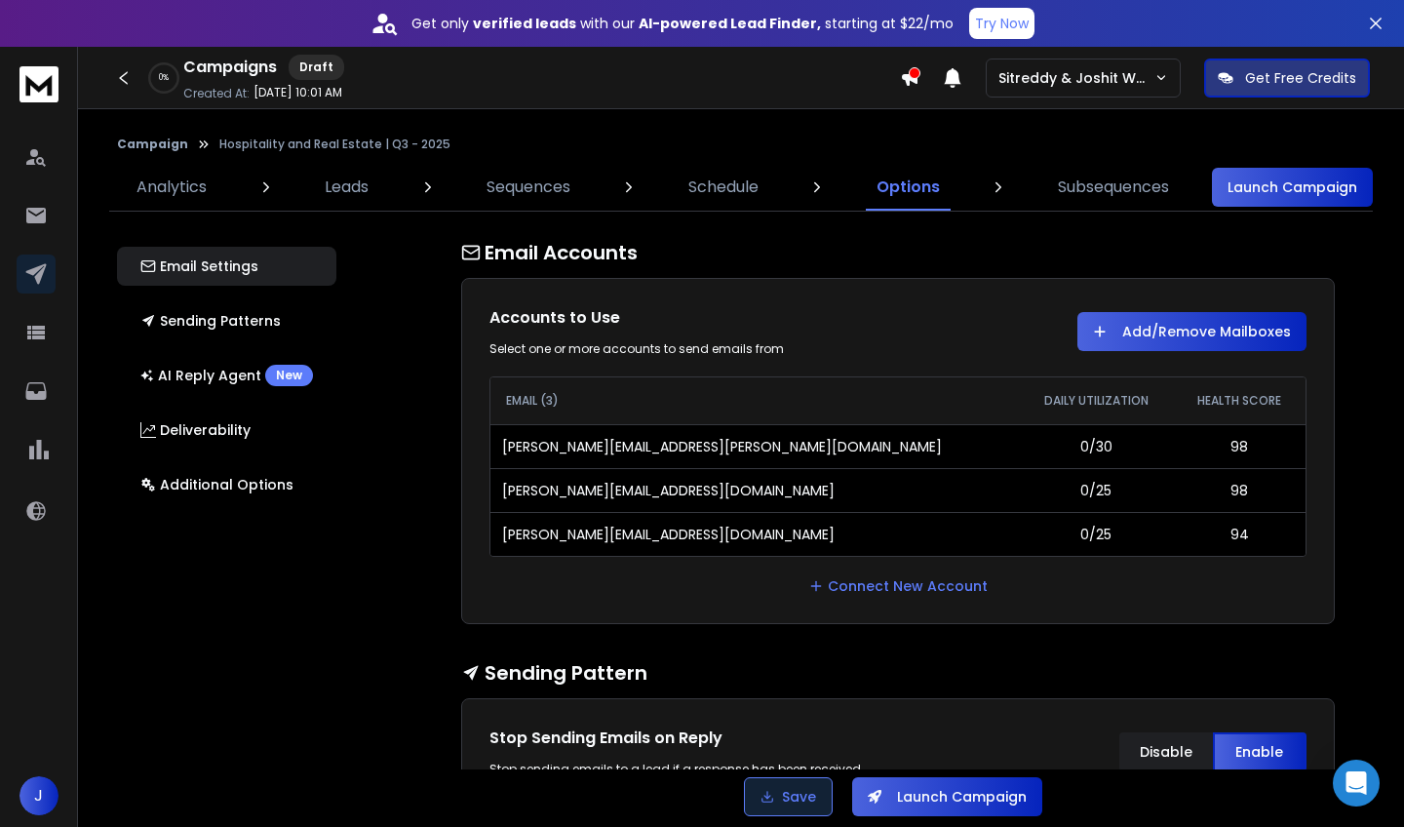
scroll to position [0, 0]
click at [804, 803] on button "Save" at bounding box center [788, 796] width 89 height 39
click at [660, 127] on div "Campaign Hospitality and Real Estate | Q3 - 2025 Analytics Leads Sequences Sche…" at bounding box center [741, 187] width 1326 height 157
click at [325, 190] on p "Leads" at bounding box center [347, 186] width 44 height 23
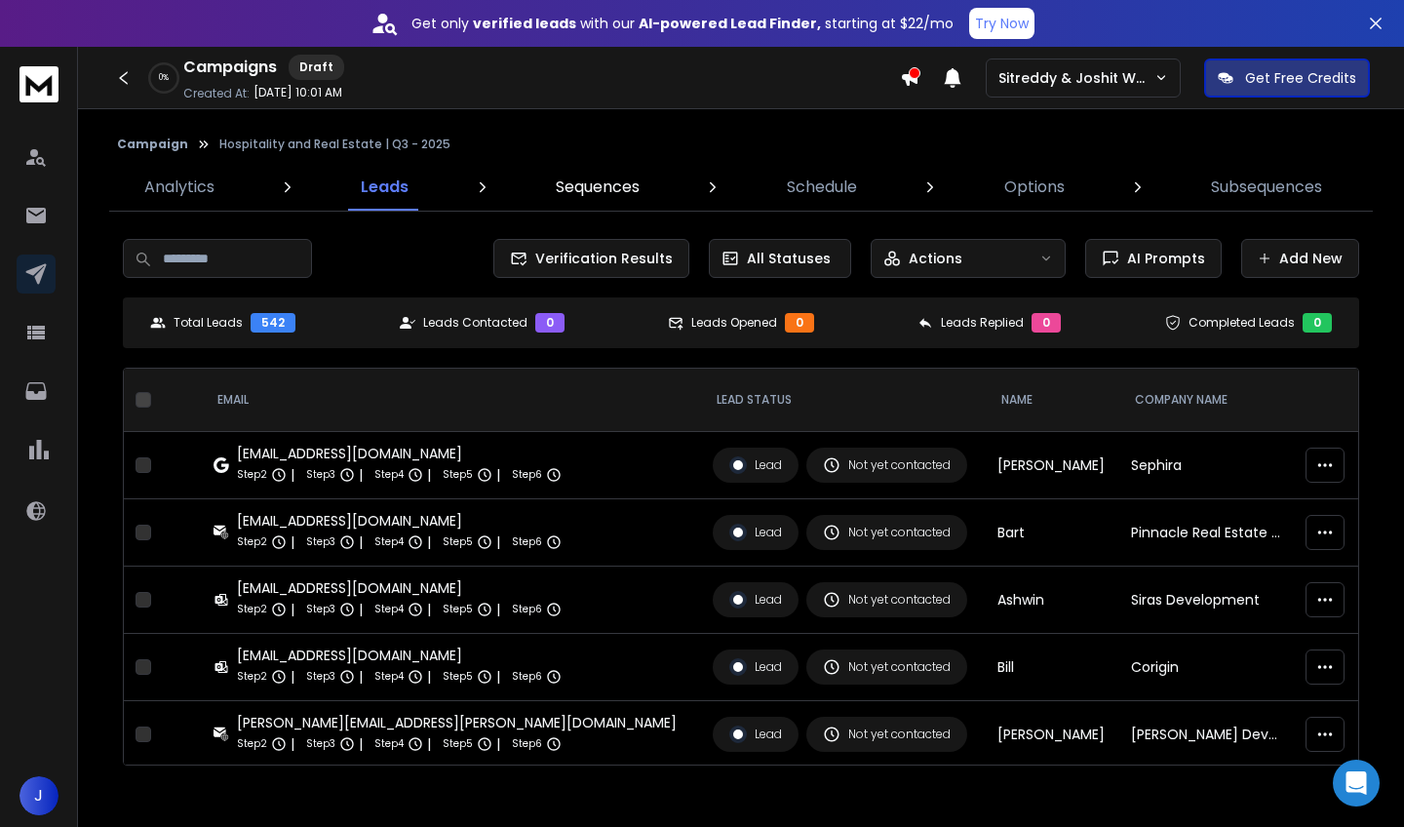
click at [592, 190] on p "Sequences" at bounding box center [598, 186] width 84 height 23
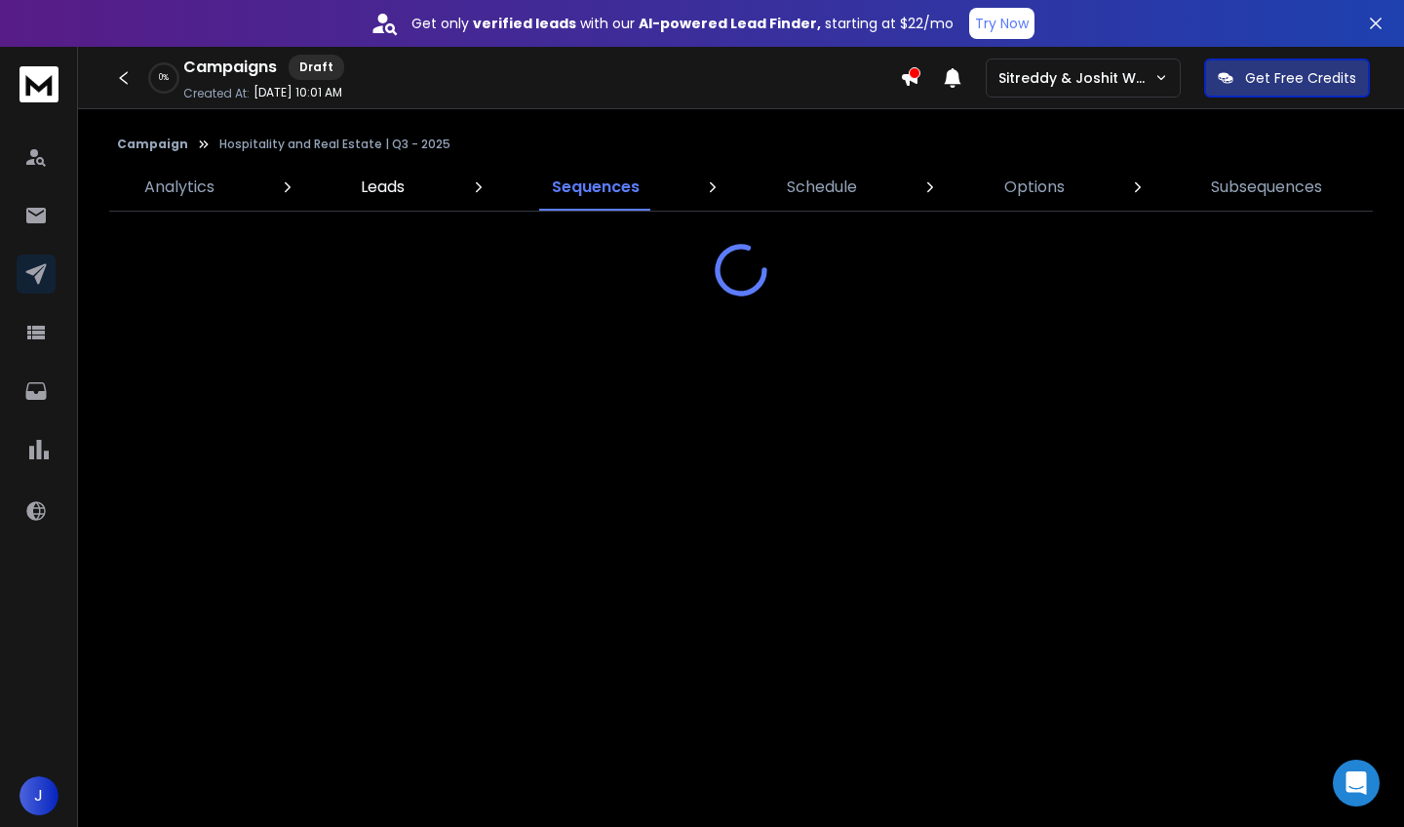
click at [409, 196] on link "Leads" at bounding box center [382, 187] width 67 height 47
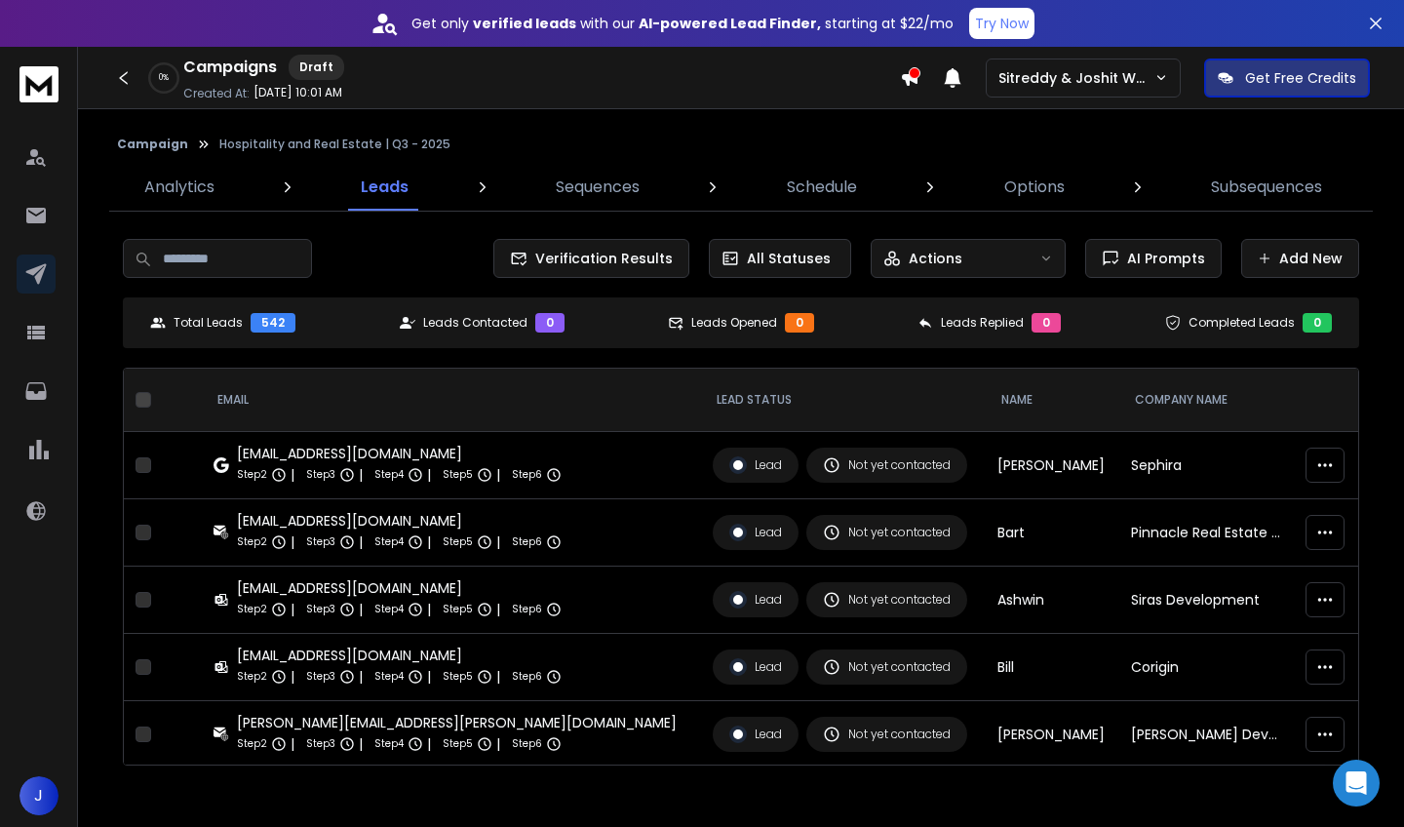
click at [635, 130] on div "Campaign Hospitality and Real Estate | Q3 - 2025" at bounding box center [740, 144] width 1263 height 31
click at [605, 135] on div "Campaign Hospitality and Real Estate | Q3 - 2025" at bounding box center [740, 144] width 1263 height 31
click at [605, 146] on div "Campaign Hospitality and Real Estate | Q3 - 2025" at bounding box center [740, 144] width 1263 height 31
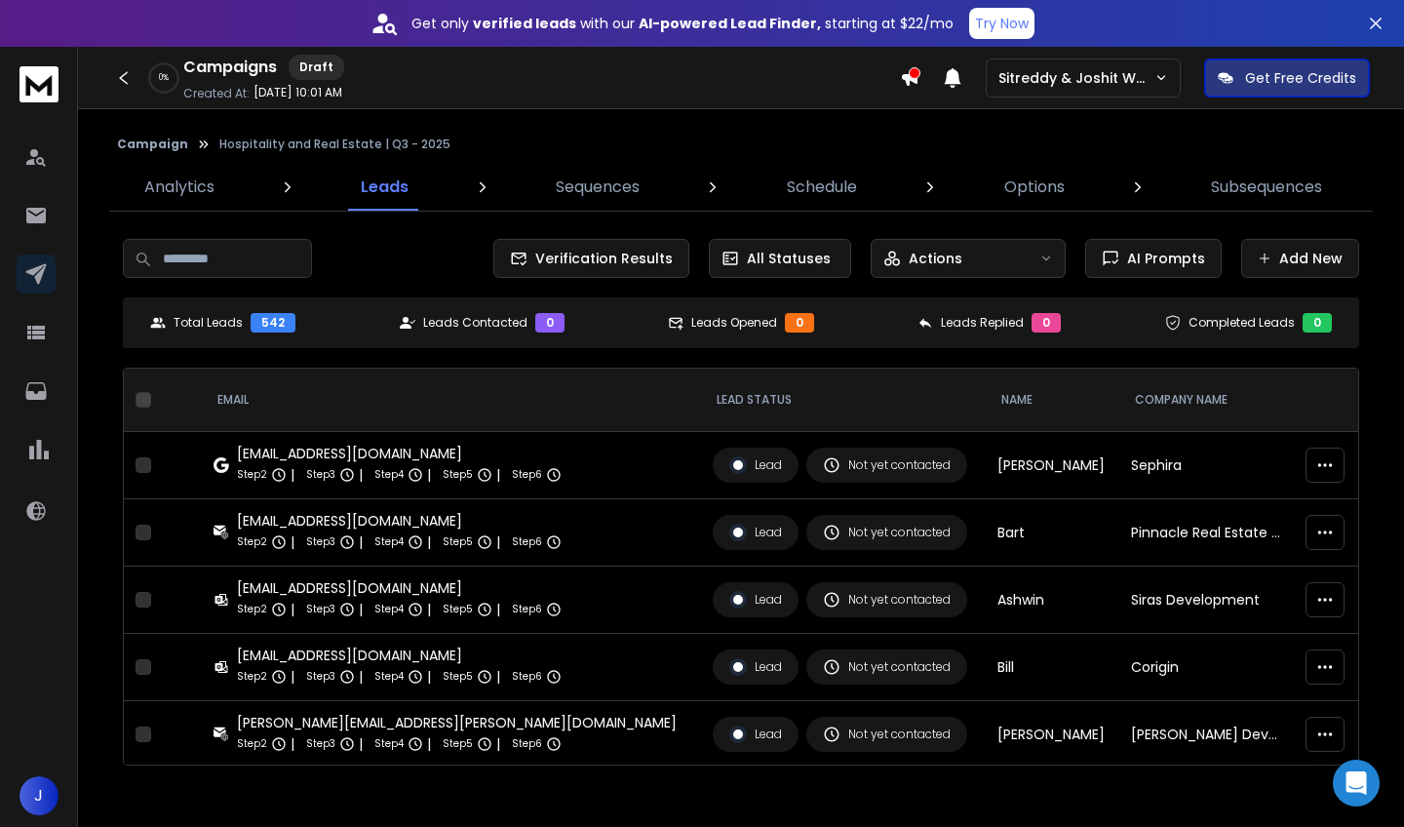
click at [605, 146] on div "Campaign Hospitality and Real Estate | Q3 - 2025" at bounding box center [740, 144] width 1263 height 31
click at [592, 197] on p "Sequences" at bounding box center [598, 186] width 84 height 23
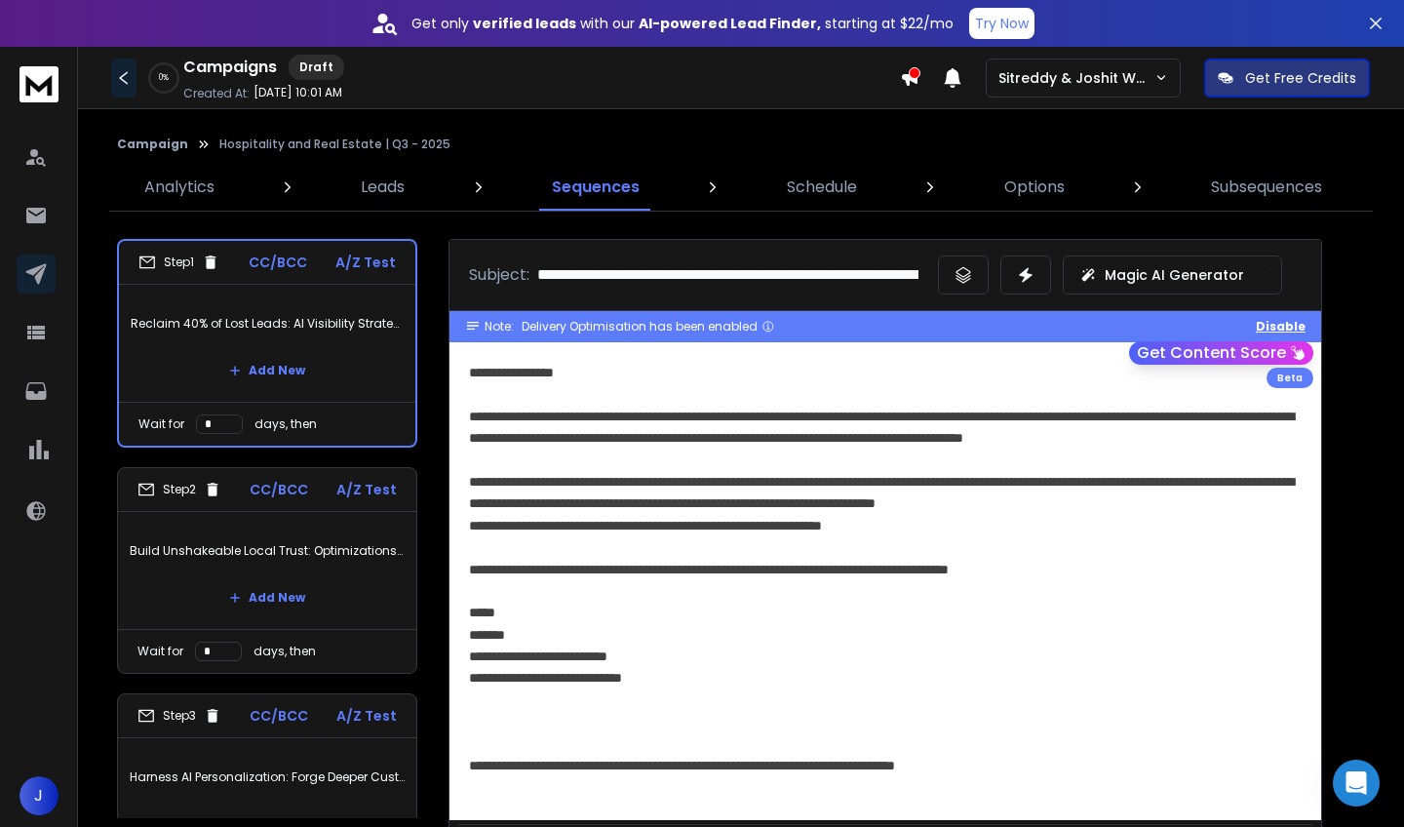
click at [131, 84] on icon at bounding box center [124, 78] width 18 height 18
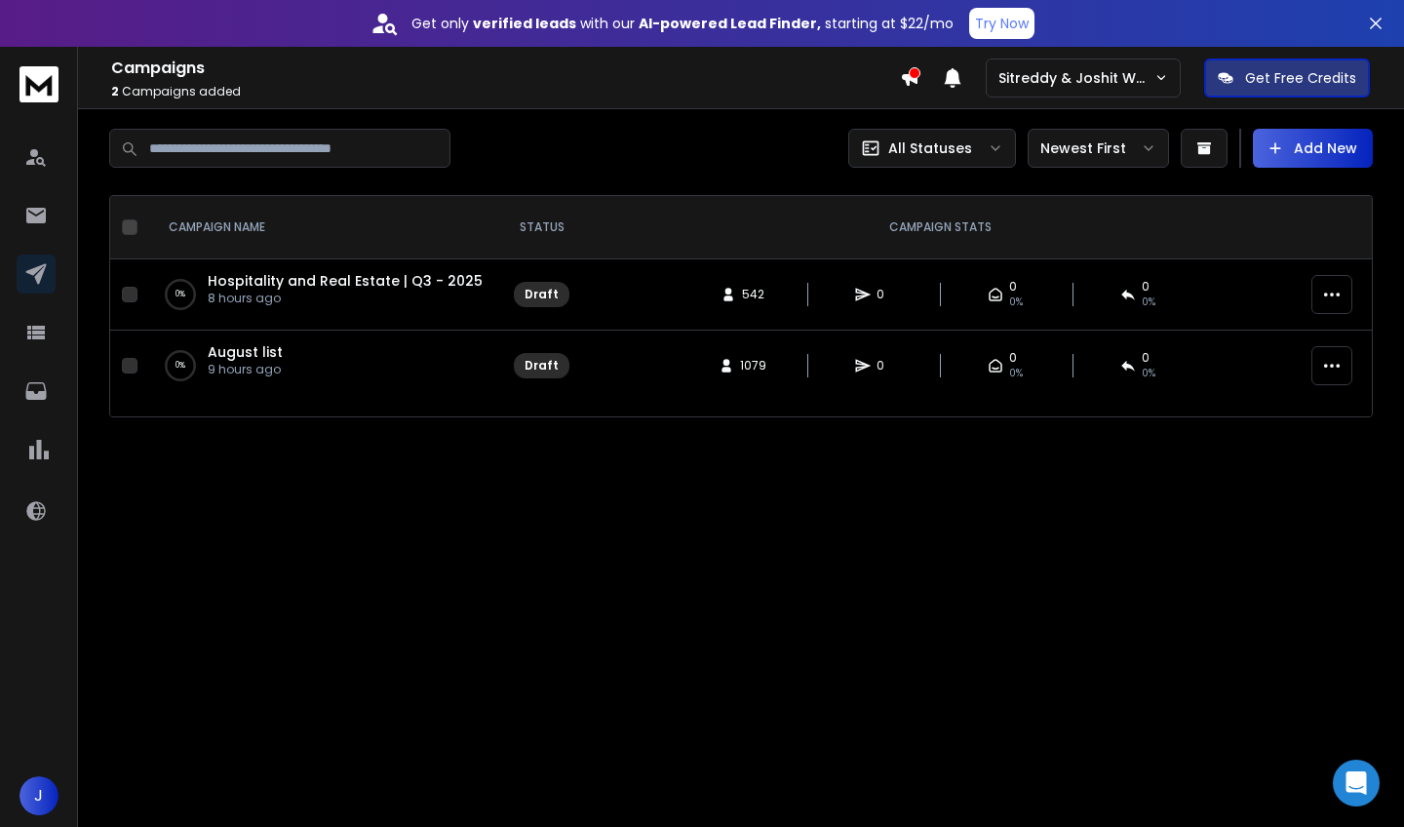
click at [590, 140] on div at bounding box center [425, 148] width 632 height 39
click at [561, 152] on div at bounding box center [425, 148] width 632 height 39
click at [739, 144] on div at bounding box center [425, 148] width 632 height 39
click at [713, 159] on div at bounding box center [425, 148] width 632 height 39
click at [673, 136] on div at bounding box center [425, 148] width 632 height 39
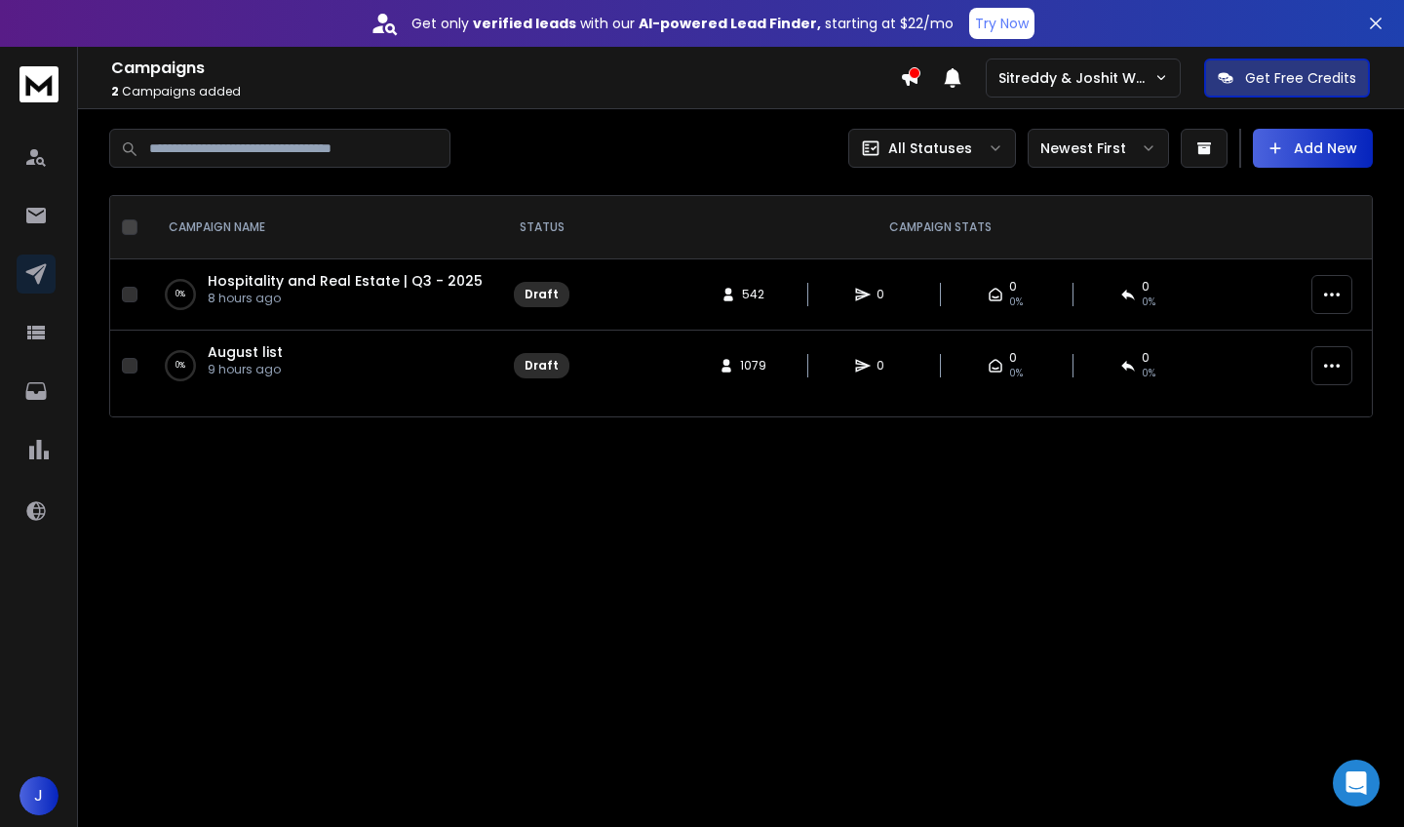
click at [608, 166] on div at bounding box center [425, 148] width 632 height 39
click at [593, 166] on div at bounding box center [425, 148] width 632 height 39
click at [518, 159] on div at bounding box center [425, 148] width 632 height 39
